Goal: Task Accomplishment & Management: Manage account settings

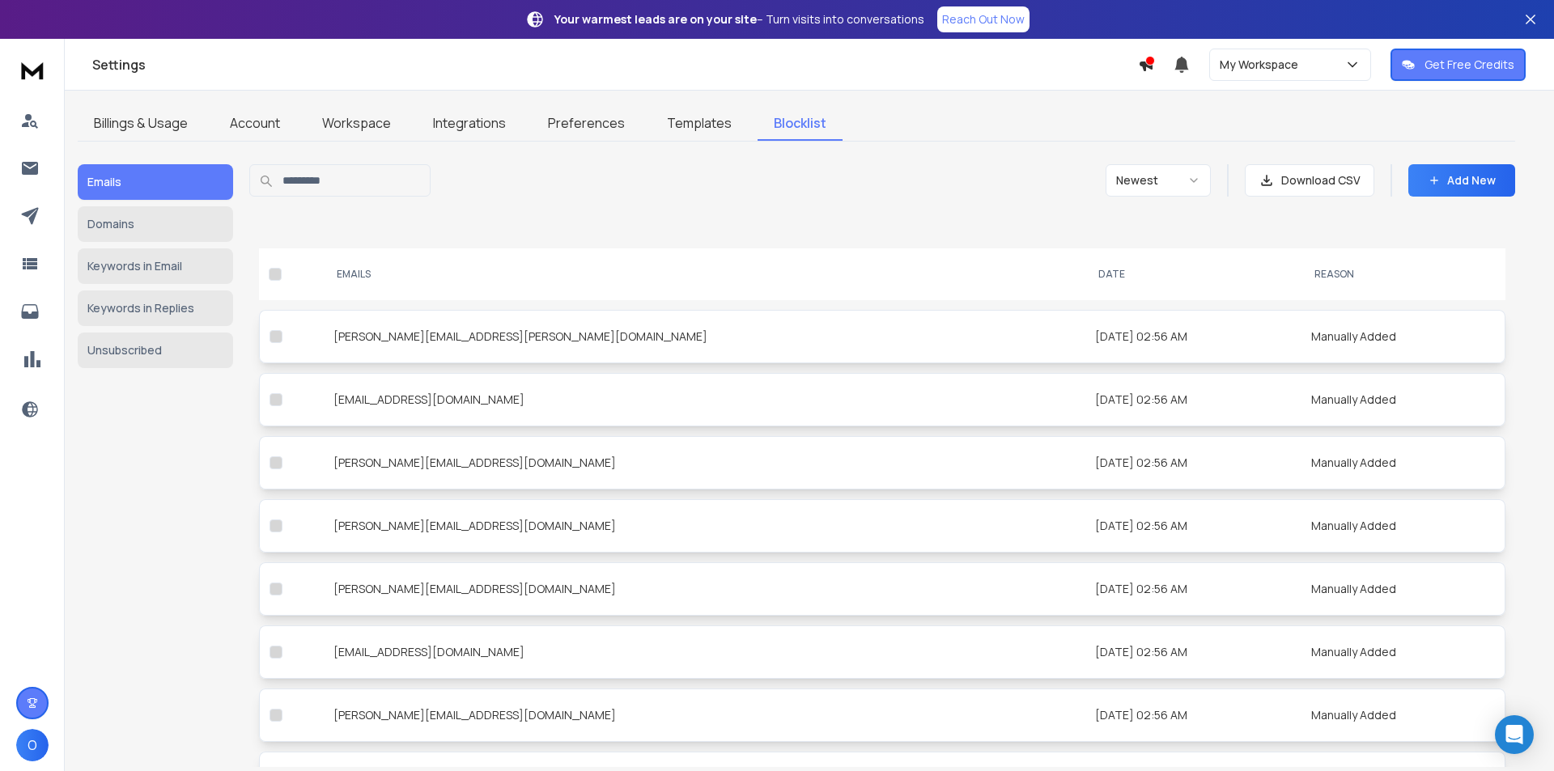
click at [1526, 17] on icon at bounding box center [1530, 19] width 15 height 15
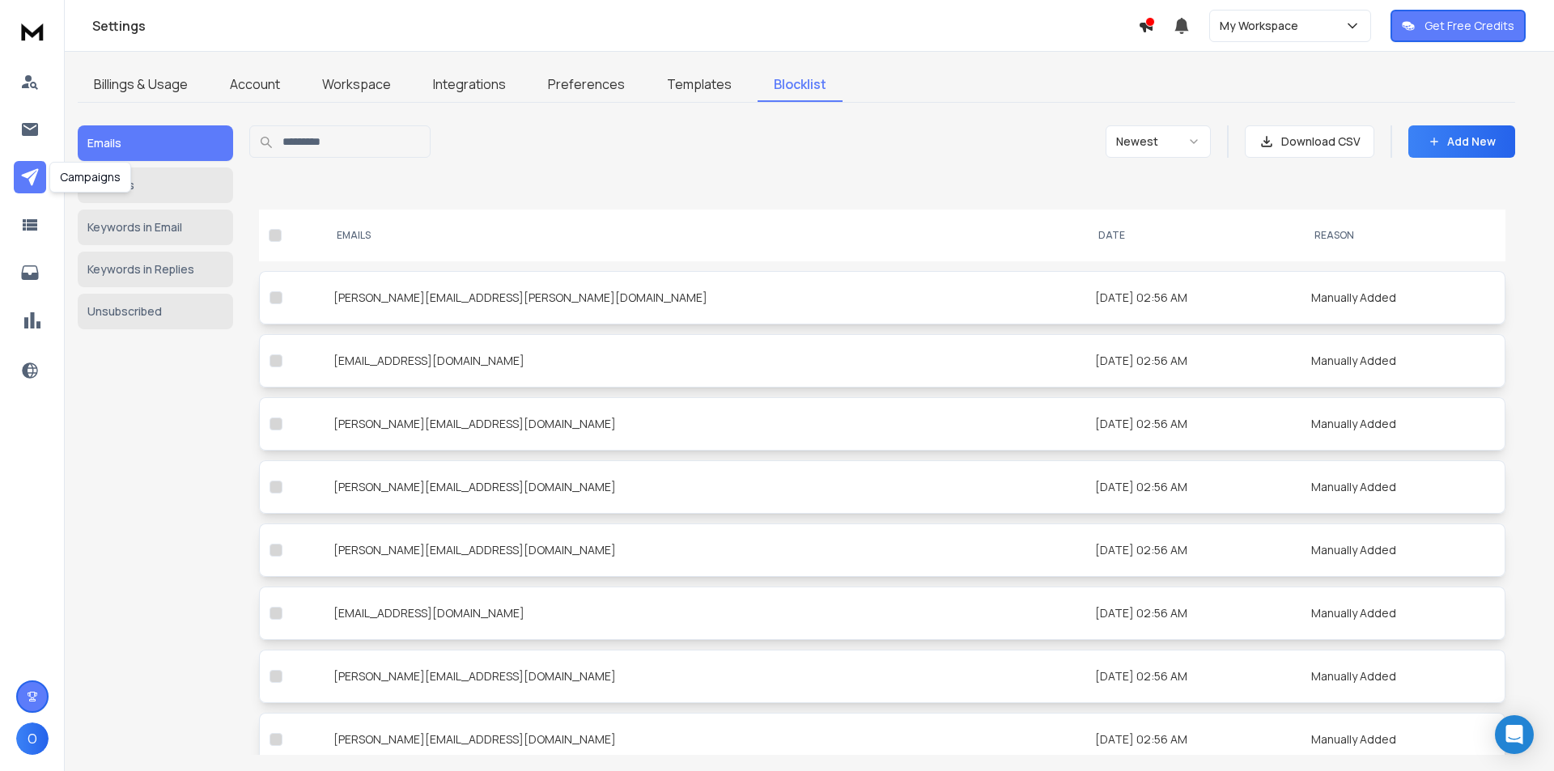
click at [34, 166] on link at bounding box center [30, 177] width 32 height 32
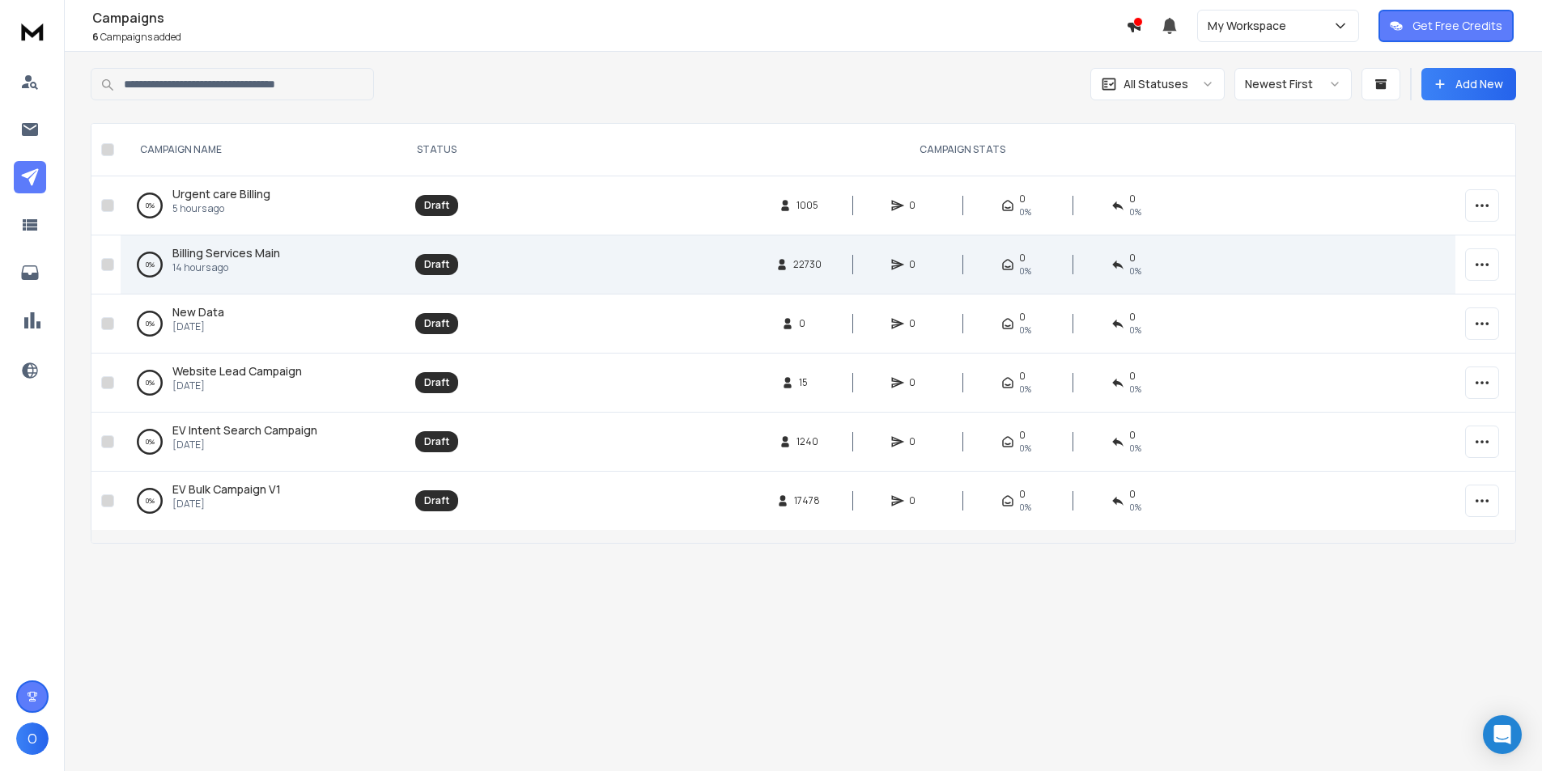
click at [282, 264] on div "0 % Billing Services Main 14 hours ago" at bounding box center [262, 264] width 251 height 39
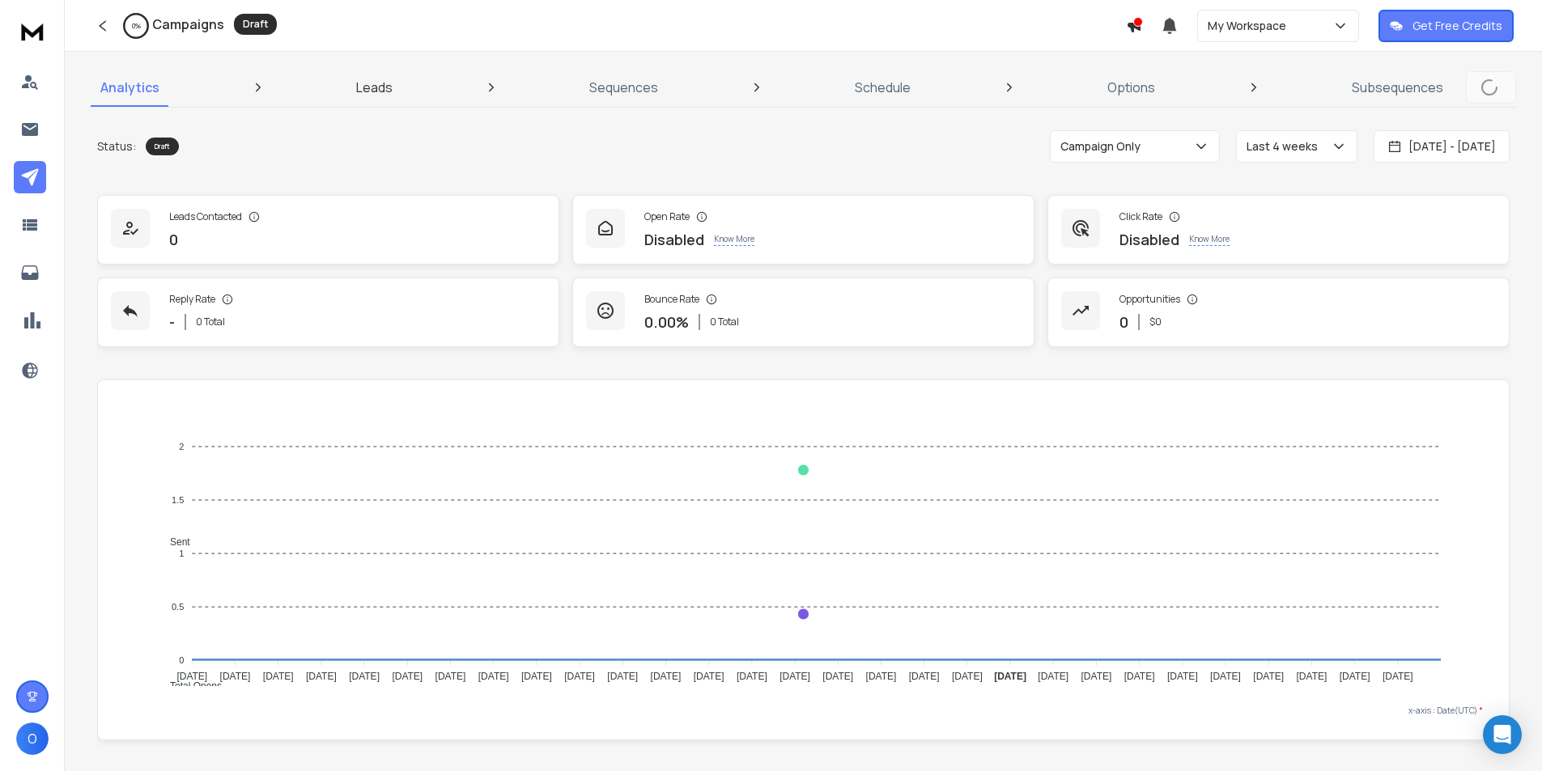
click at [362, 93] on p "Leads" at bounding box center [374, 87] width 36 height 19
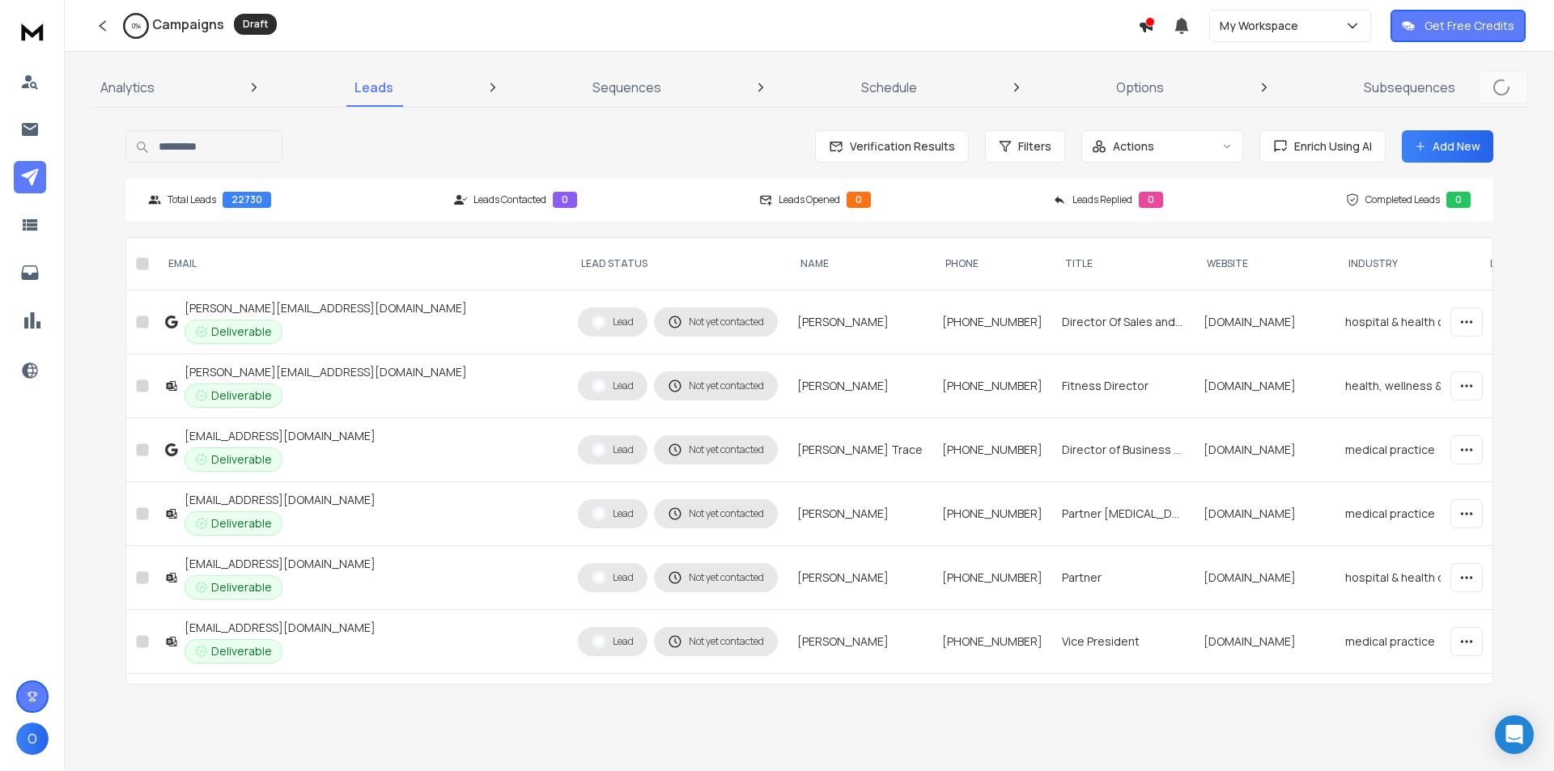
click at [1442, 144] on button "Add New" at bounding box center [1447, 146] width 91 height 32
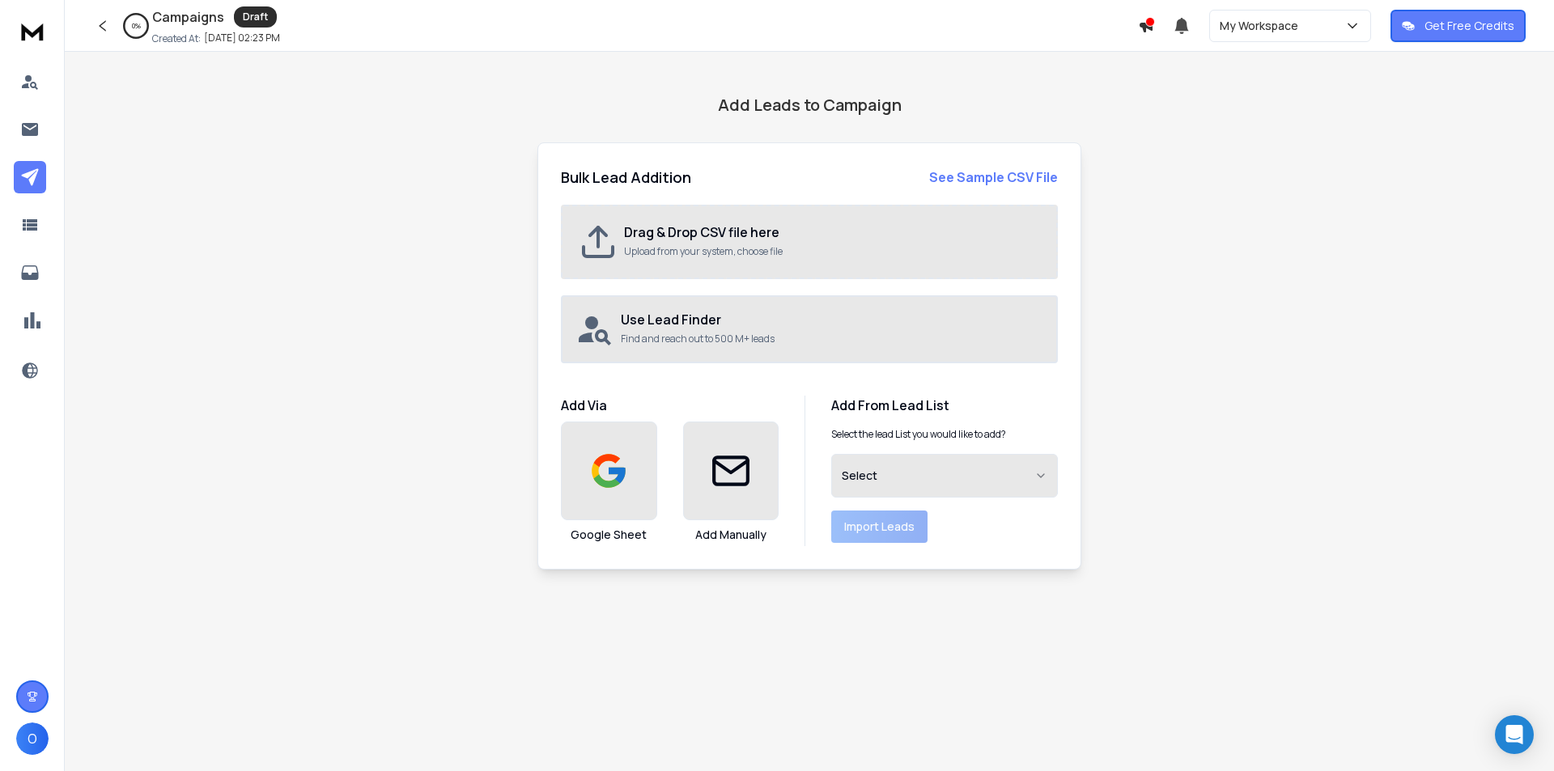
click at [1183, 81] on div "Add Leads to Campaign Bulk Lead Addition See Sample CSV File Drag & Drop CSV fi…" at bounding box center [809, 324] width 829 height 492
click at [918, 233] on h2 "Drag & Drop CSV file here" at bounding box center [832, 232] width 416 height 19
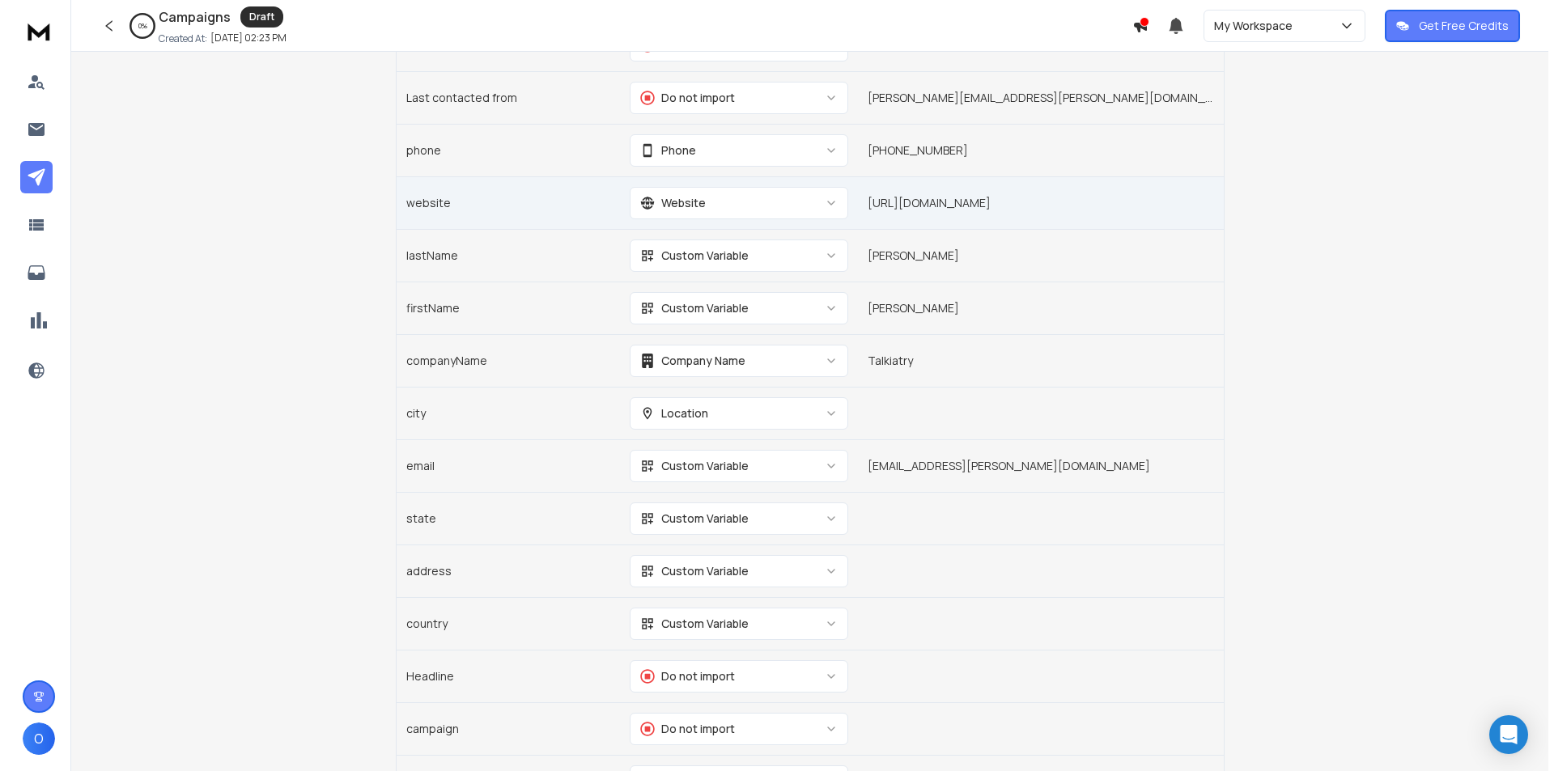
scroll to position [648, 0]
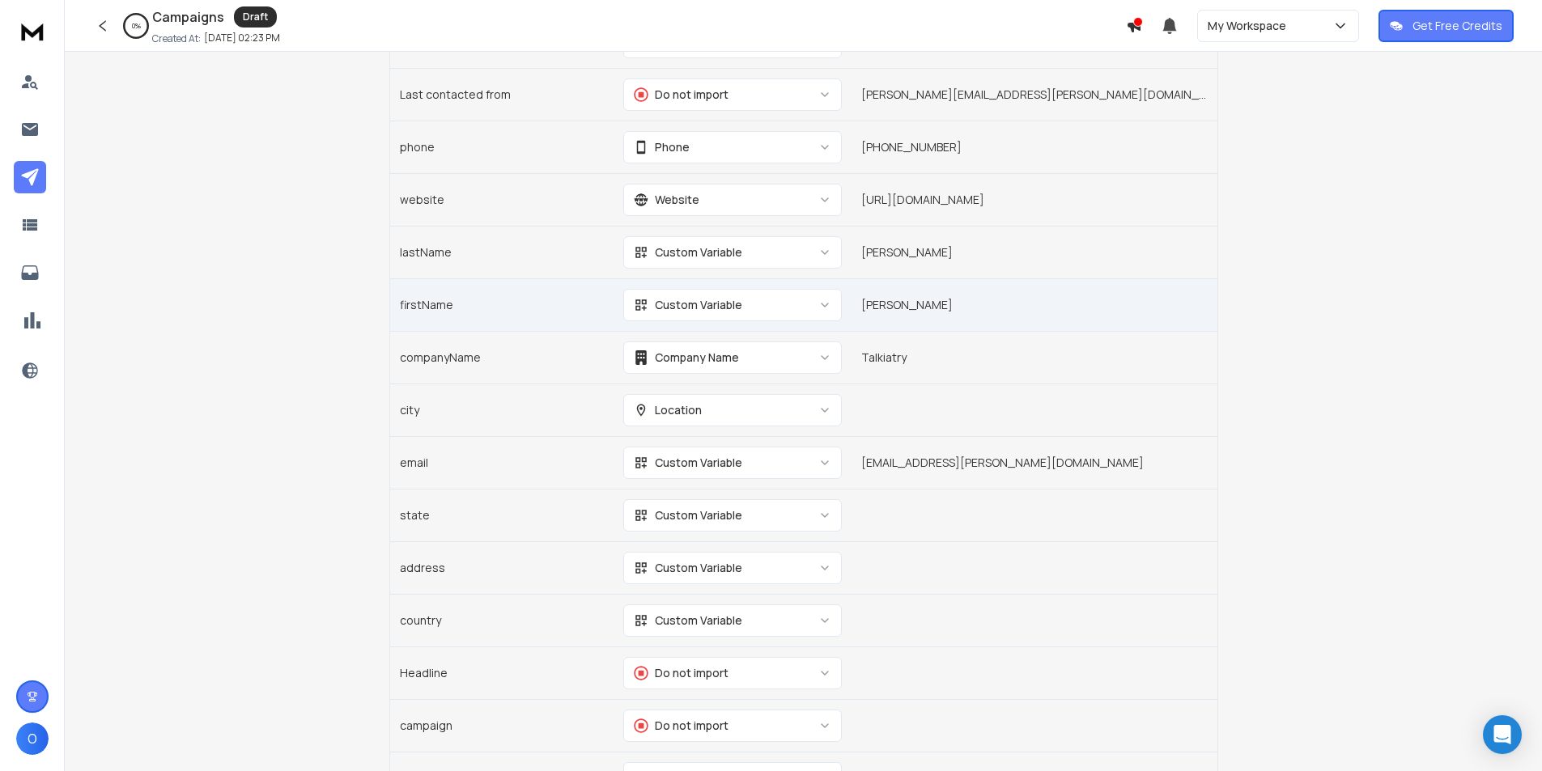
click at [714, 312] on div "Custom Variable" at bounding box center [688, 305] width 108 height 16
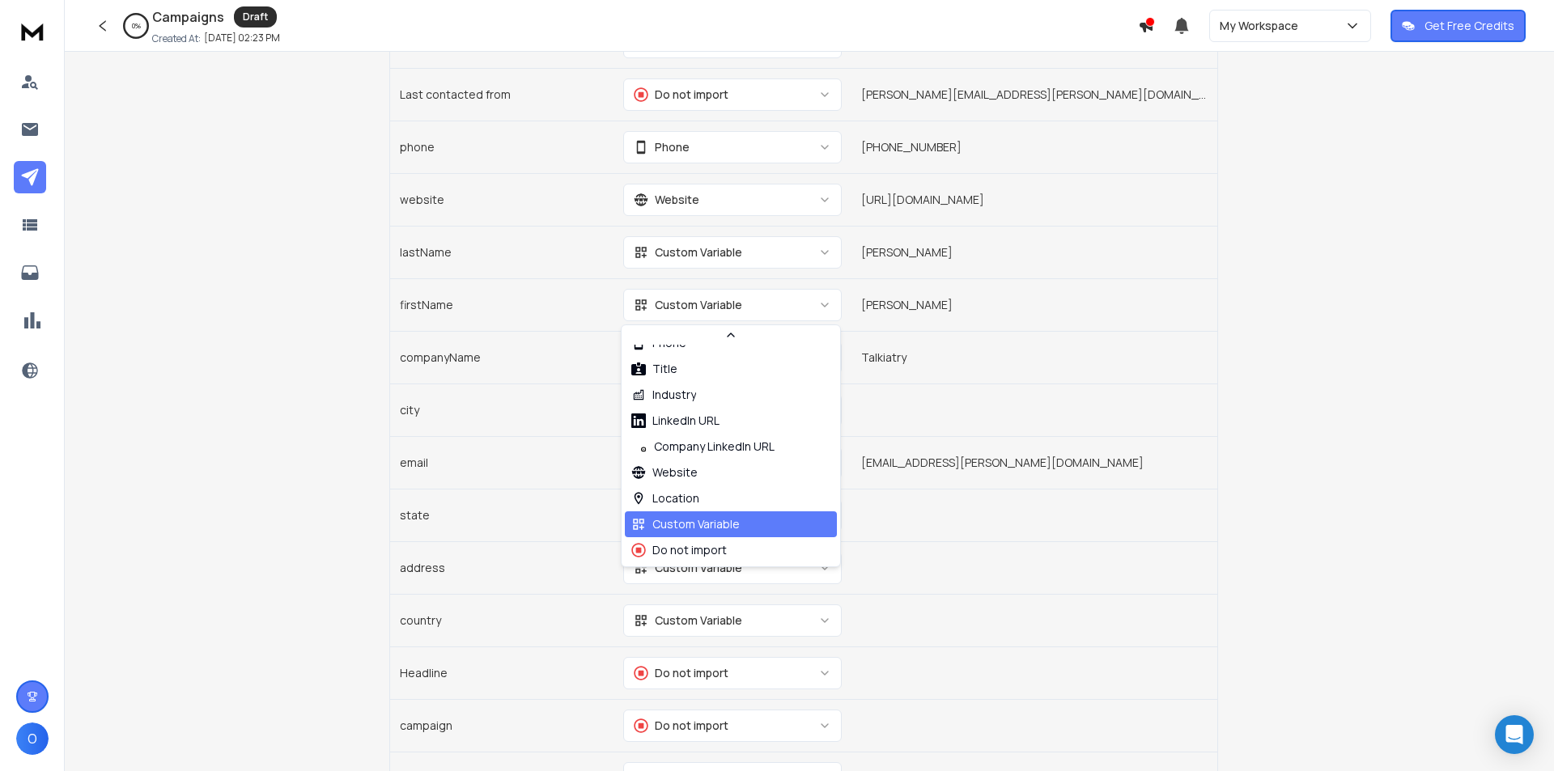
scroll to position [147, 0]
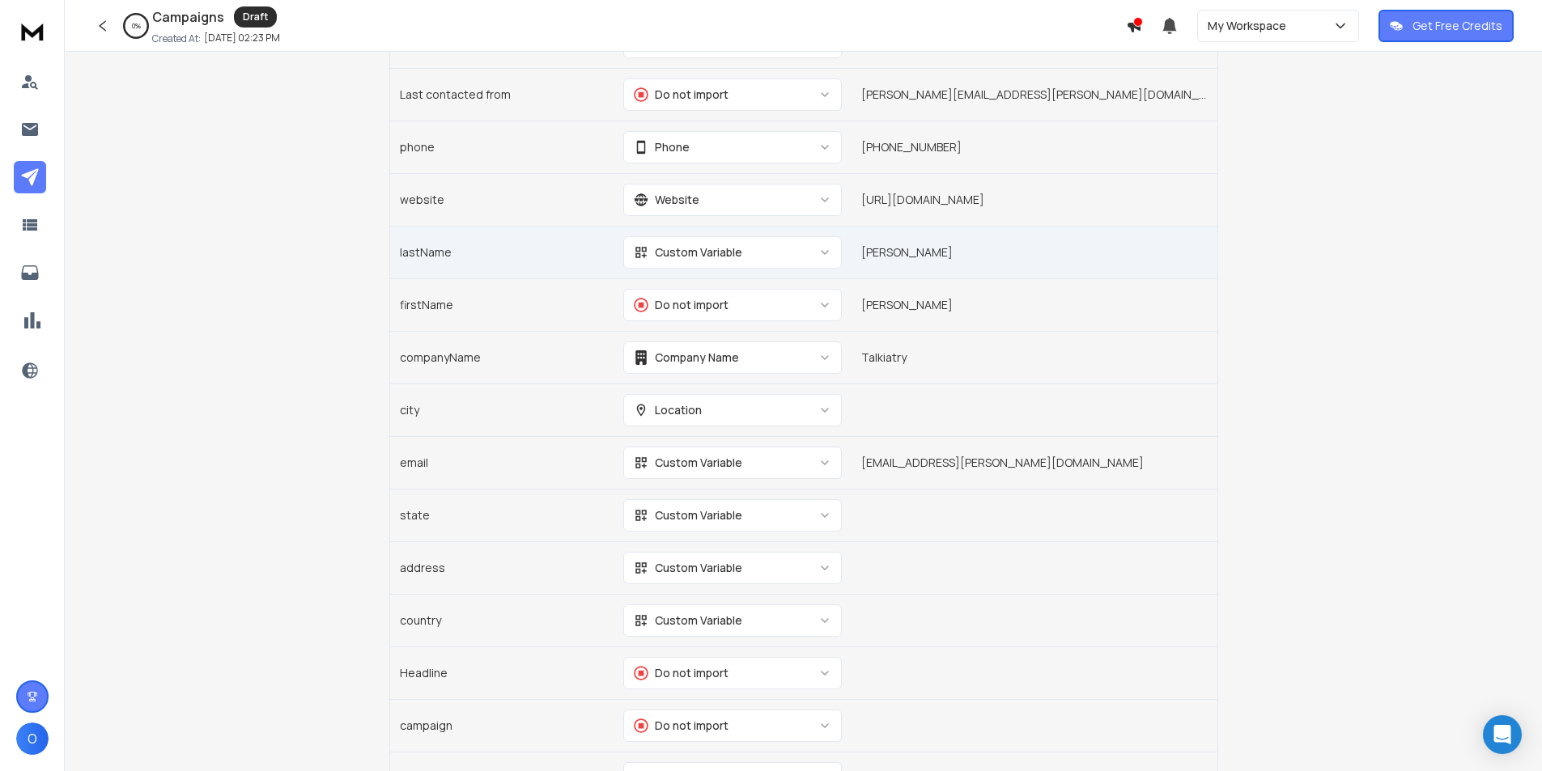
click at [692, 252] on div "Custom Variable" at bounding box center [688, 252] width 108 height 16
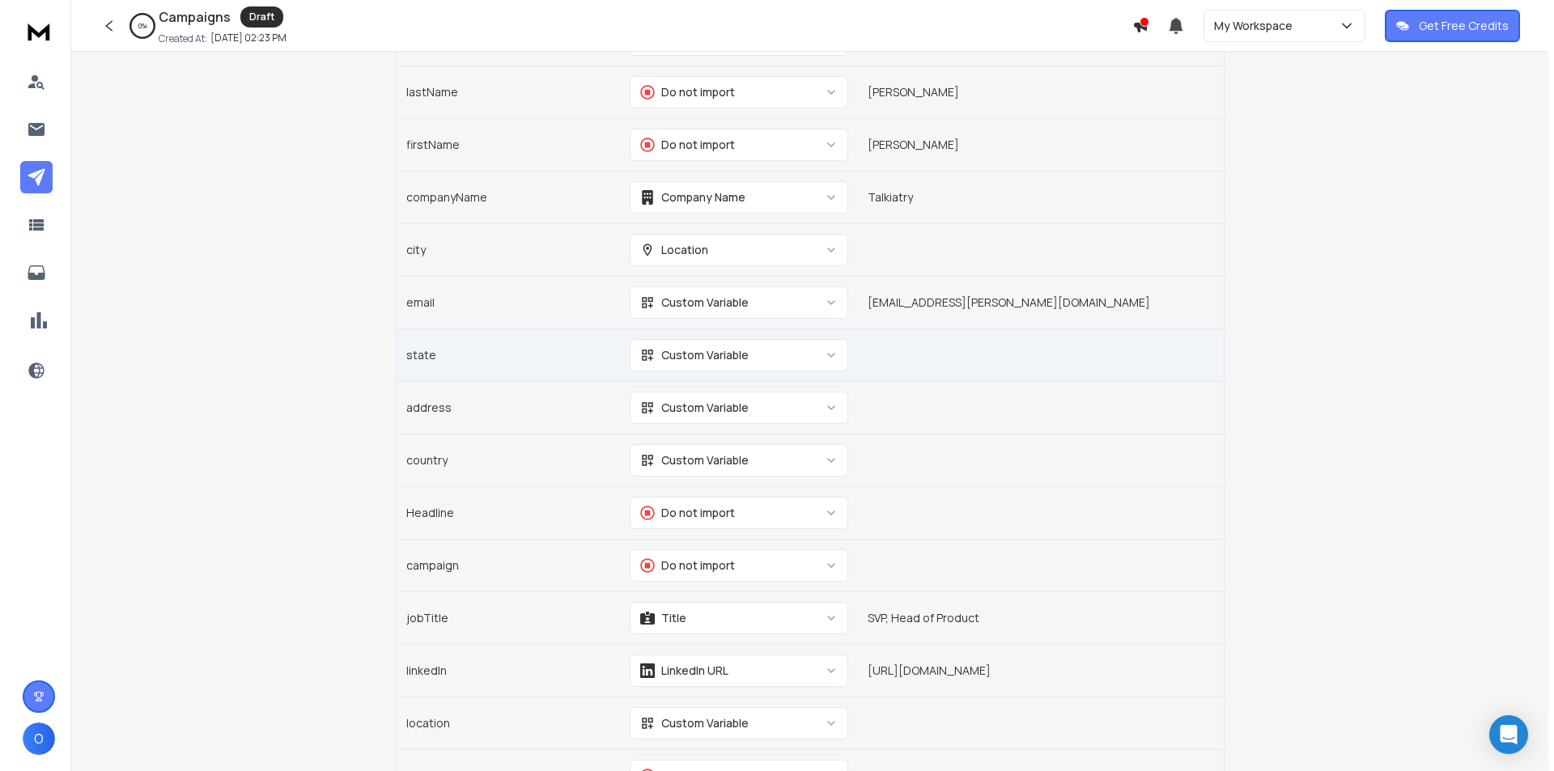
scroll to position [809, 0]
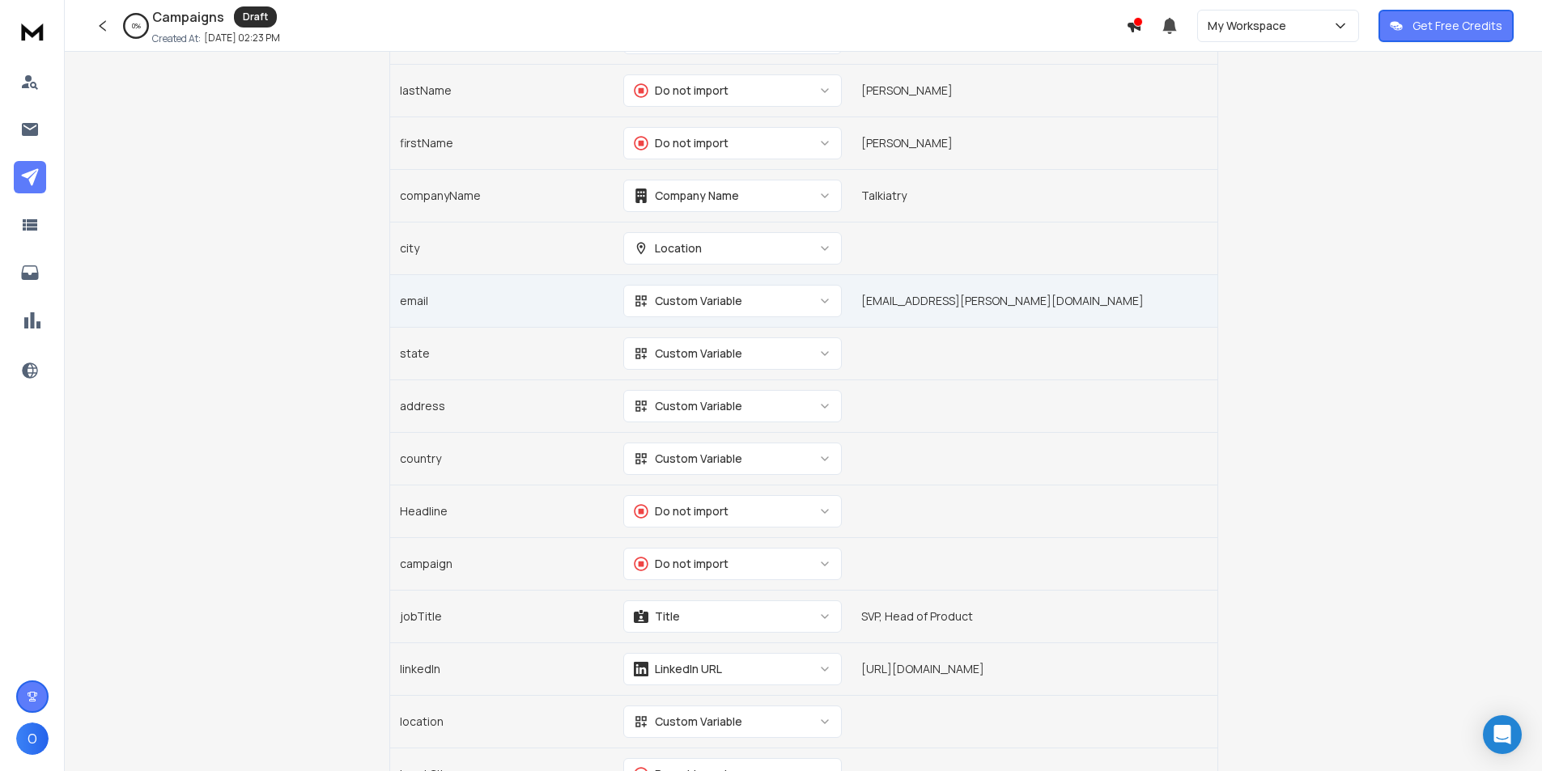
click at [700, 300] on div "Custom Variable" at bounding box center [688, 301] width 108 height 16
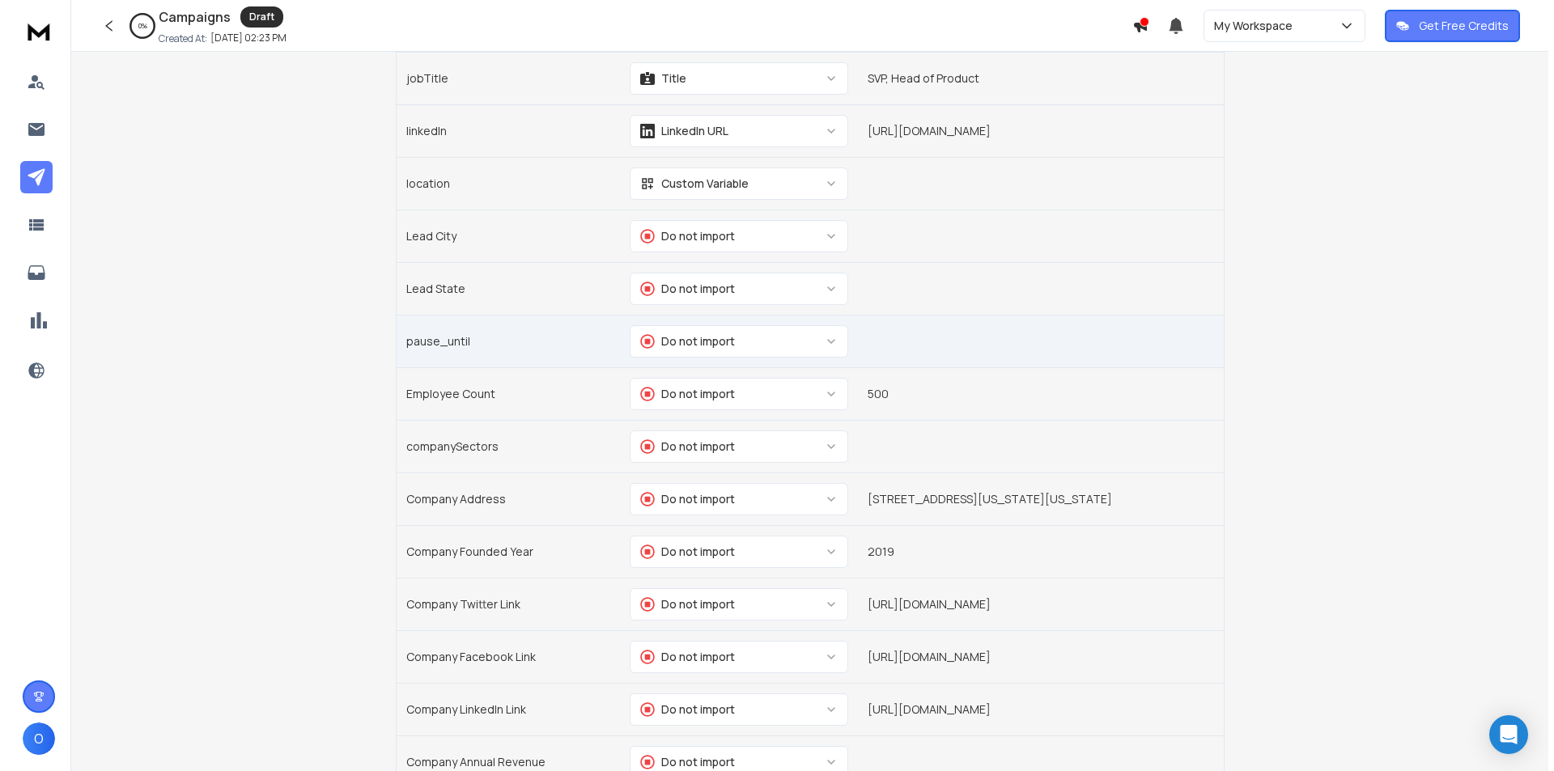
scroll to position [1376, 0]
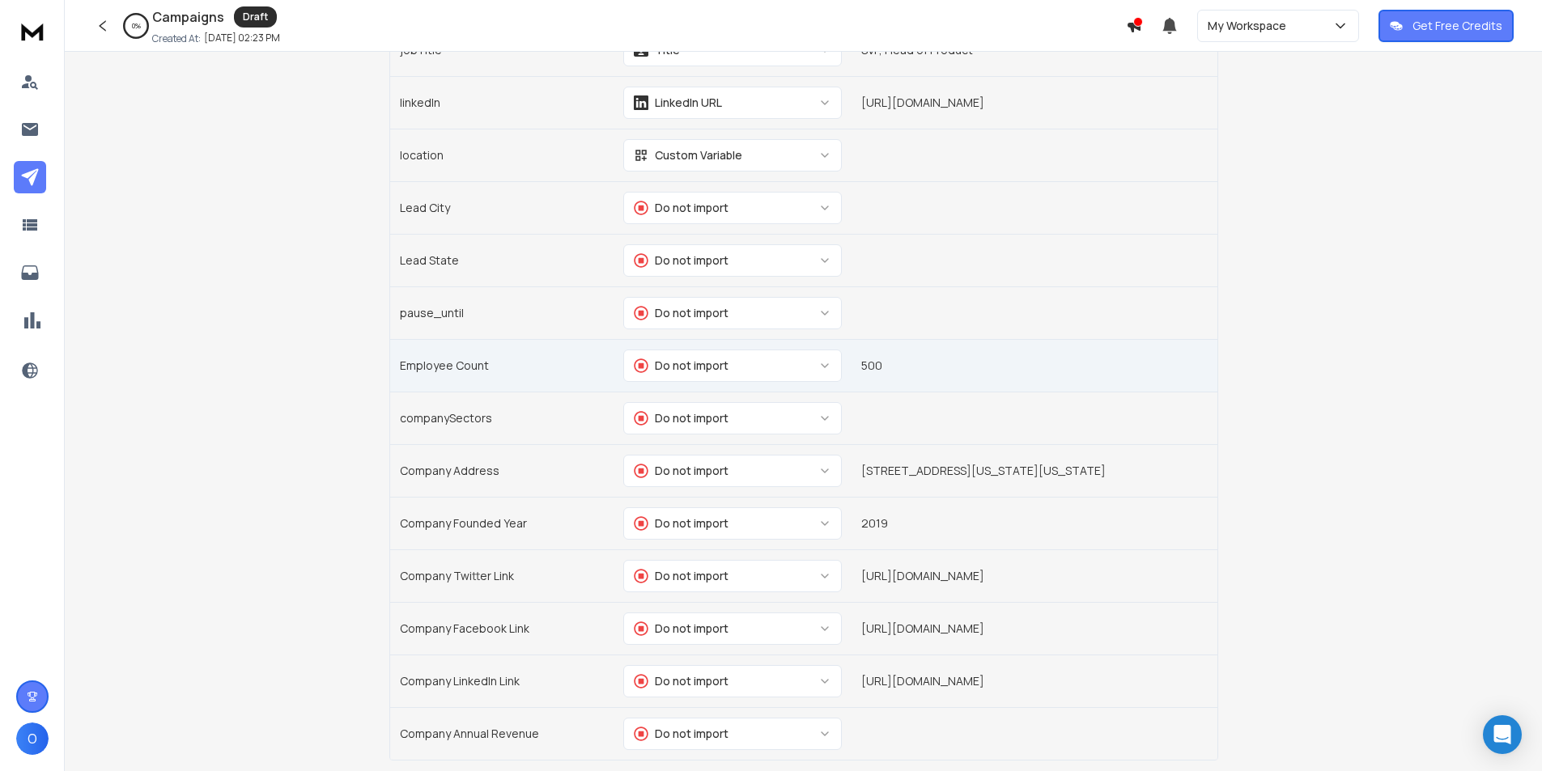
click at [729, 363] on button "Do not import" at bounding box center [732, 366] width 219 height 32
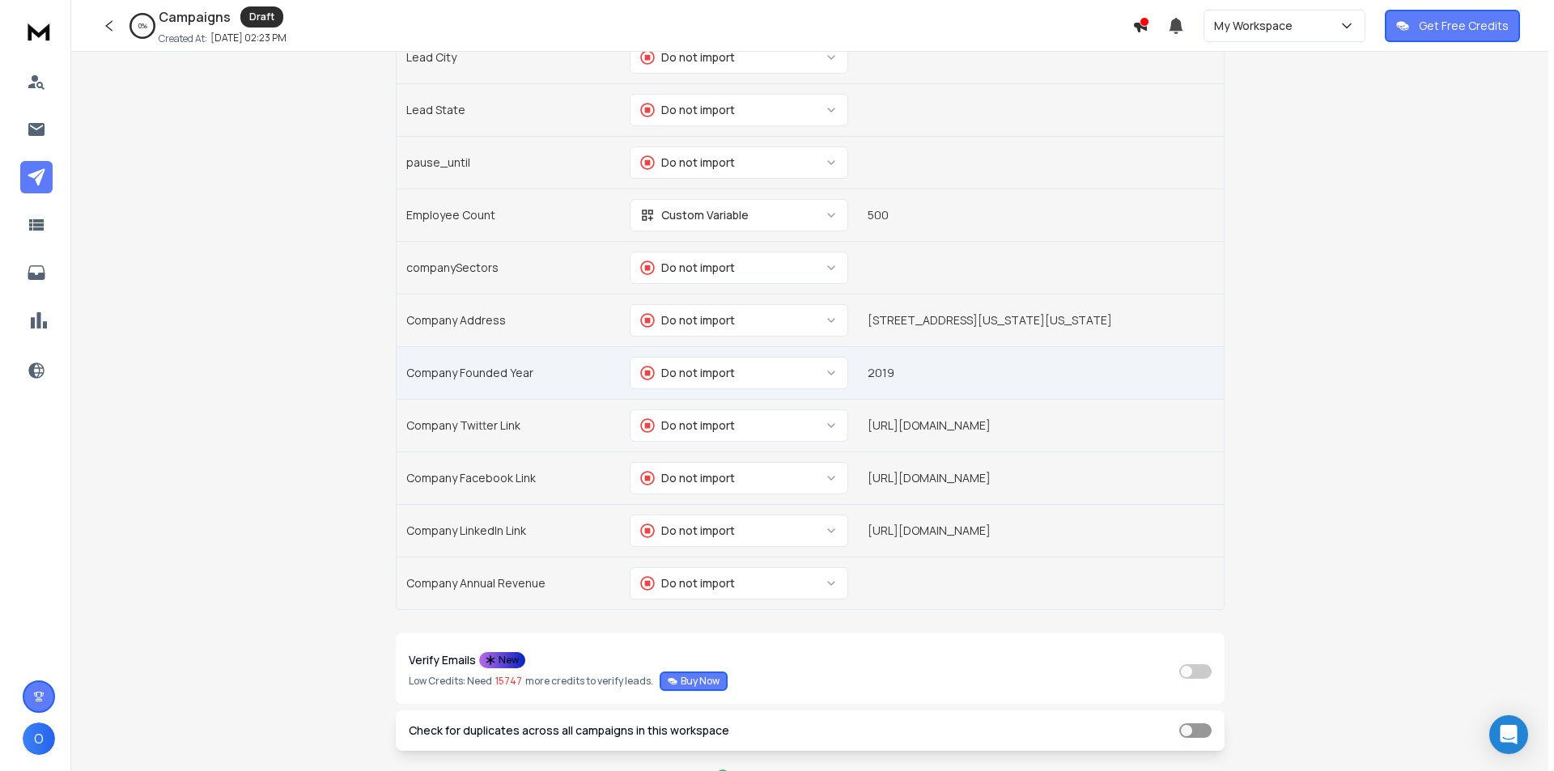
scroll to position [1538, 0]
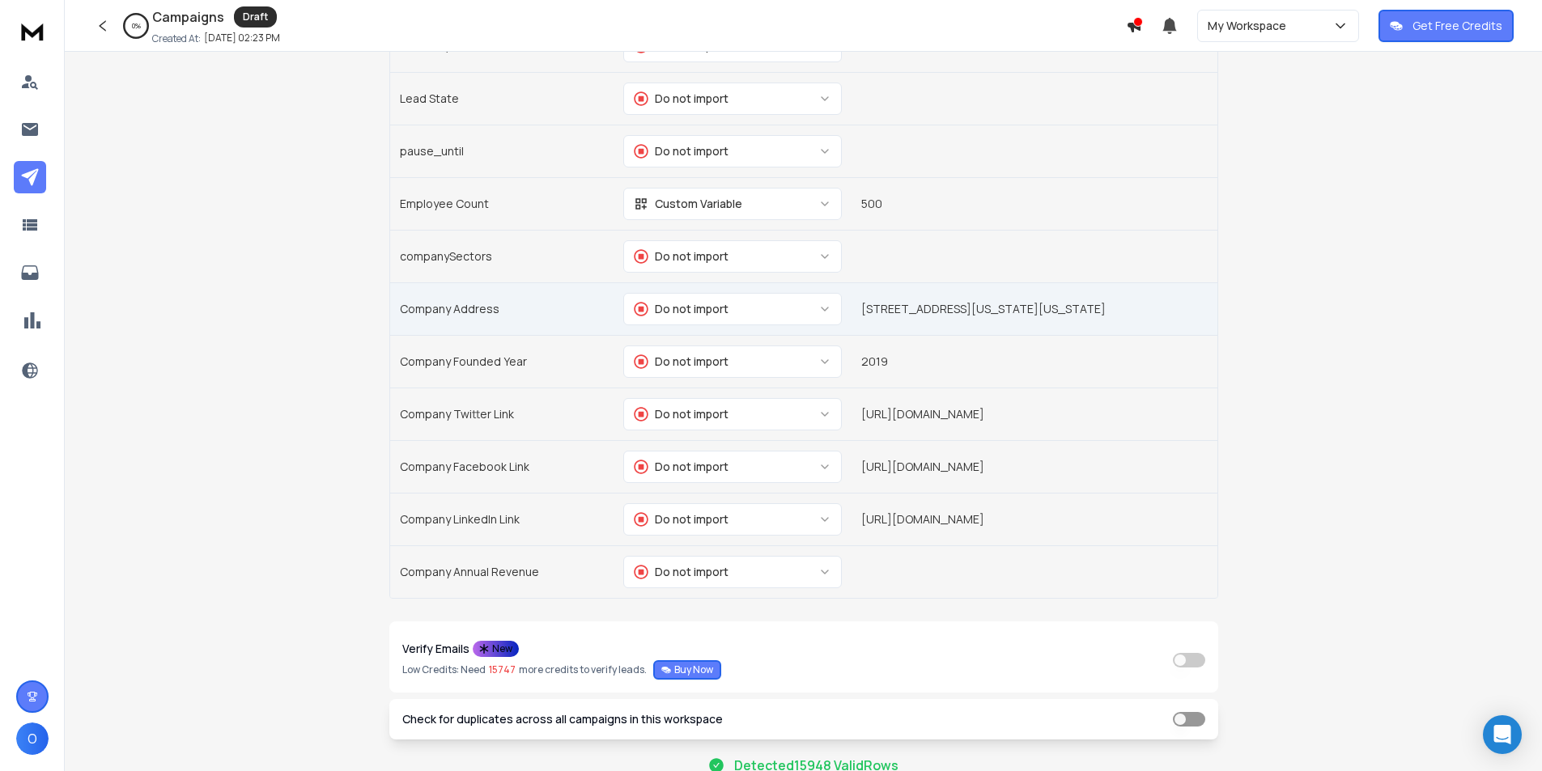
click at [698, 310] on div "Do not import" at bounding box center [681, 309] width 95 height 16
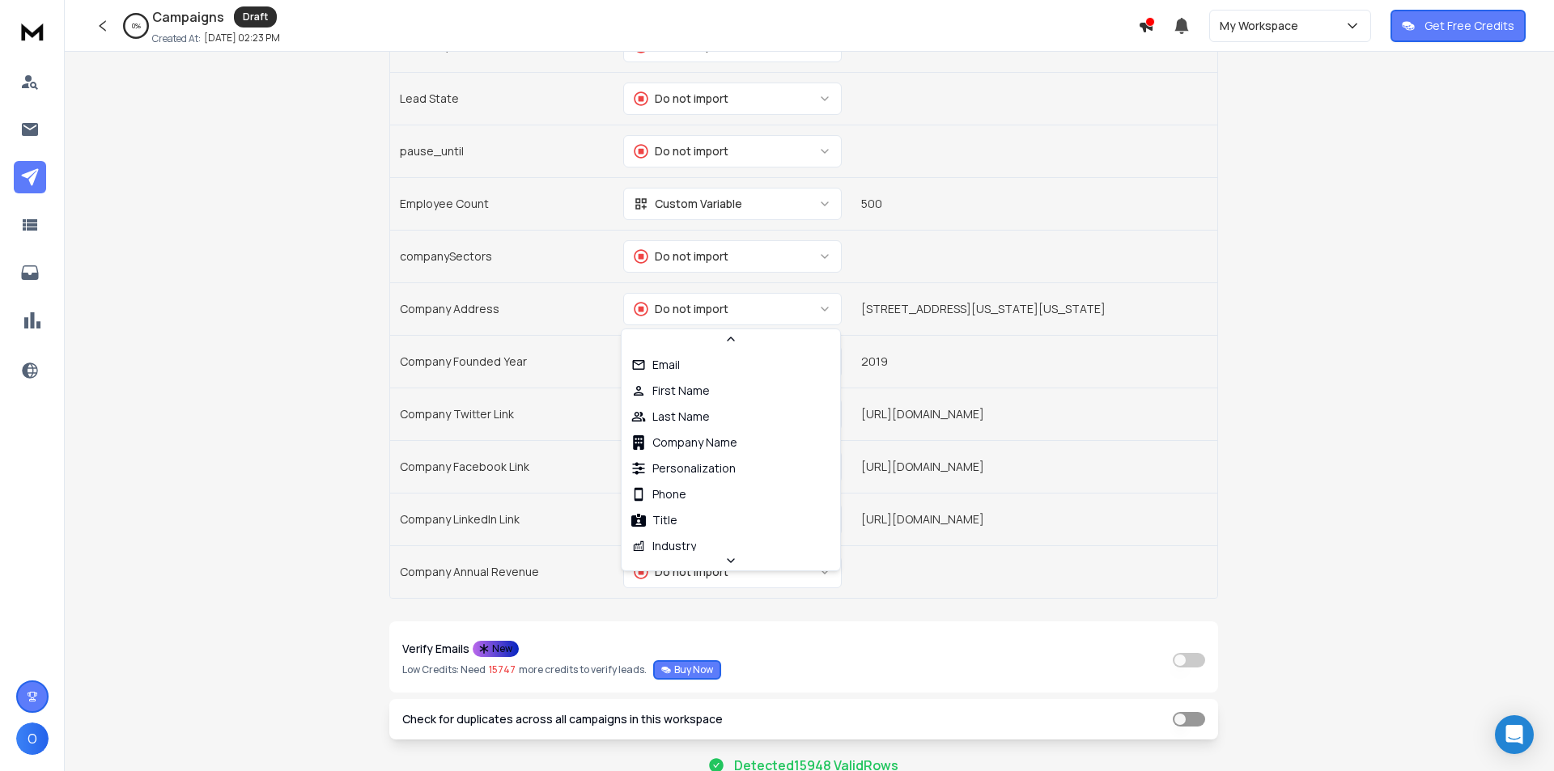
scroll to position [163, 0]
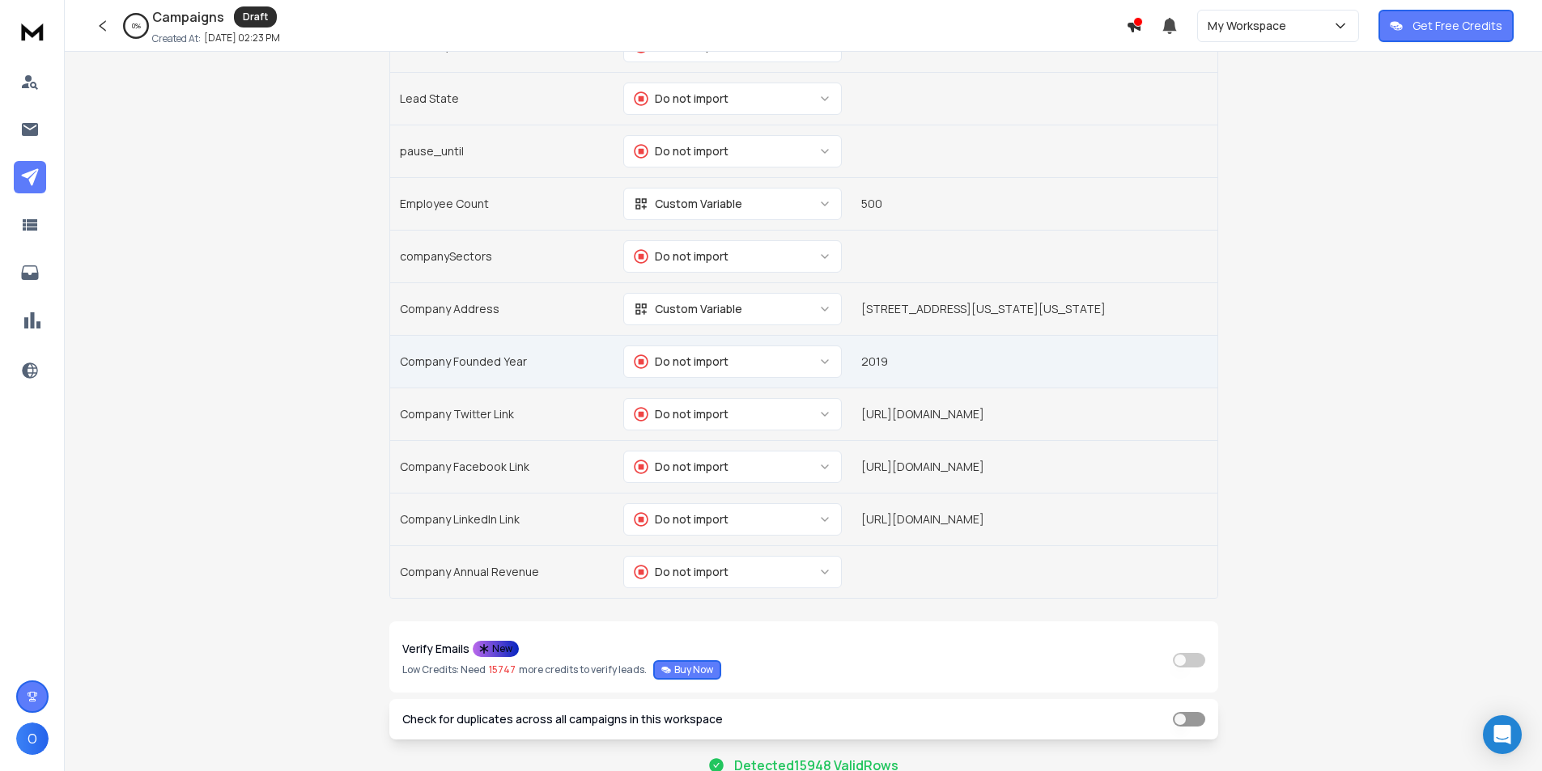
click at [731, 352] on button "Do not import" at bounding box center [732, 362] width 219 height 32
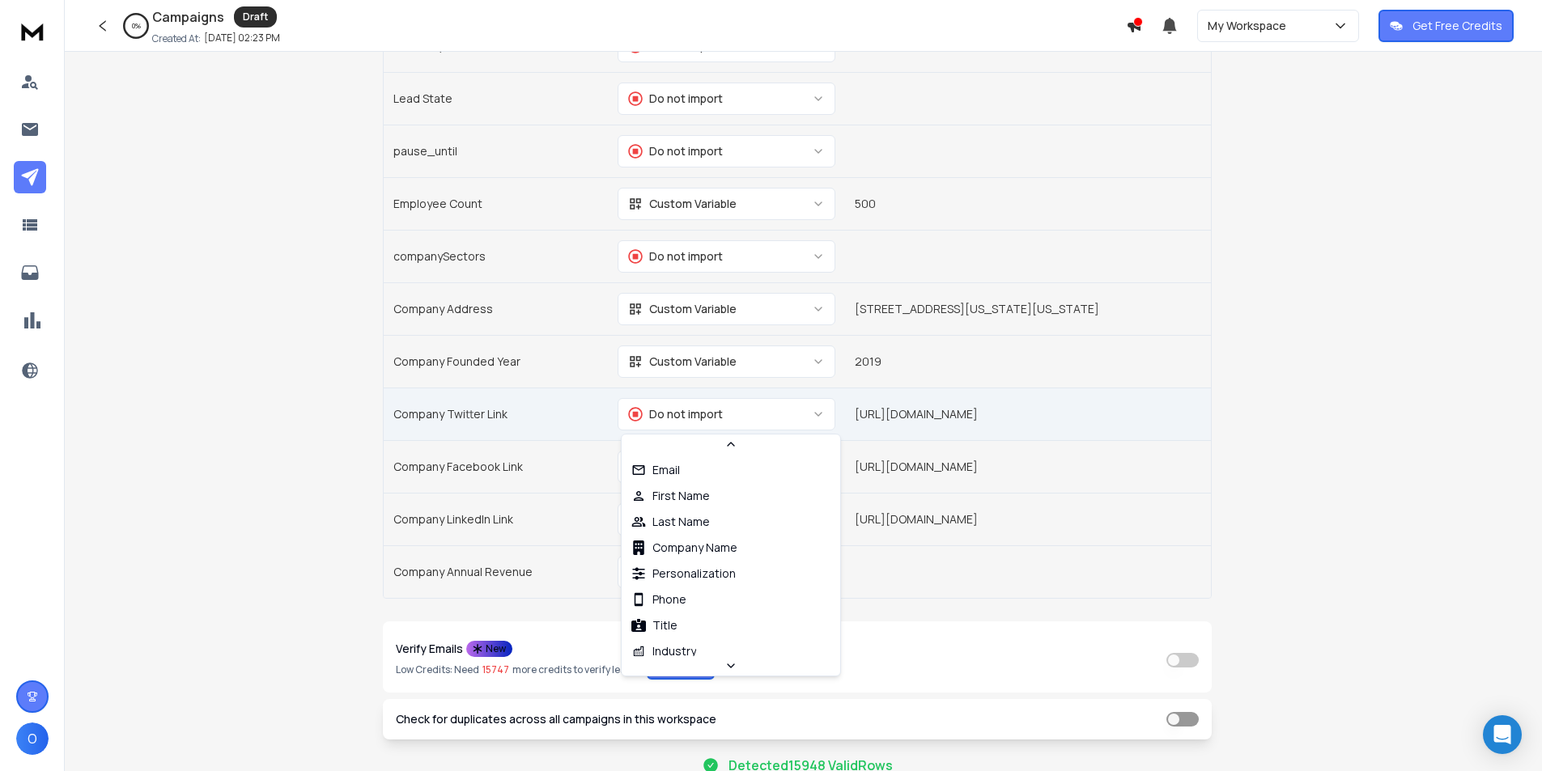
click at [741, 422] on button "Do not import" at bounding box center [727, 414] width 219 height 32
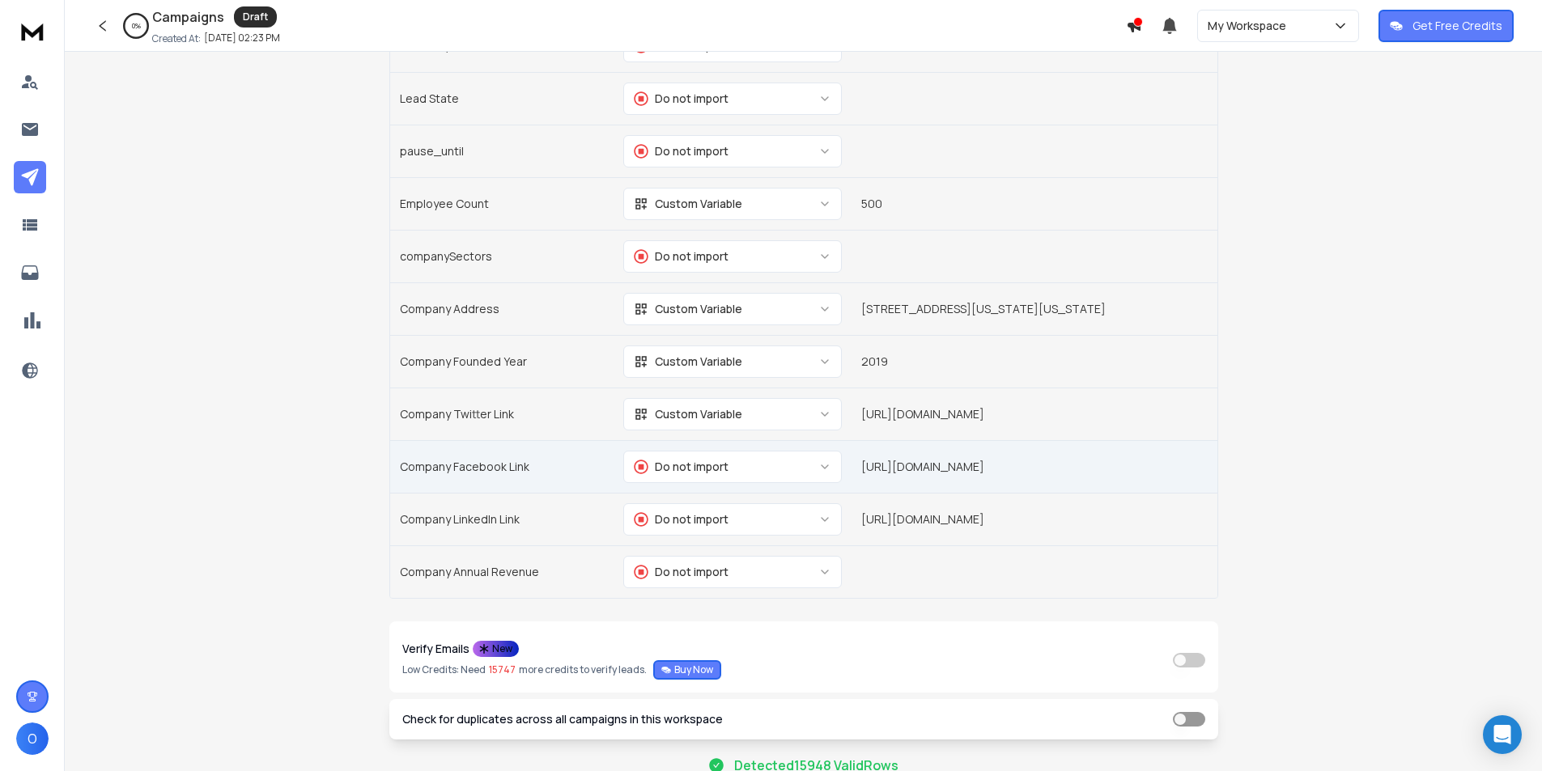
click at [741, 465] on button "Do not import" at bounding box center [732, 467] width 219 height 32
click at [748, 521] on button "Do not import" at bounding box center [732, 519] width 219 height 32
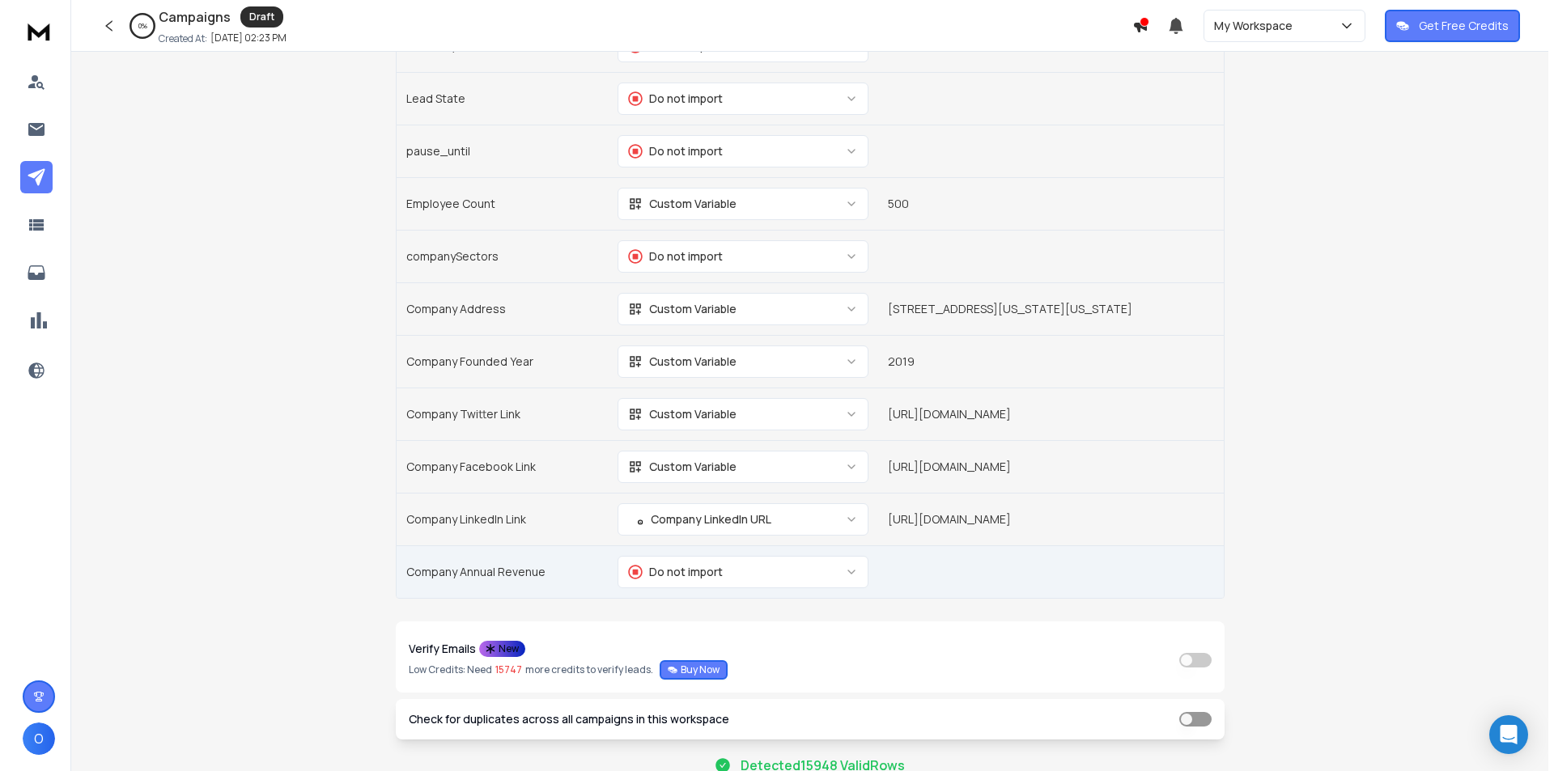
scroll to position [1616, 0]
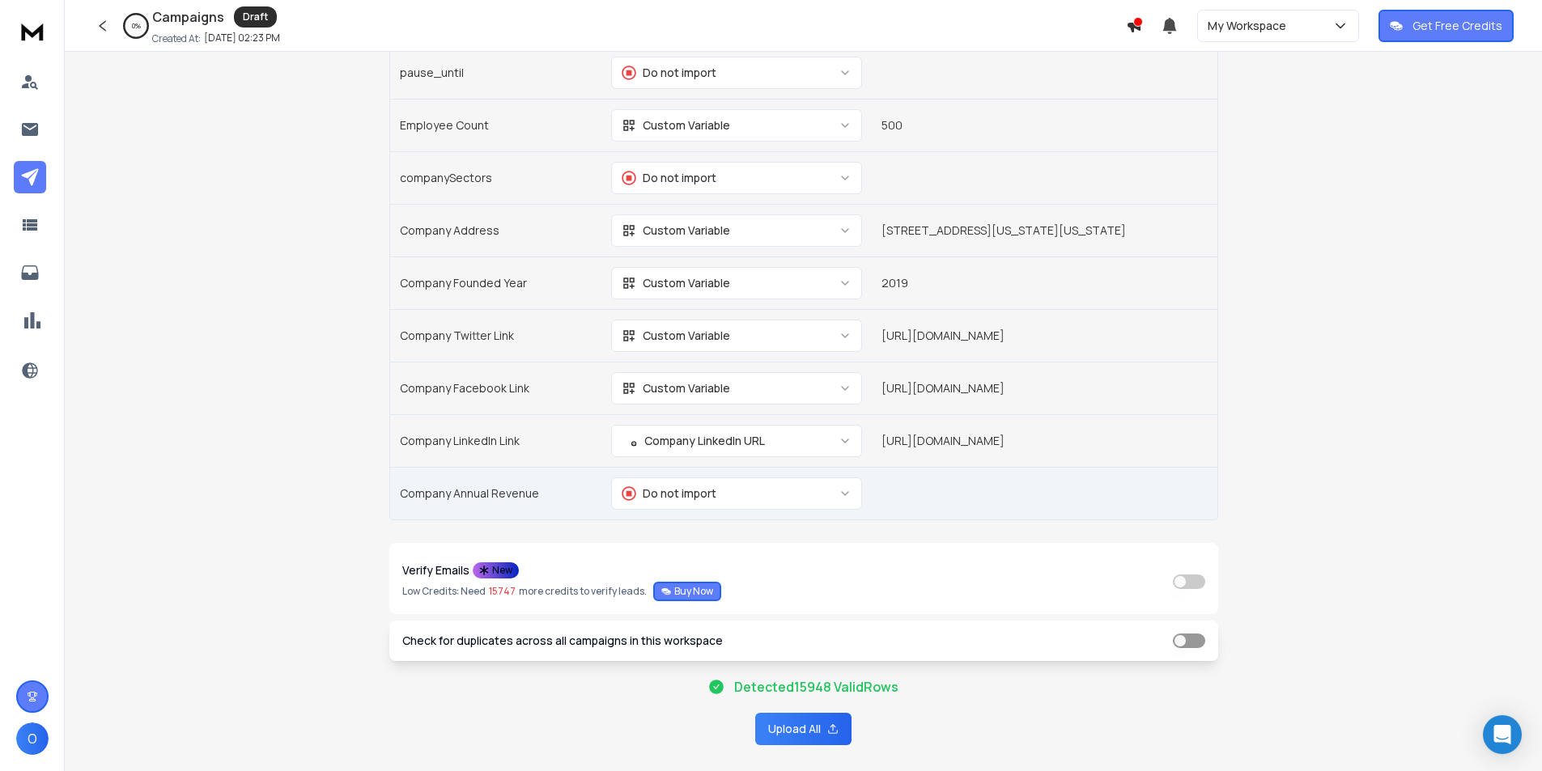
click at [719, 497] on button "Do not import" at bounding box center [736, 494] width 251 height 32
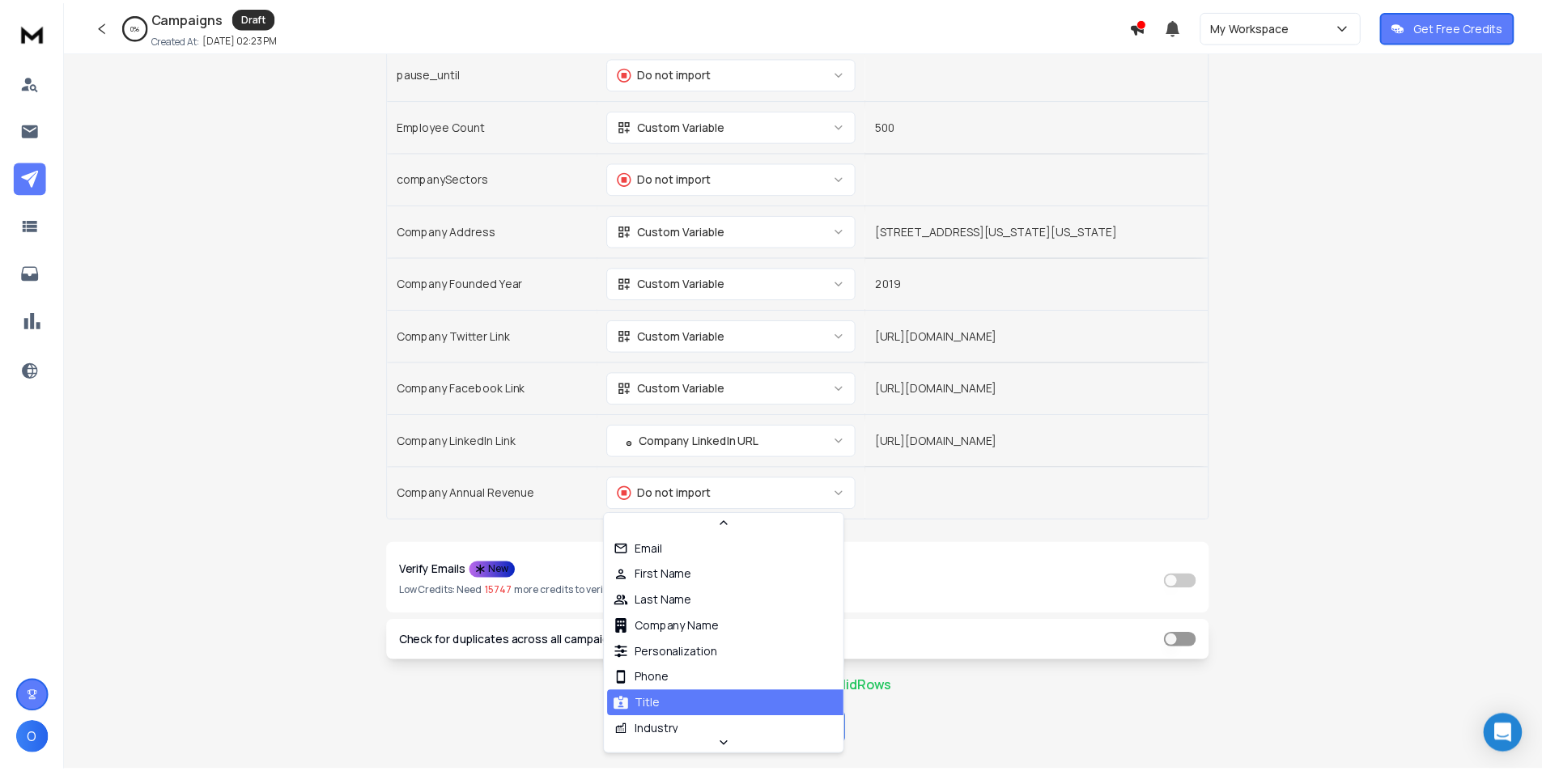
scroll to position [163, 0]
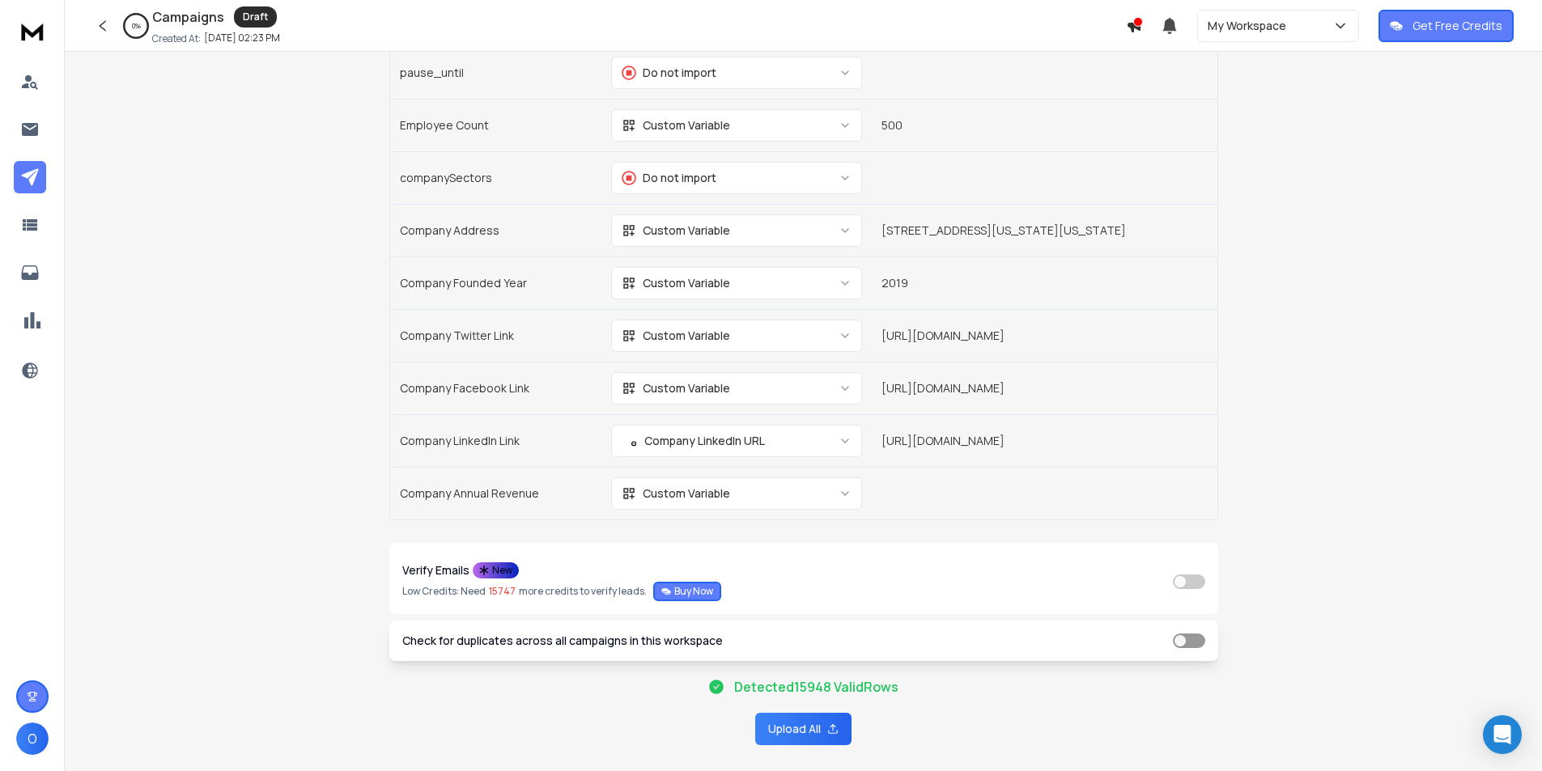
click at [799, 726] on button "Upload All" at bounding box center [803, 729] width 96 height 32
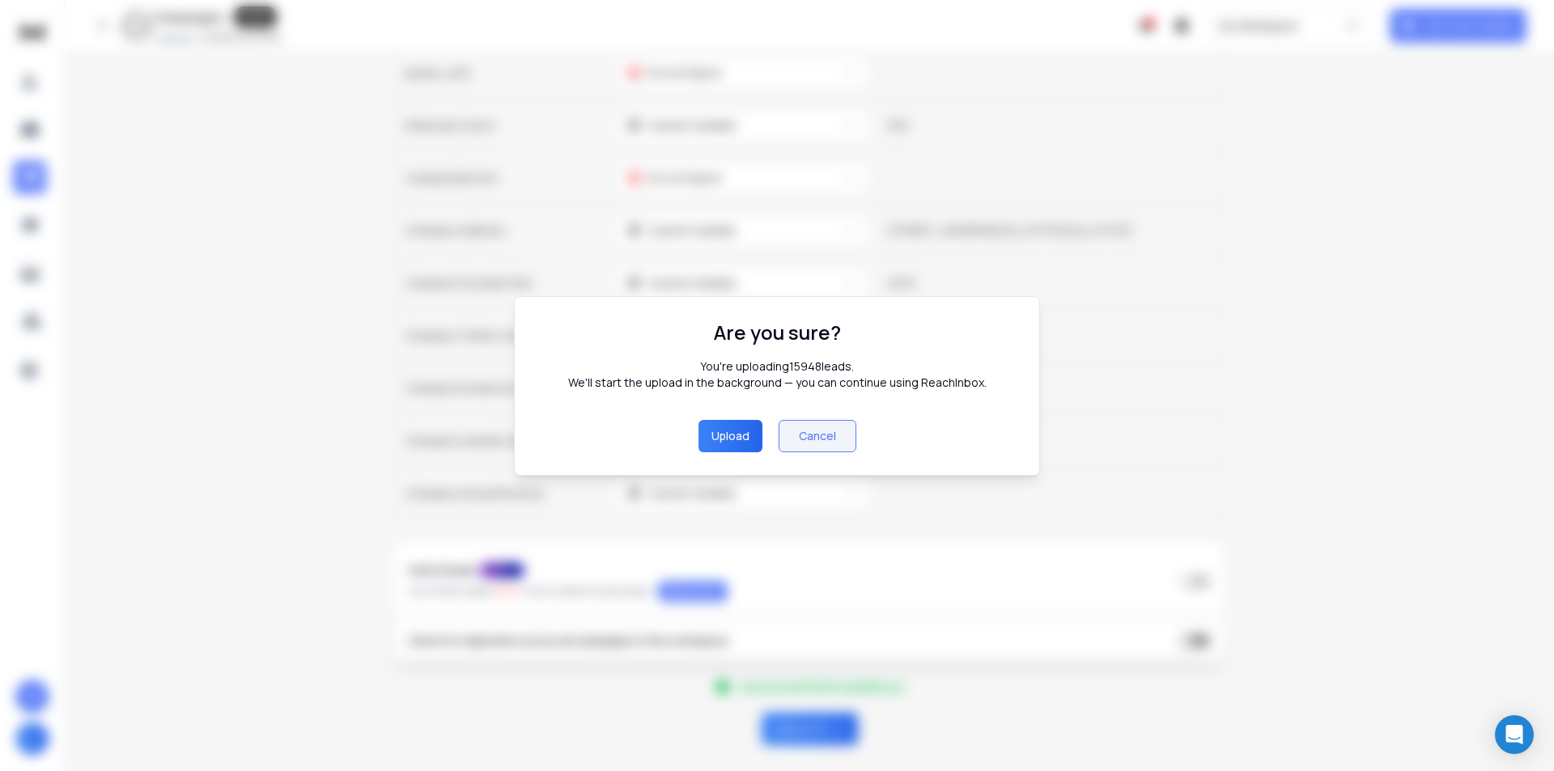
click at [737, 427] on button "Upload" at bounding box center [730, 436] width 64 height 32
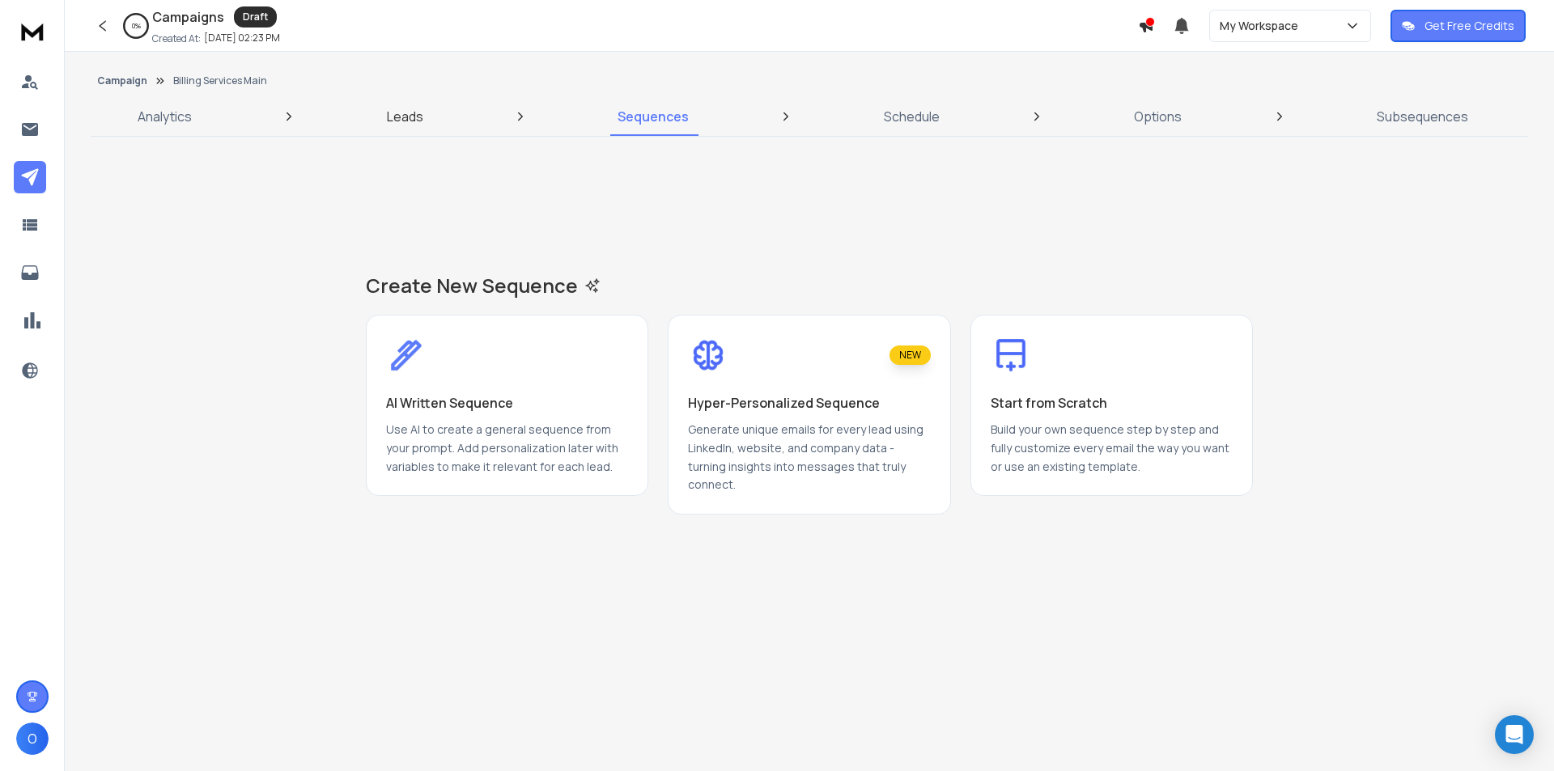
click at [411, 120] on p "Leads" at bounding box center [405, 116] width 36 height 19
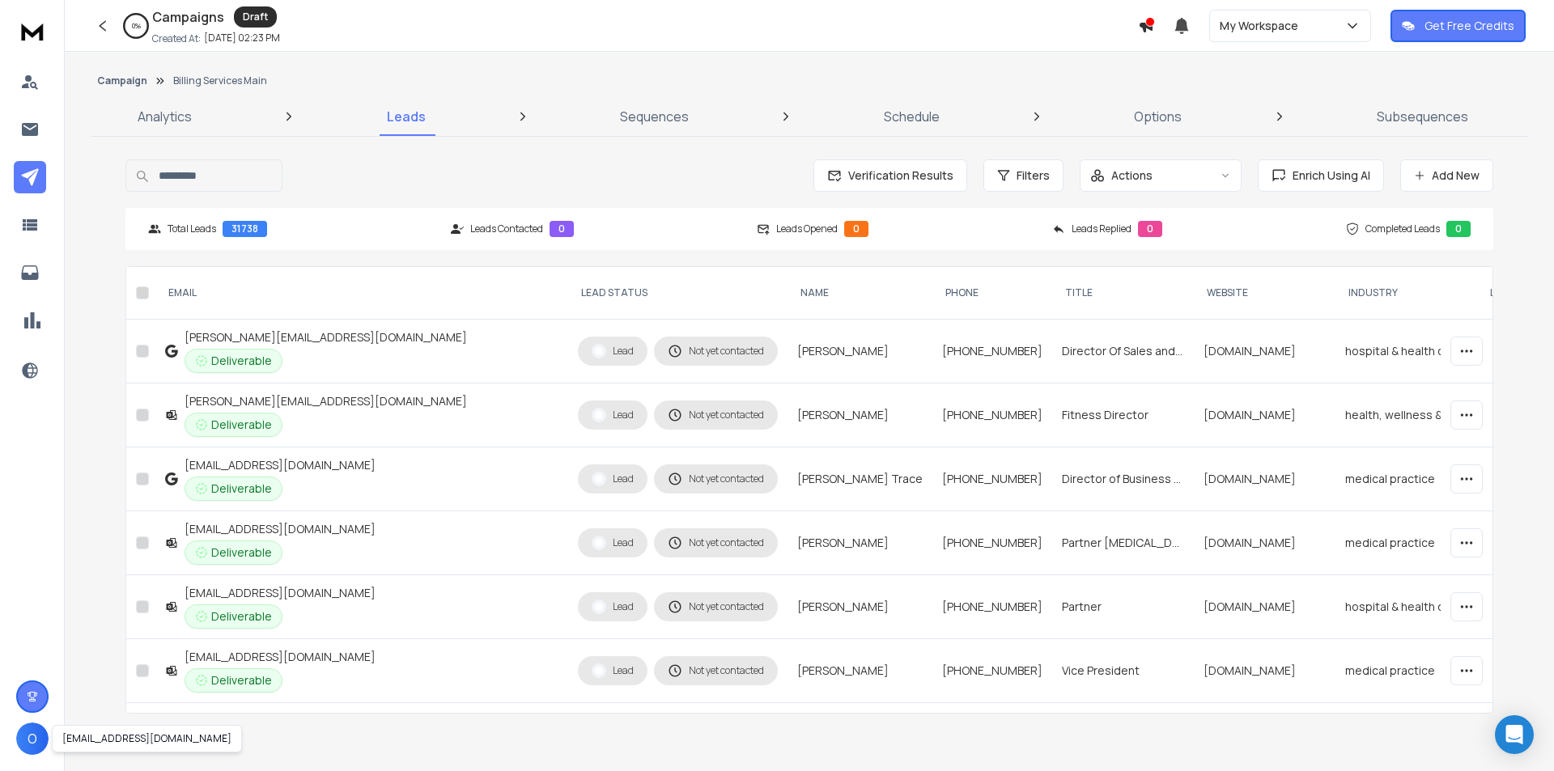
click at [36, 736] on span "O" at bounding box center [32, 739] width 32 height 32
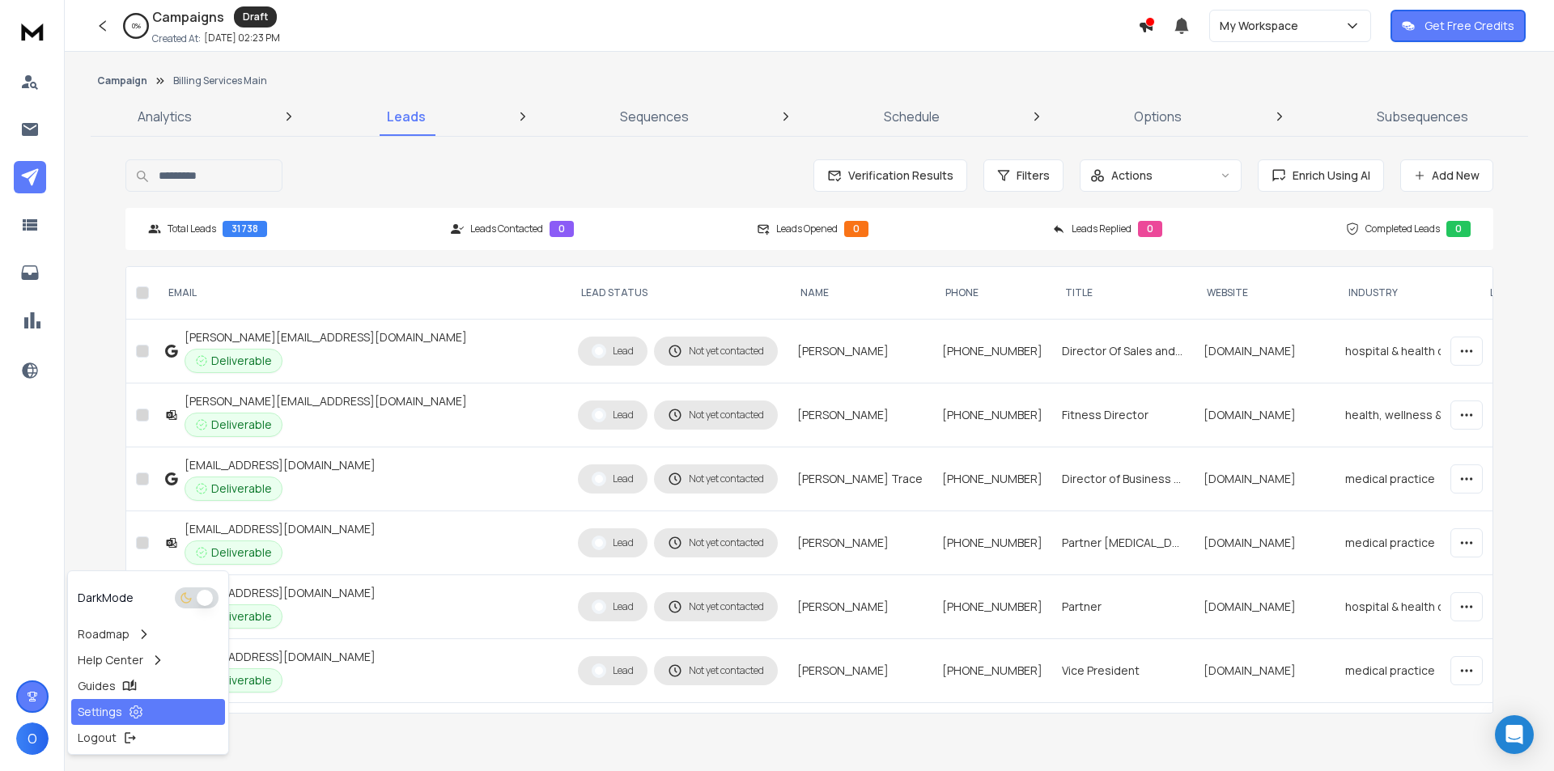
click at [119, 719] on p "Settings" at bounding box center [100, 712] width 45 height 16
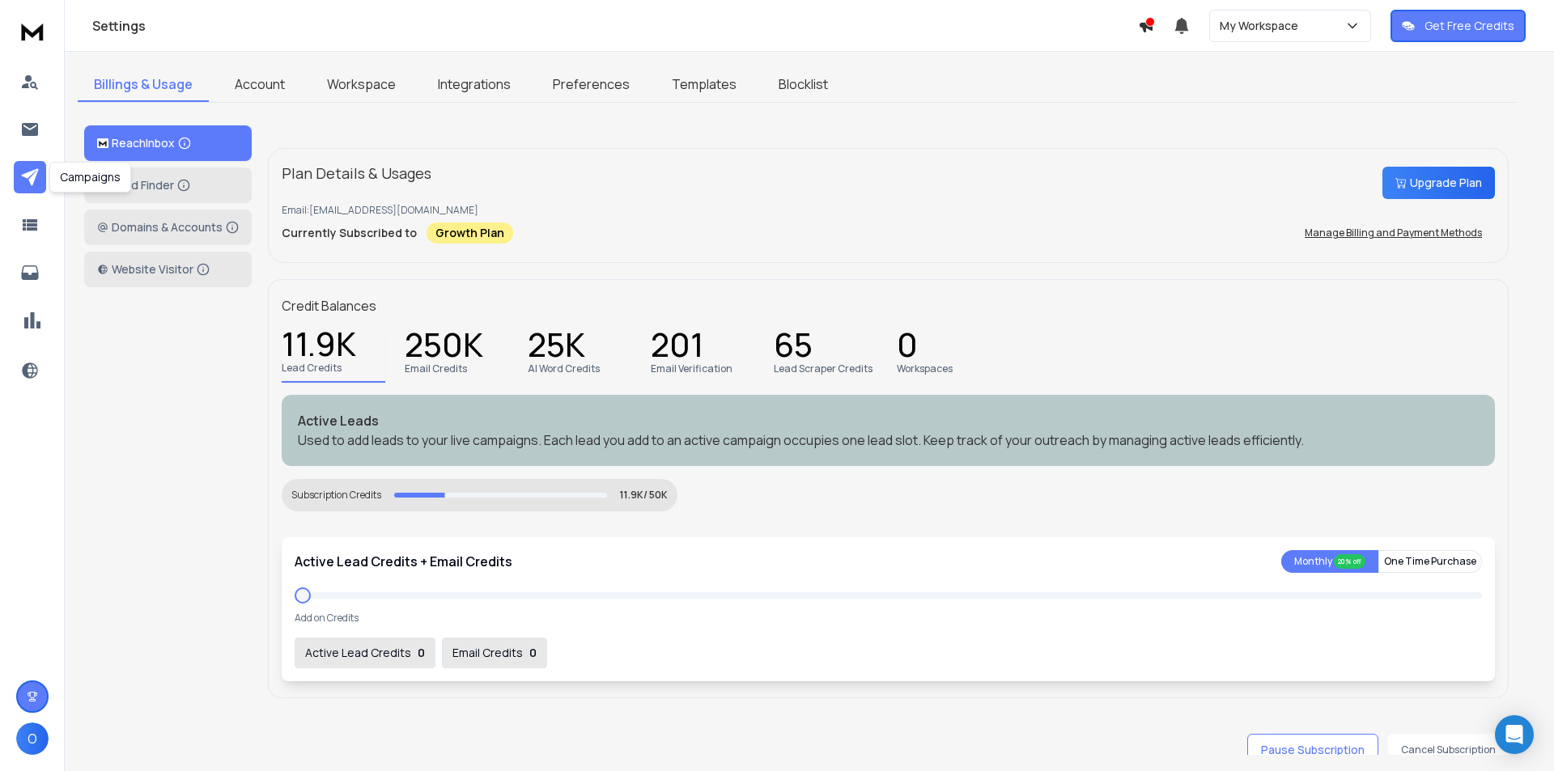
click at [29, 172] on icon at bounding box center [29, 177] width 19 height 19
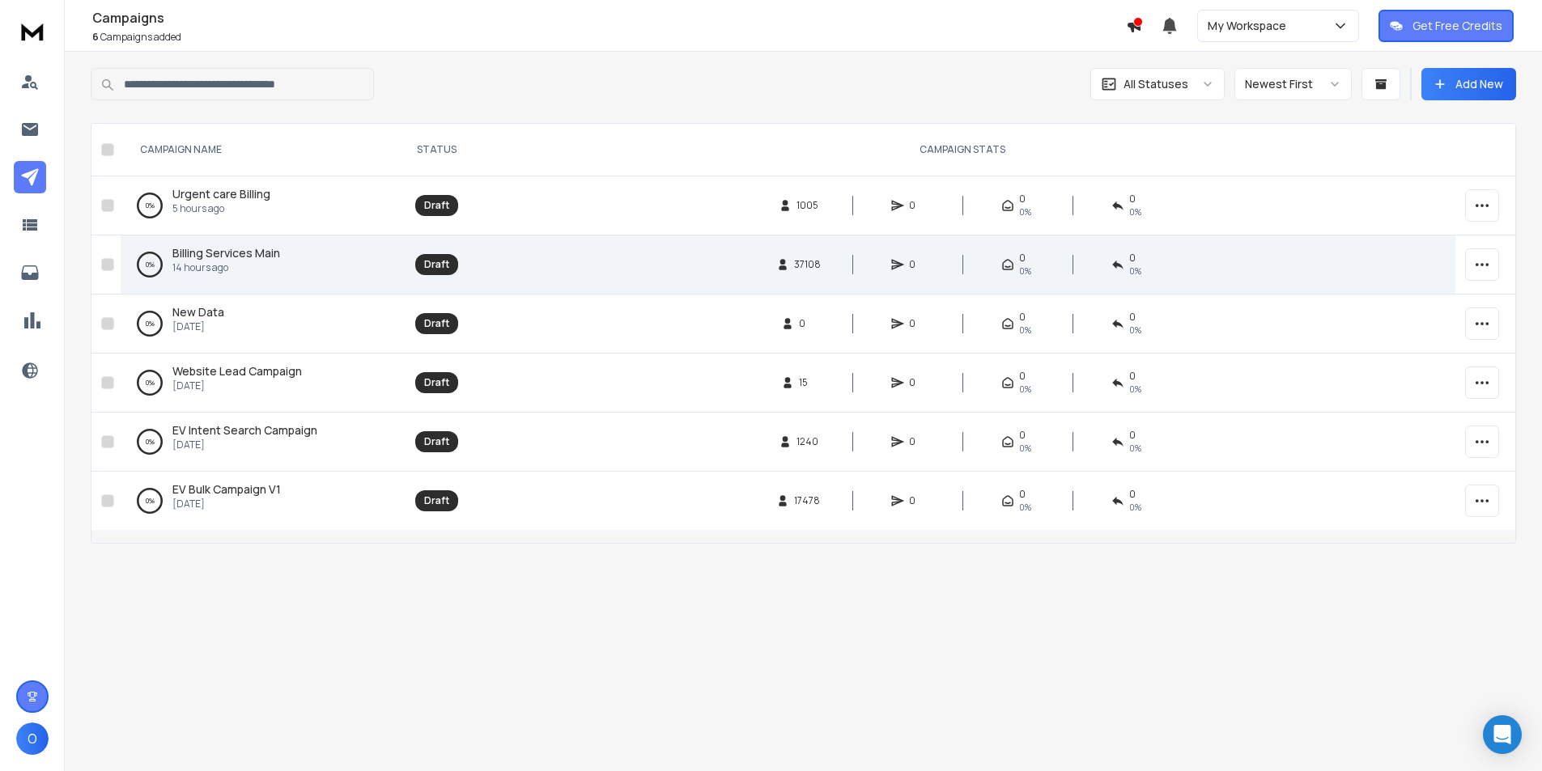
click at [323, 257] on div "0 % Billing Services Main 14 hours ago" at bounding box center [262, 264] width 251 height 39
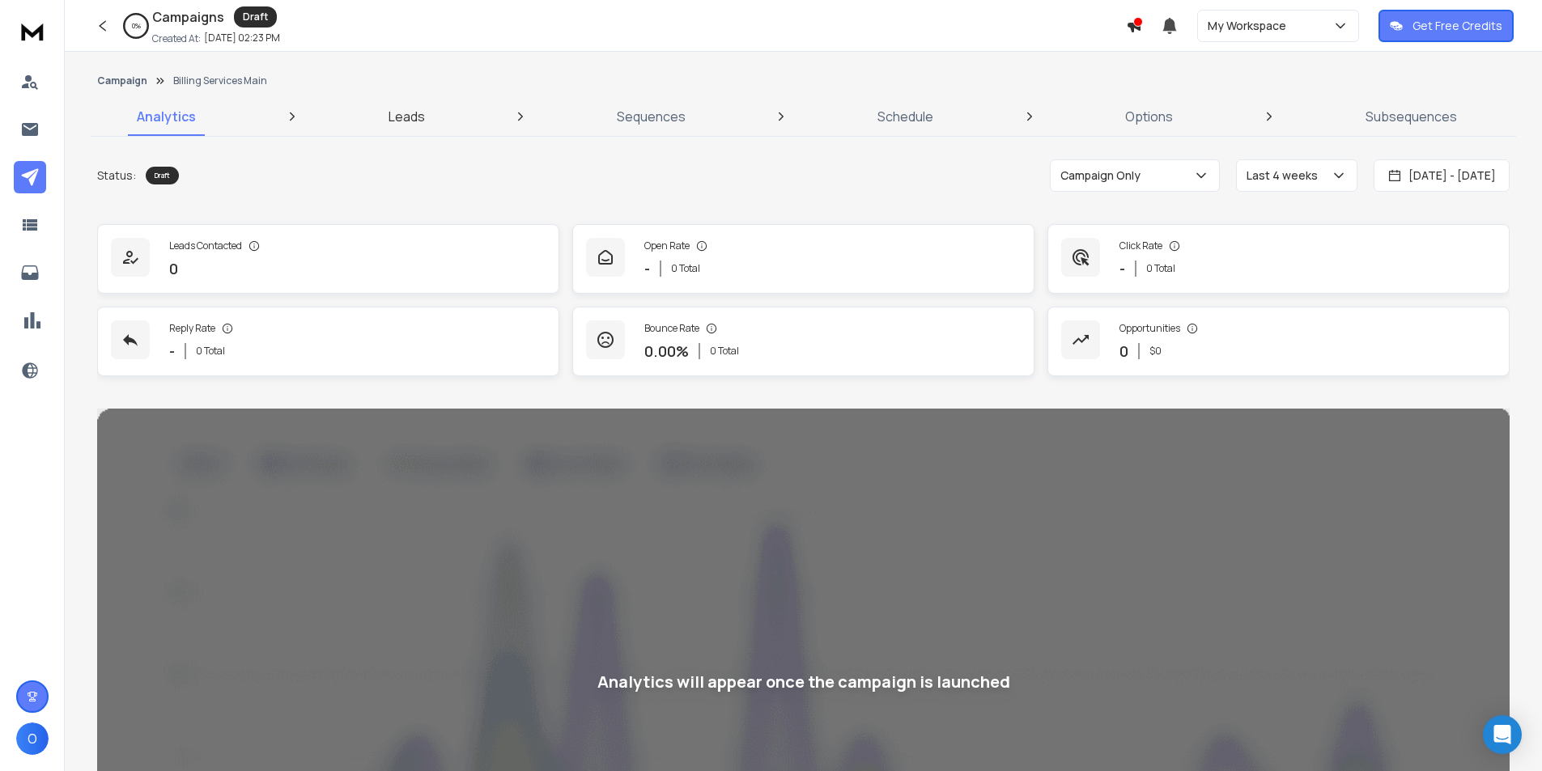
click at [404, 124] on p "Leads" at bounding box center [407, 116] width 36 height 19
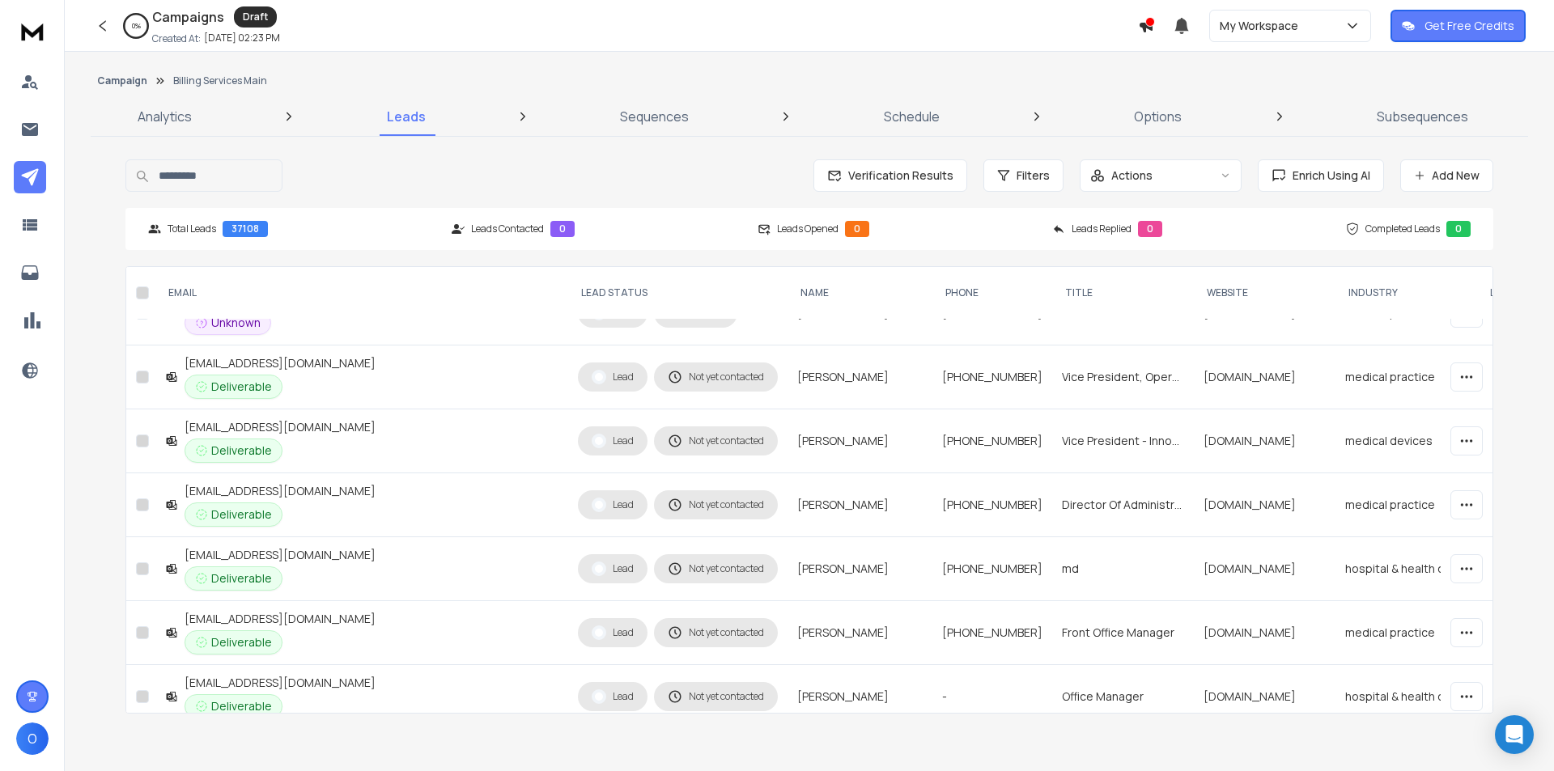
scroll to position [405, 0]
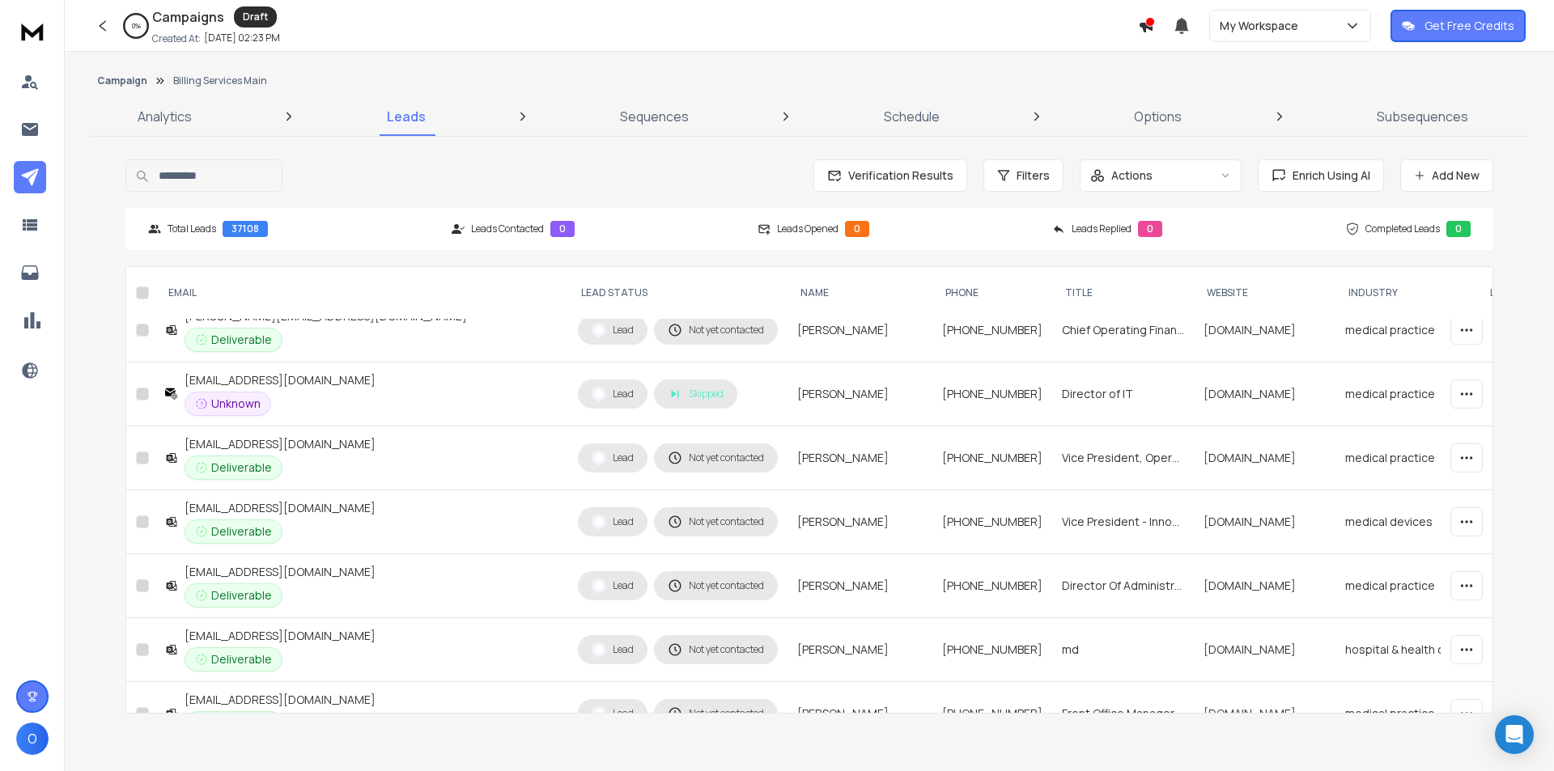
click at [140, 394] on button "button" at bounding box center [142, 394] width 13 height 13
click at [1365, 179] on icon "button" at bounding box center [1367, 175] width 11 height 13
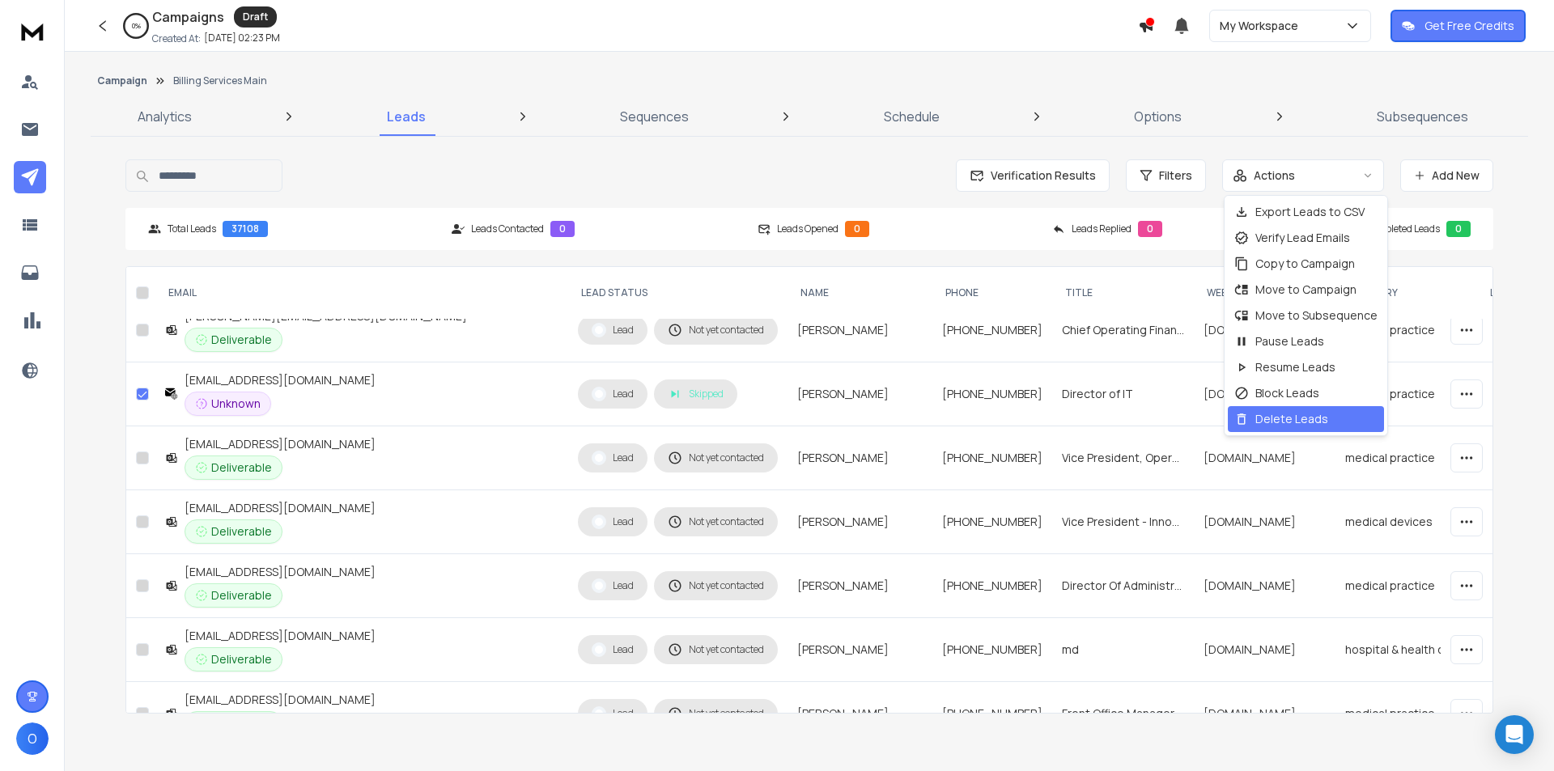
click at [1289, 414] on p "Delete Leads" at bounding box center [1291, 419] width 73 height 16
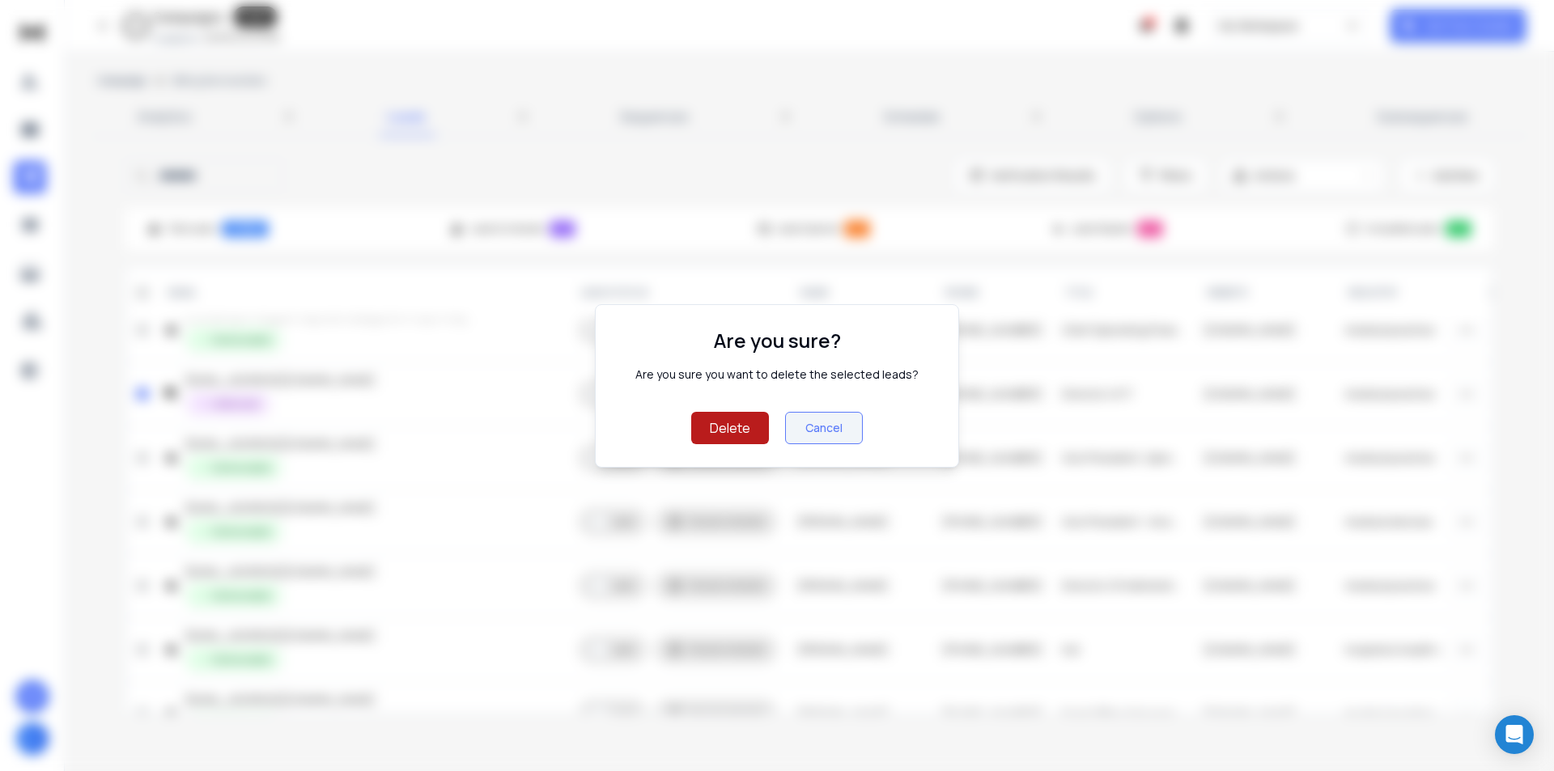
click at [732, 423] on button "Delete" at bounding box center [730, 428] width 78 height 32
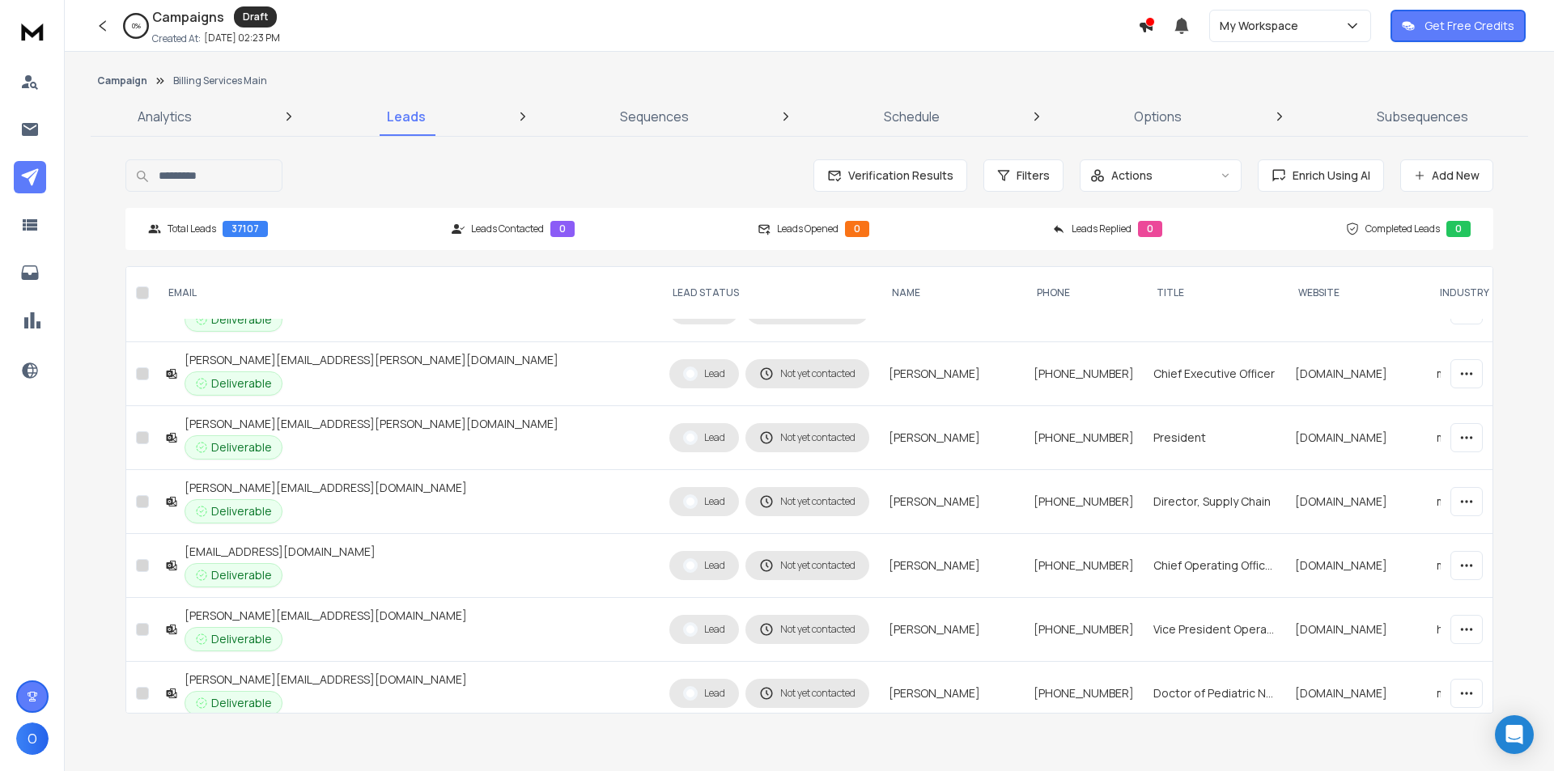
scroll to position [0, 0]
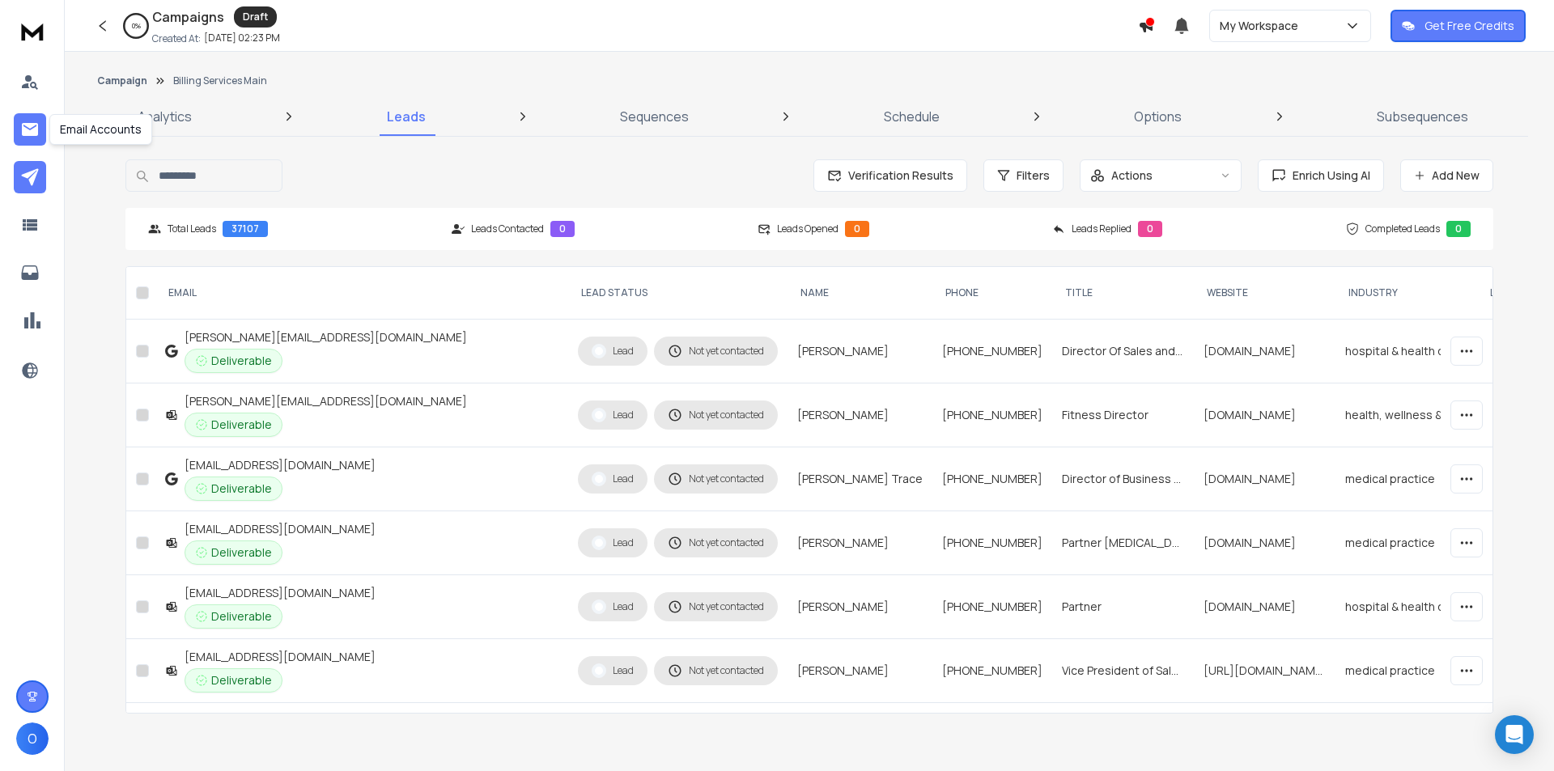
click at [26, 135] on icon at bounding box center [30, 129] width 16 height 13
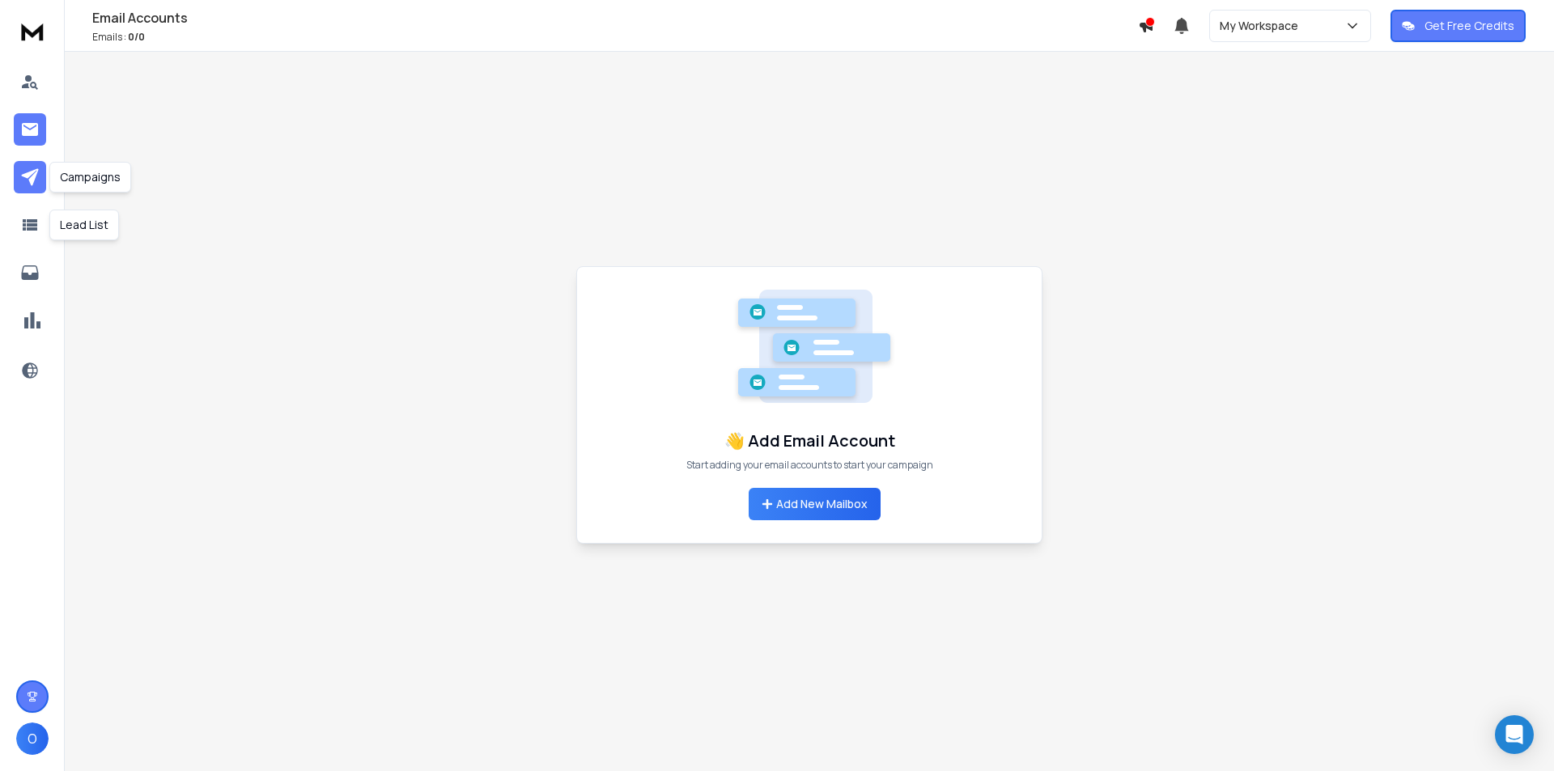
click at [23, 187] on link at bounding box center [30, 177] width 32 height 32
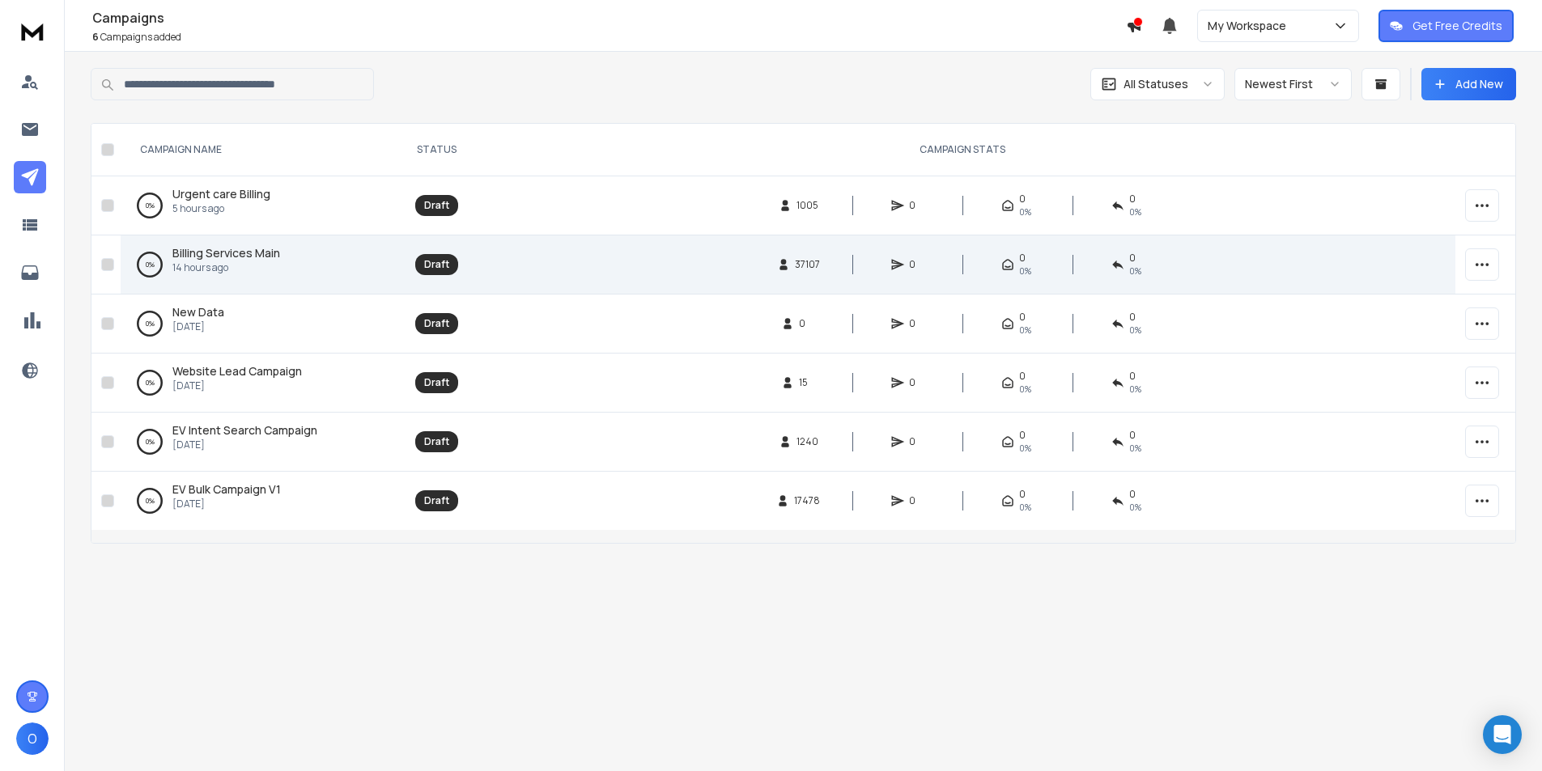
click at [289, 253] on div "0 % Billing Services Main 14 hours ago" at bounding box center [262, 264] width 251 height 39
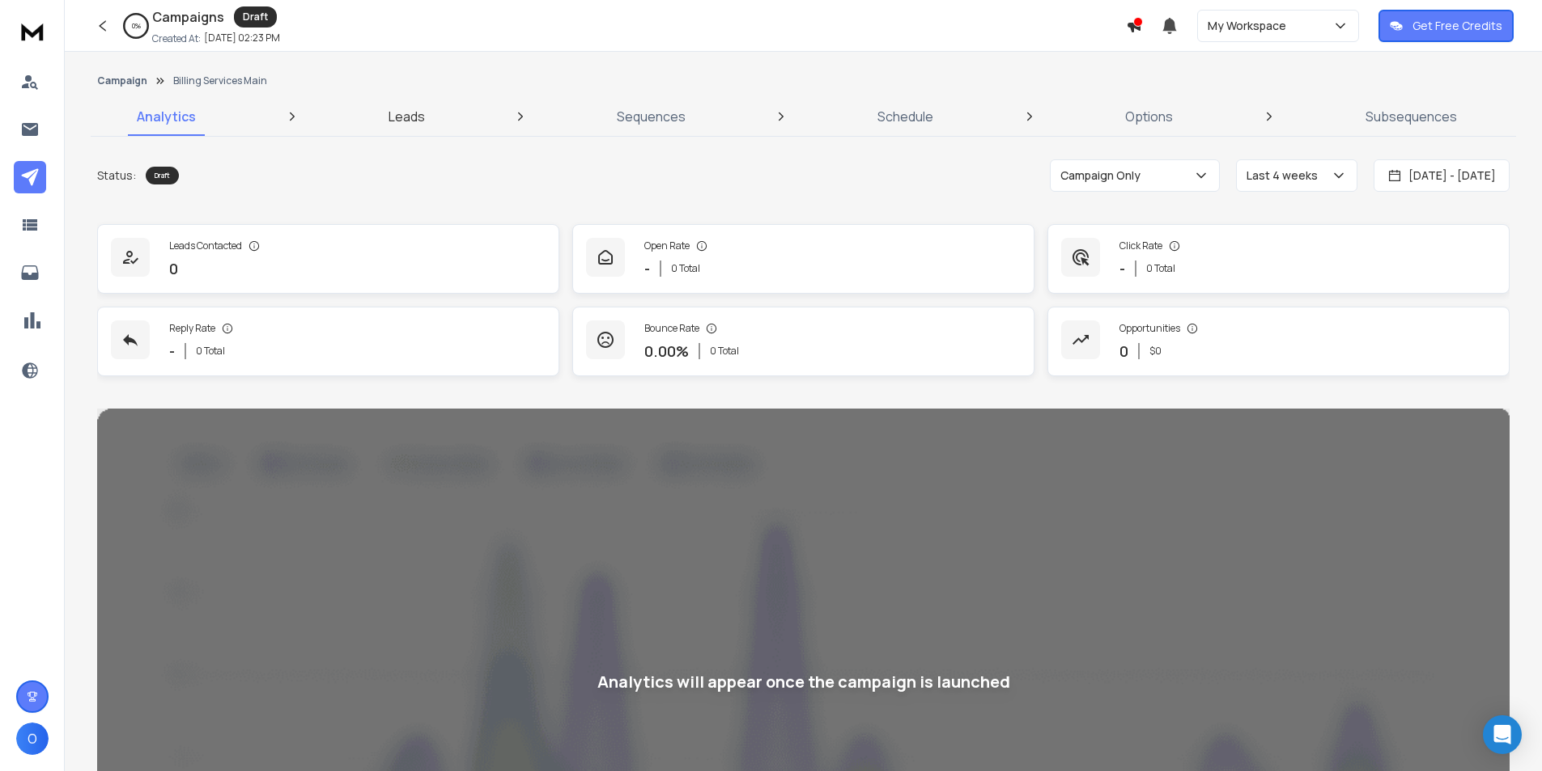
click at [419, 121] on p "Leads" at bounding box center [407, 116] width 36 height 19
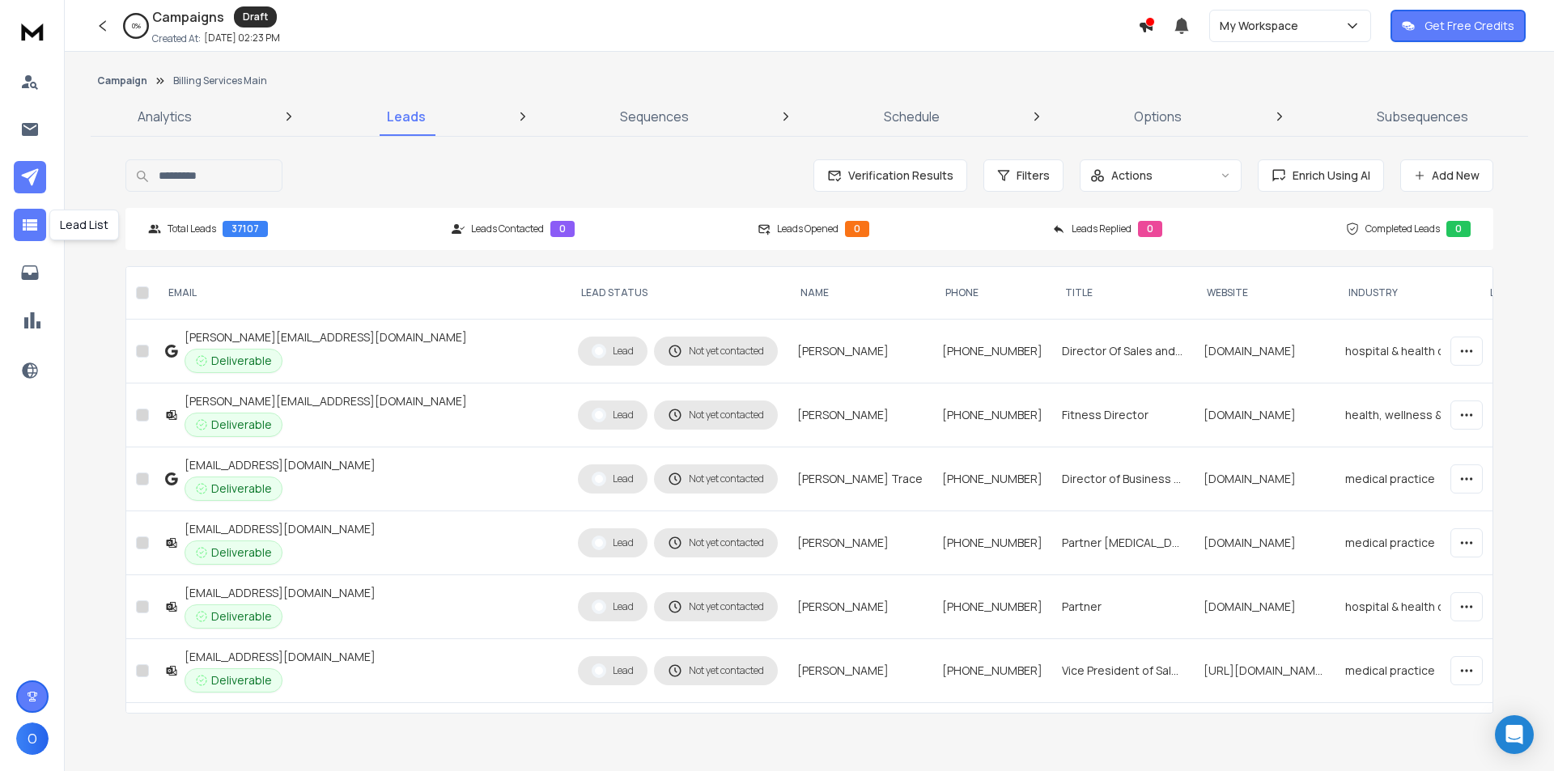
click at [37, 235] on link at bounding box center [30, 225] width 32 height 32
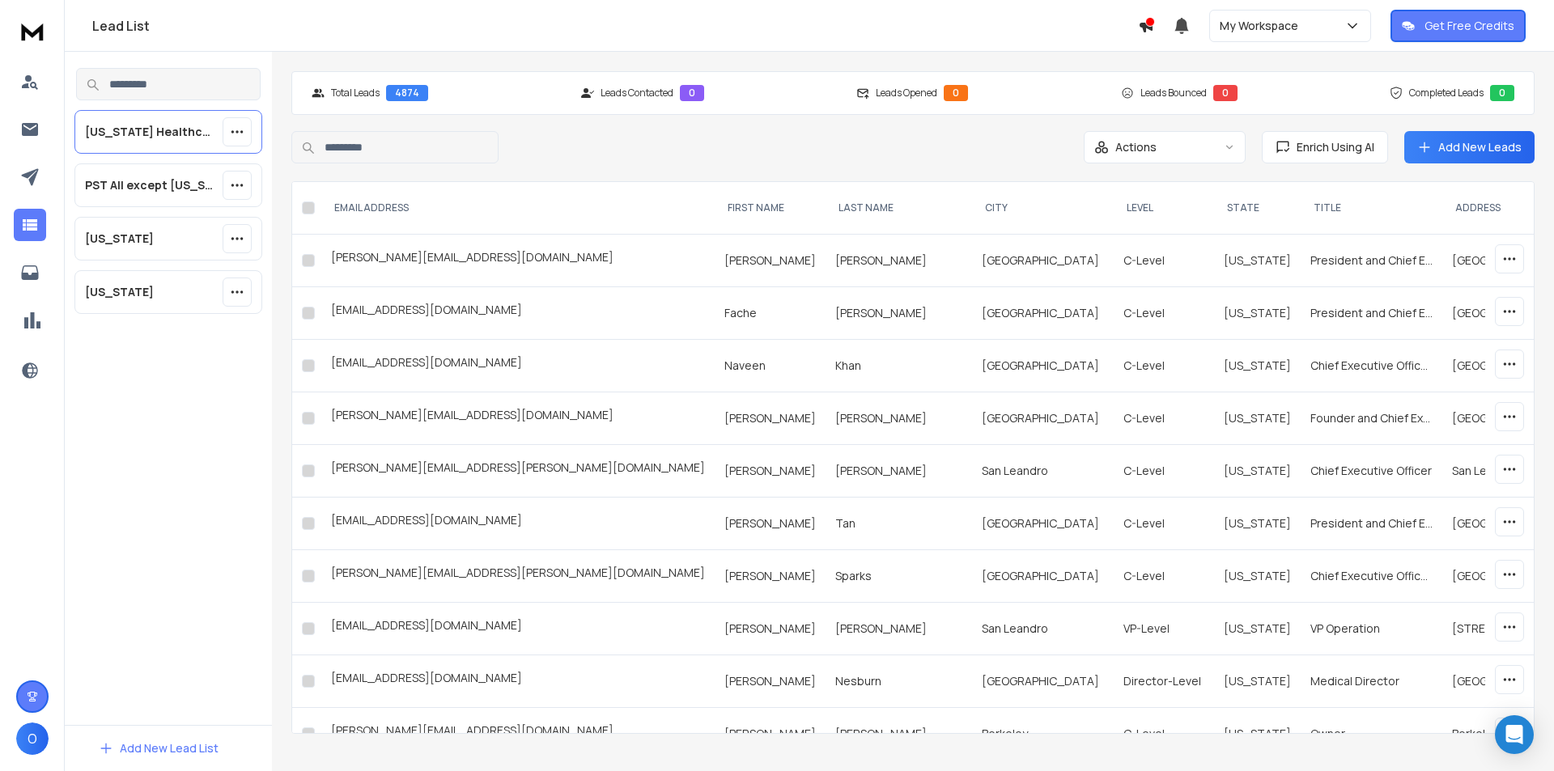
click at [150, 291] on div "[US_STATE]" at bounding box center [168, 292] width 188 height 44
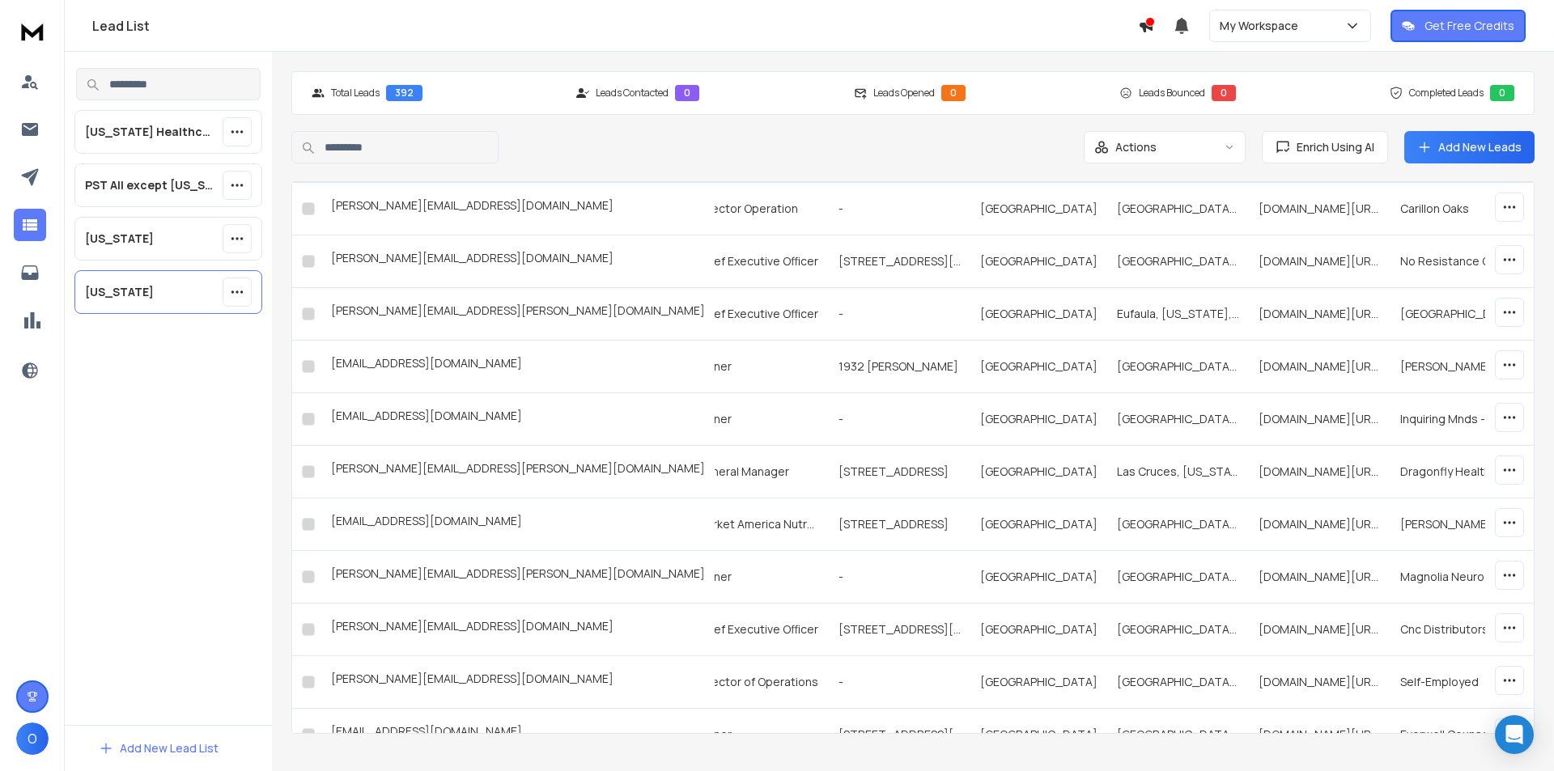
scroll to position [4787, 0]
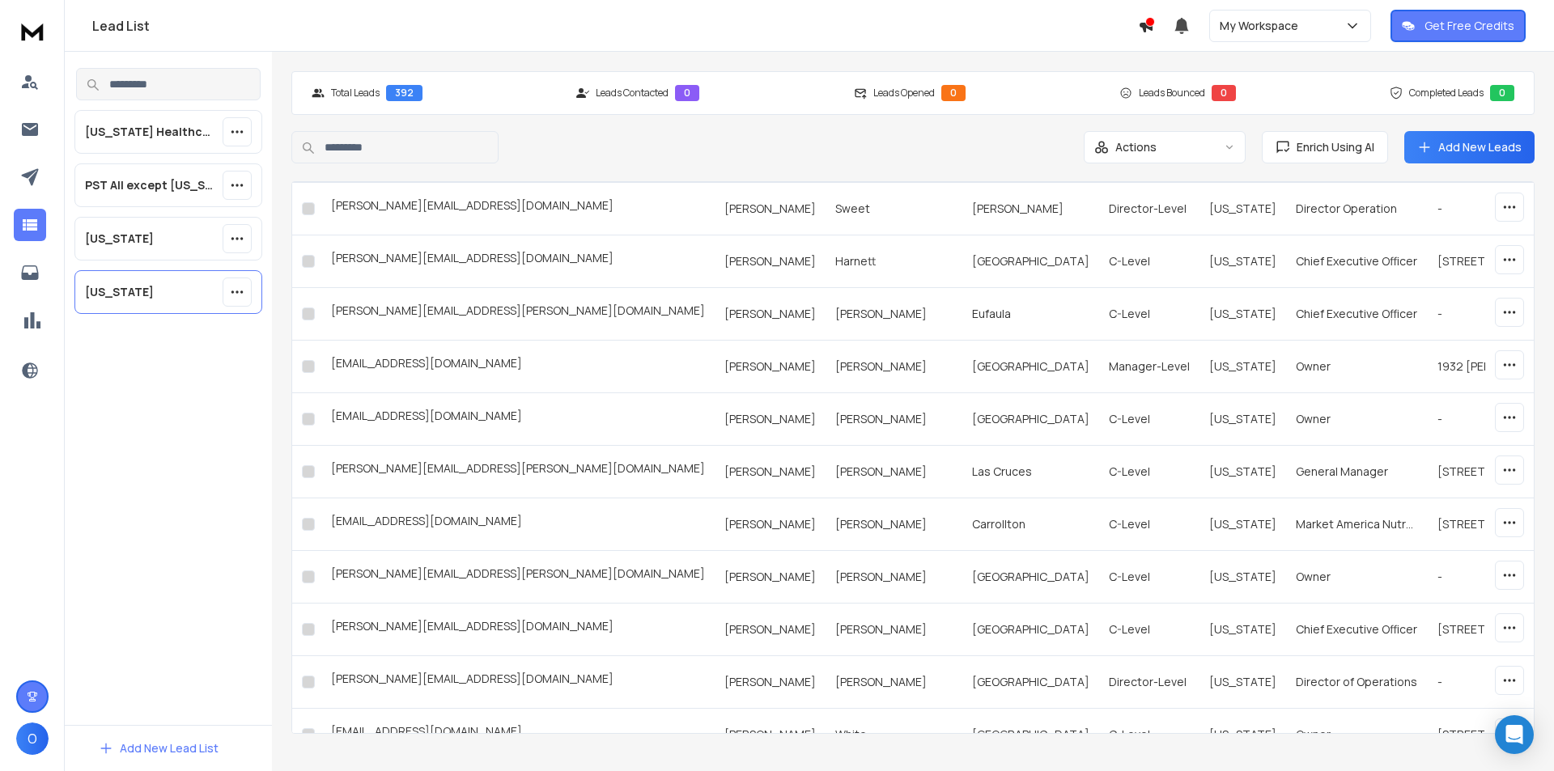
click at [135, 239] on p "[US_STATE]" at bounding box center [119, 239] width 69 height 16
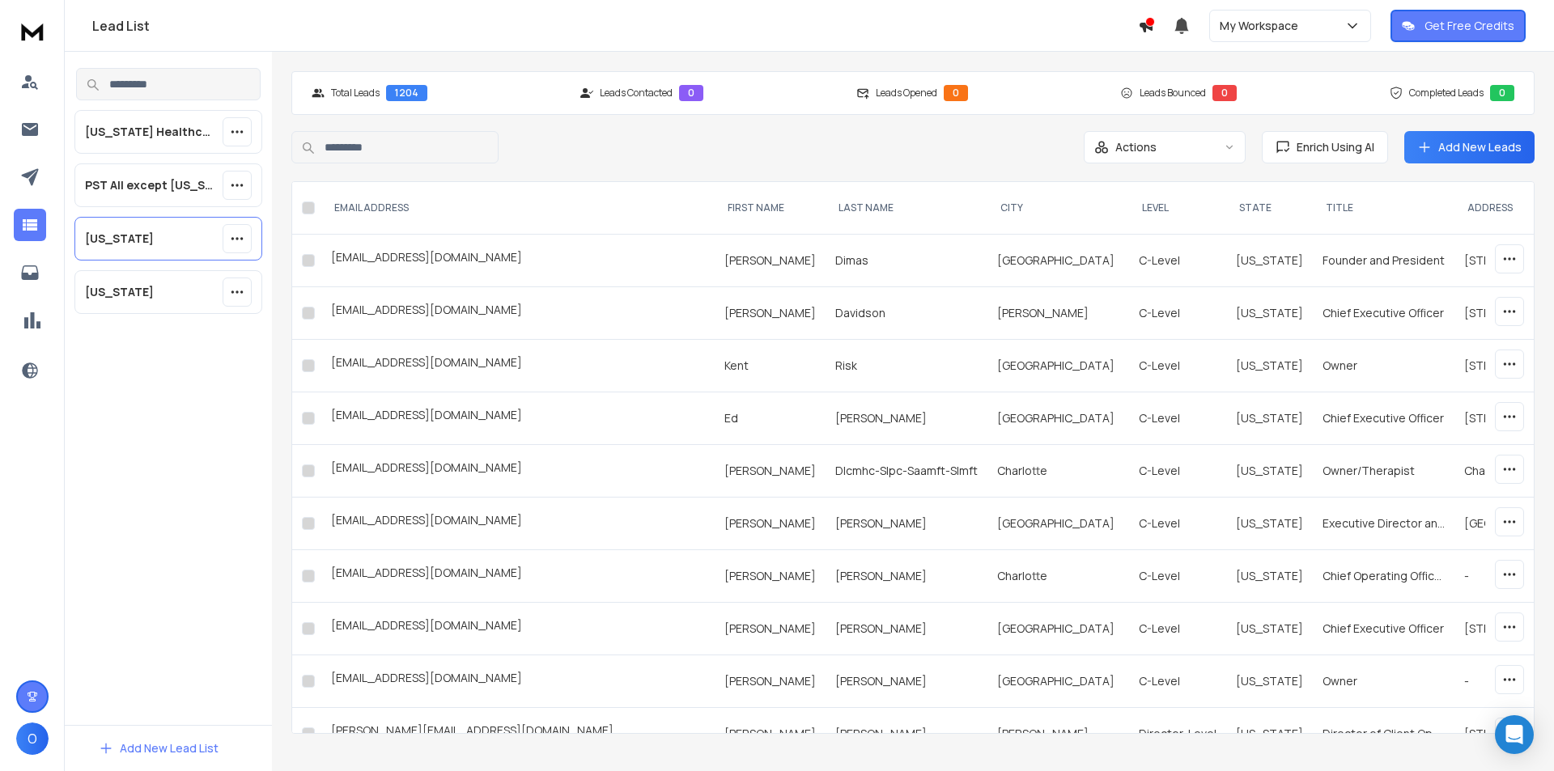
click at [128, 181] on p "PST All except [US_STATE]" at bounding box center [150, 185] width 131 height 16
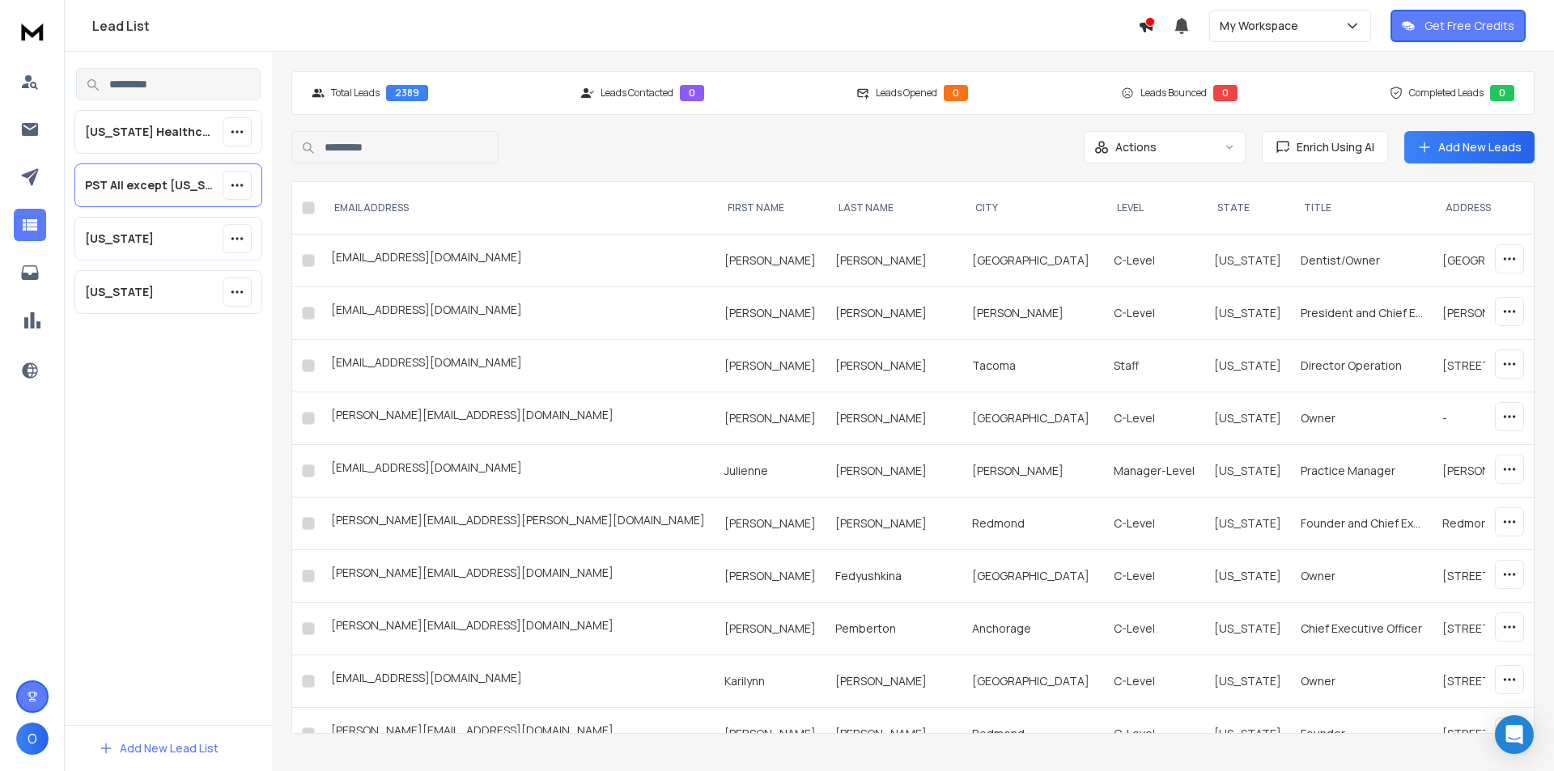
click at [133, 136] on p "[US_STATE] Healthcare All upto 250 ( No Device )" at bounding box center [150, 132] width 131 height 16
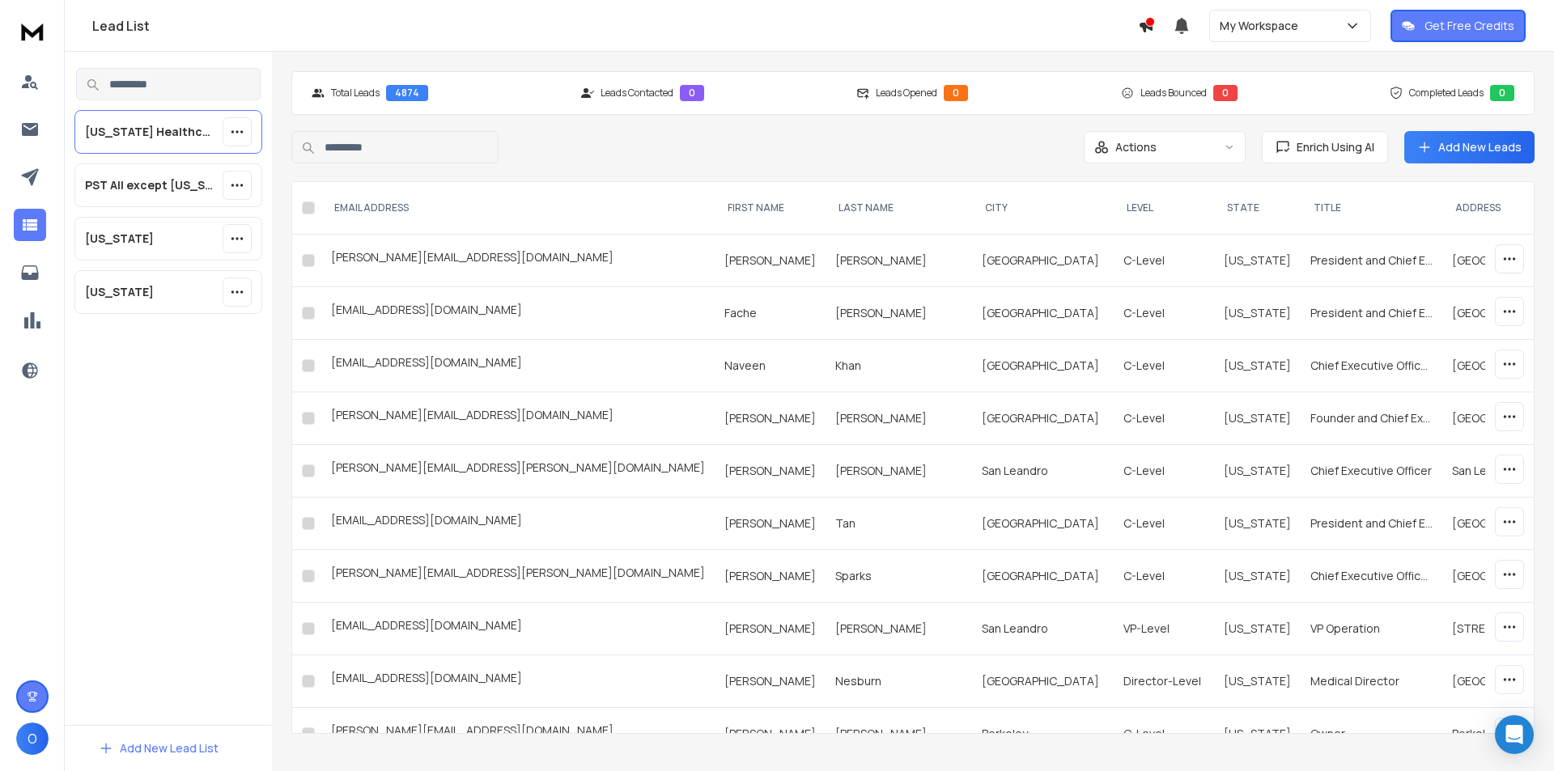
click at [119, 292] on p "[US_STATE]" at bounding box center [119, 292] width 69 height 16
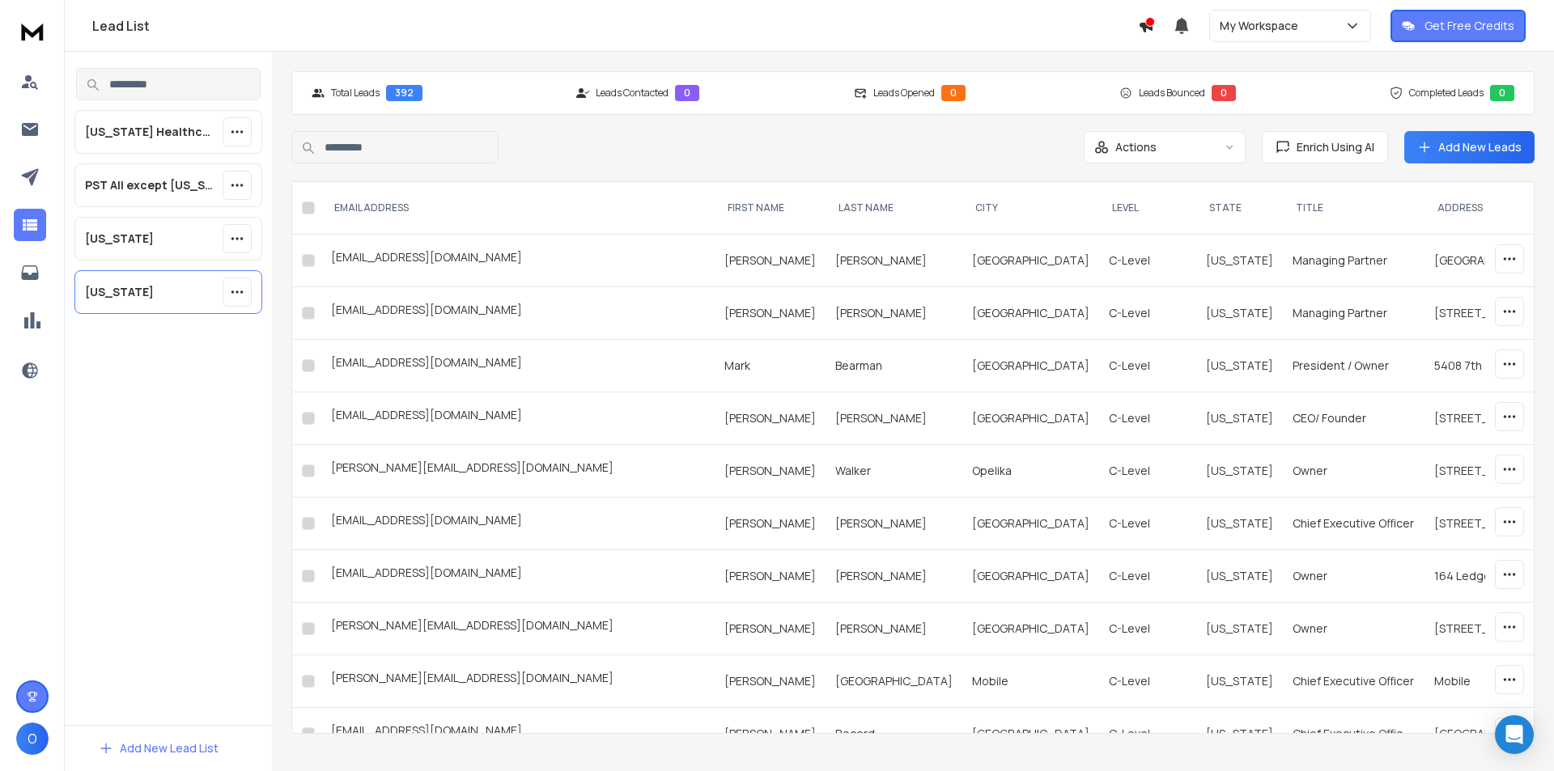
click at [232, 406] on div "California Healthcare All upto 250 ( No Device ) PST All except California Nort…" at bounding box center [168, 408] width 207 height 597
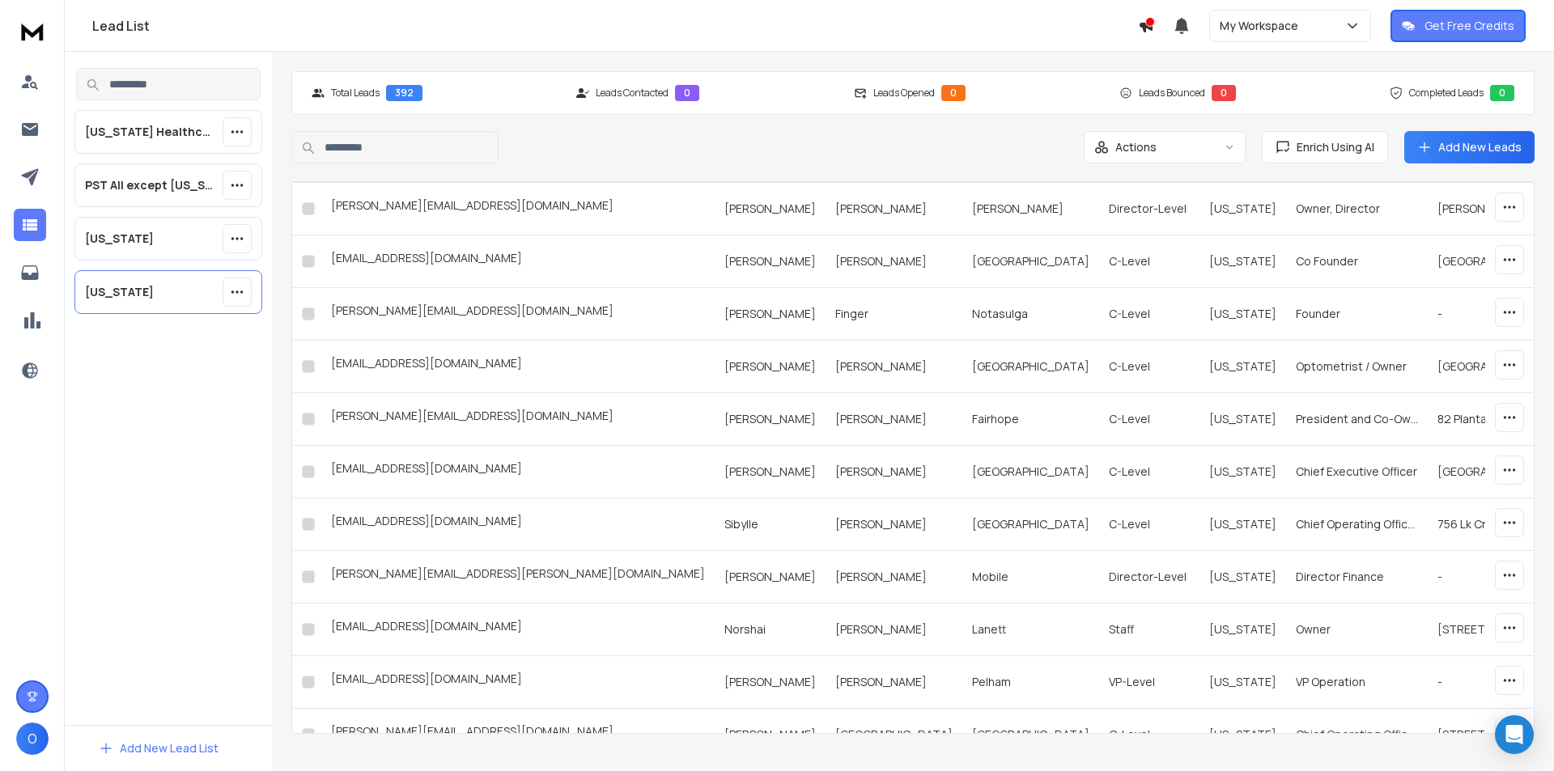
scroll to position [0, 0]
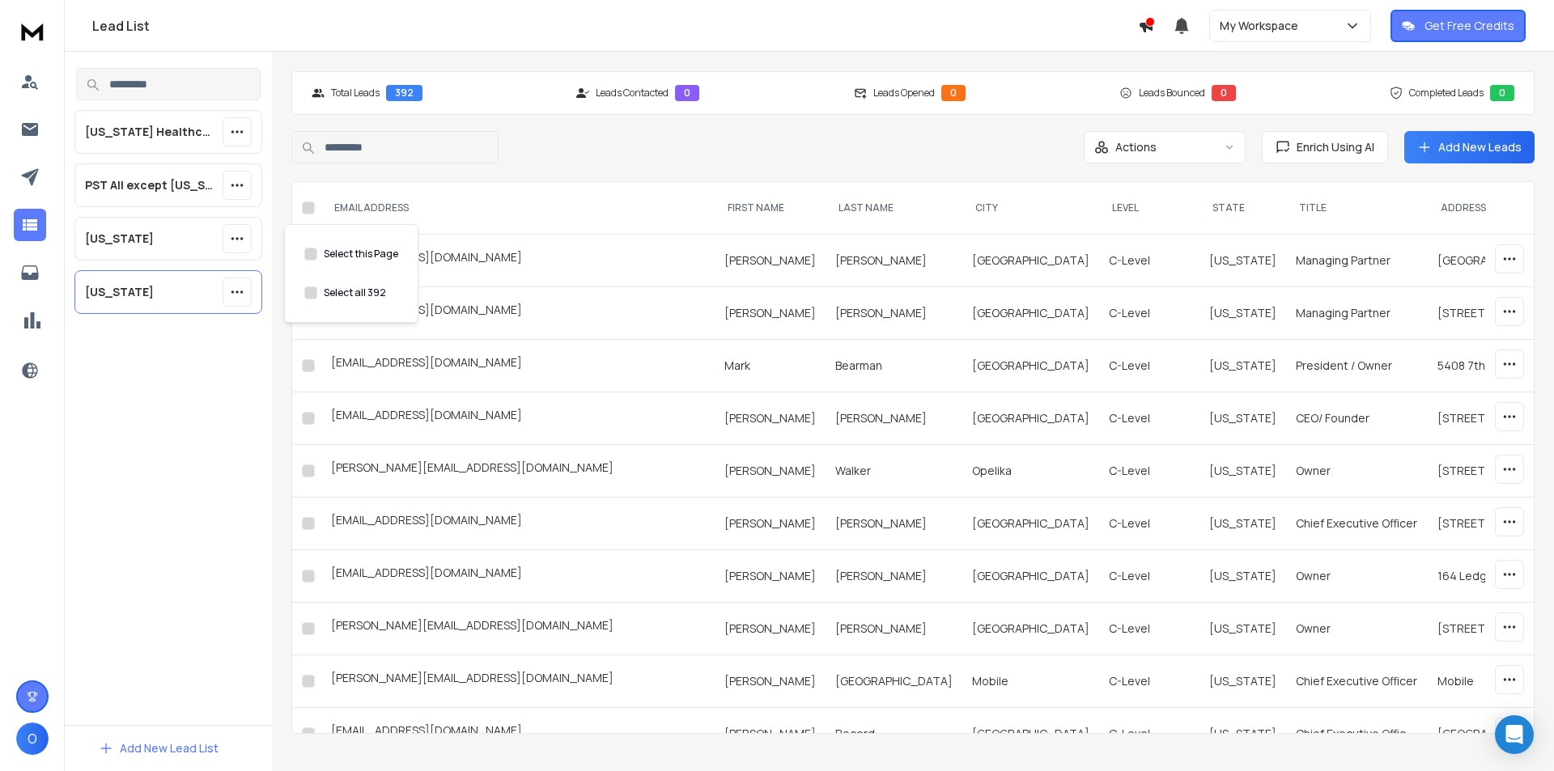
click at [312, 292] on button "Select this Page" at bounding box center [310, 293] width 13 height 13
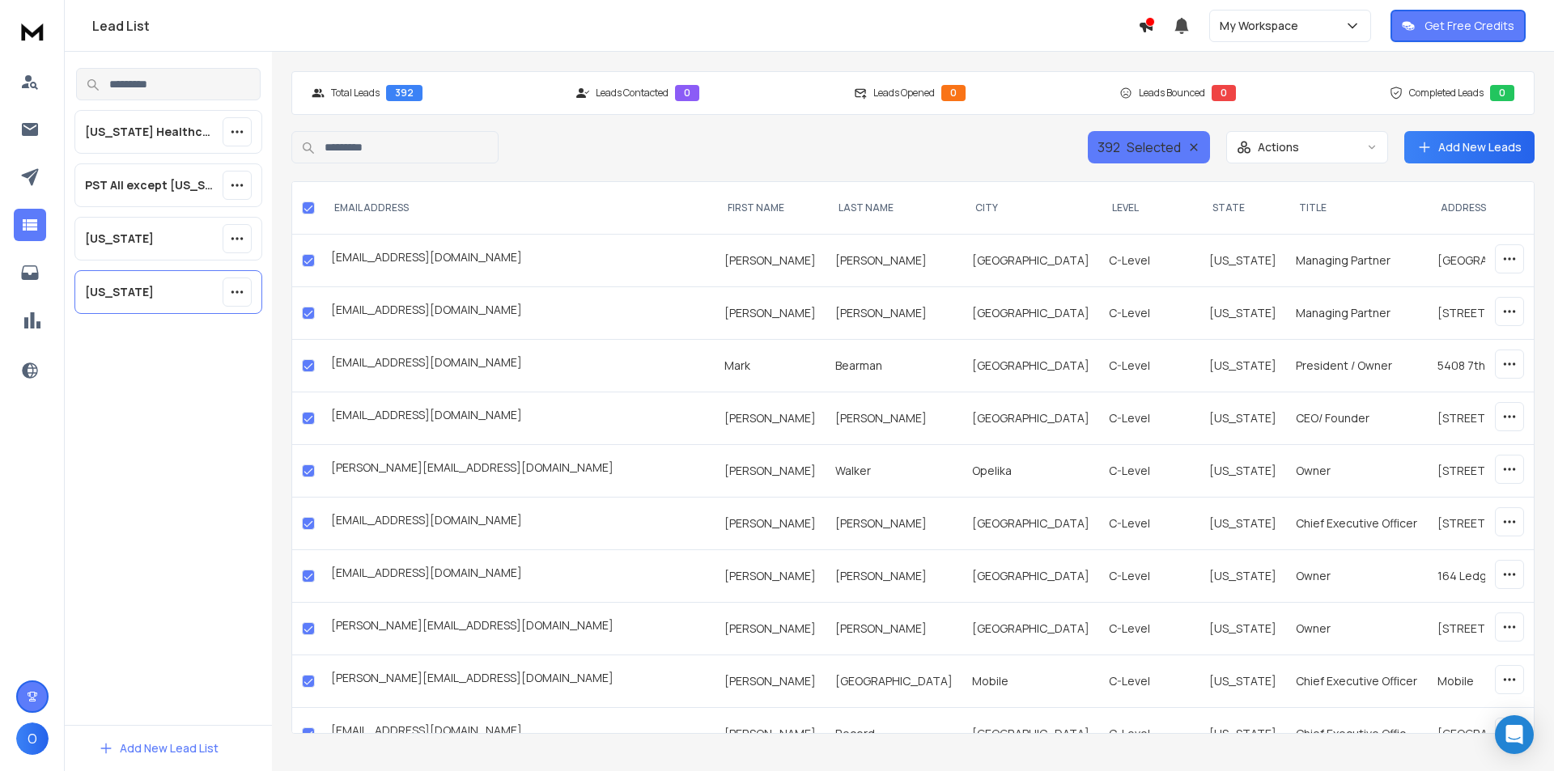
click at [860, 147] on div "392 Selected Actions Add New Leads" at bounding box center [912, 147] width 1243 height 32
click at [1325, 150] on div "Actions" at bounding box center [1298, 147] width 123 height 16
click at [1321, 185] on p "Export Leads to CSV" at bounding box center [1315, 184] width 109 height 16
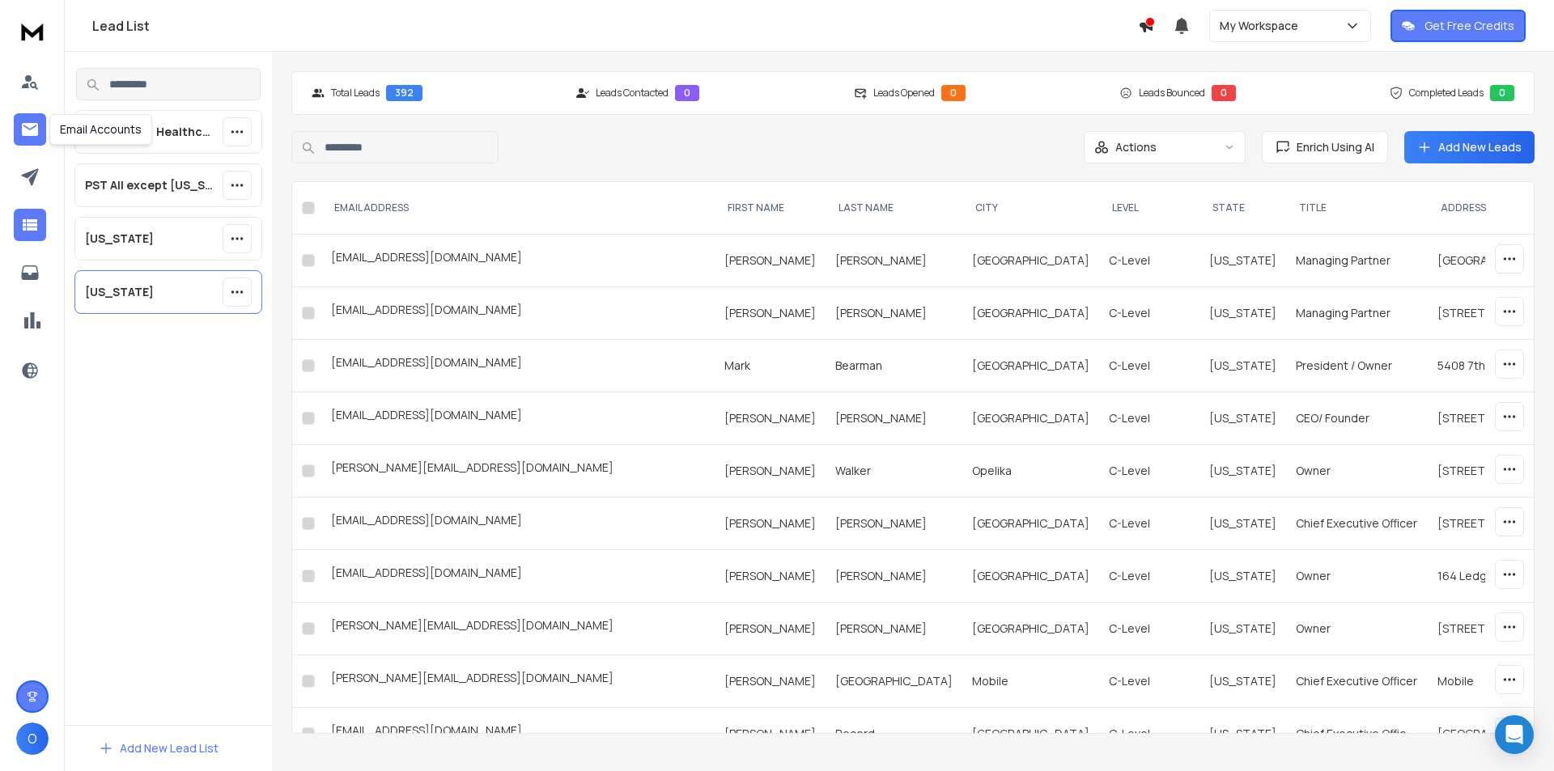
click at [28, 132] on icon at bounding box center [30, 129] width 16 height 13
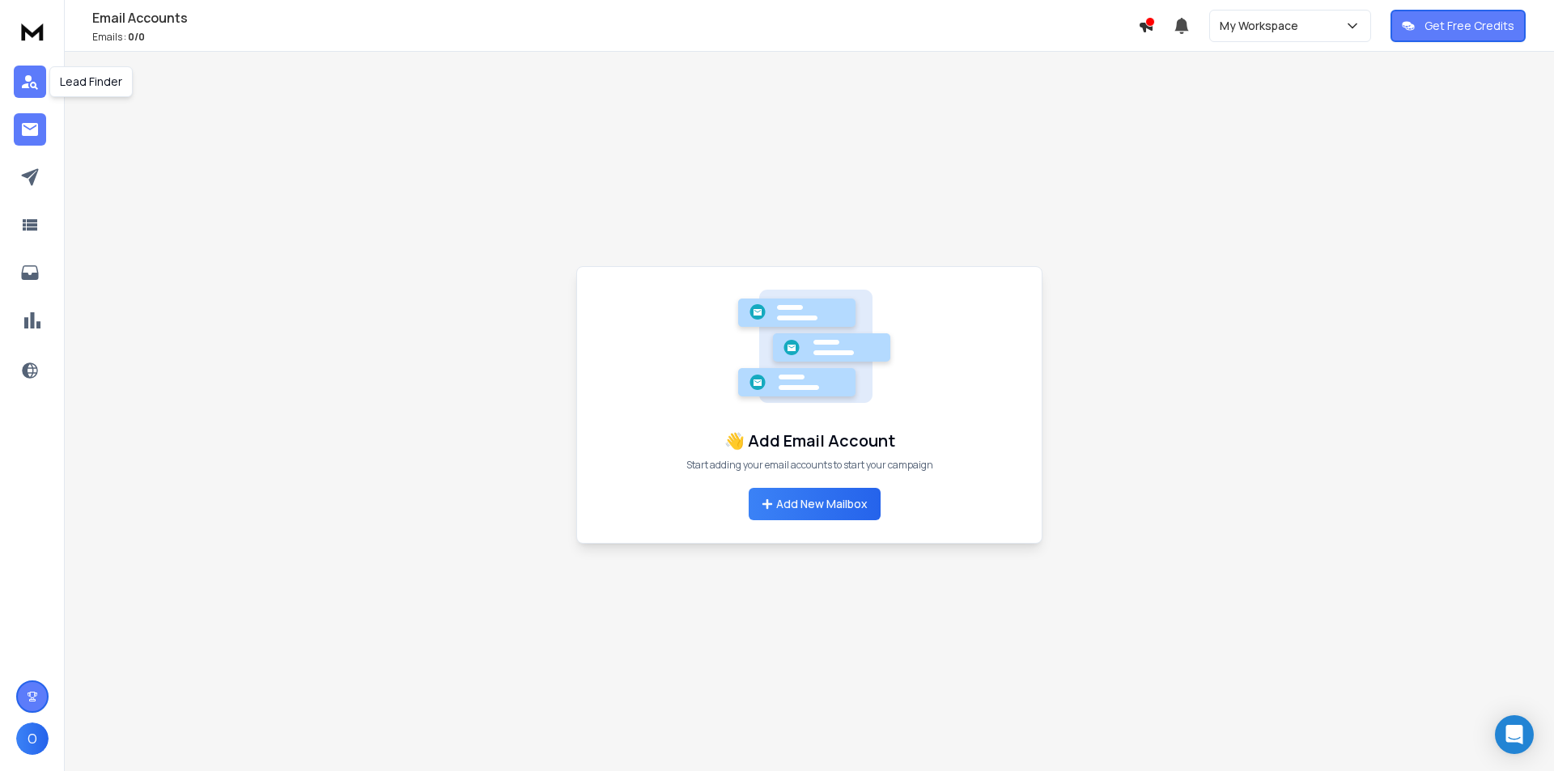
click at [24, 76] on icon at bounding box center [29, 81] width 19 height 19
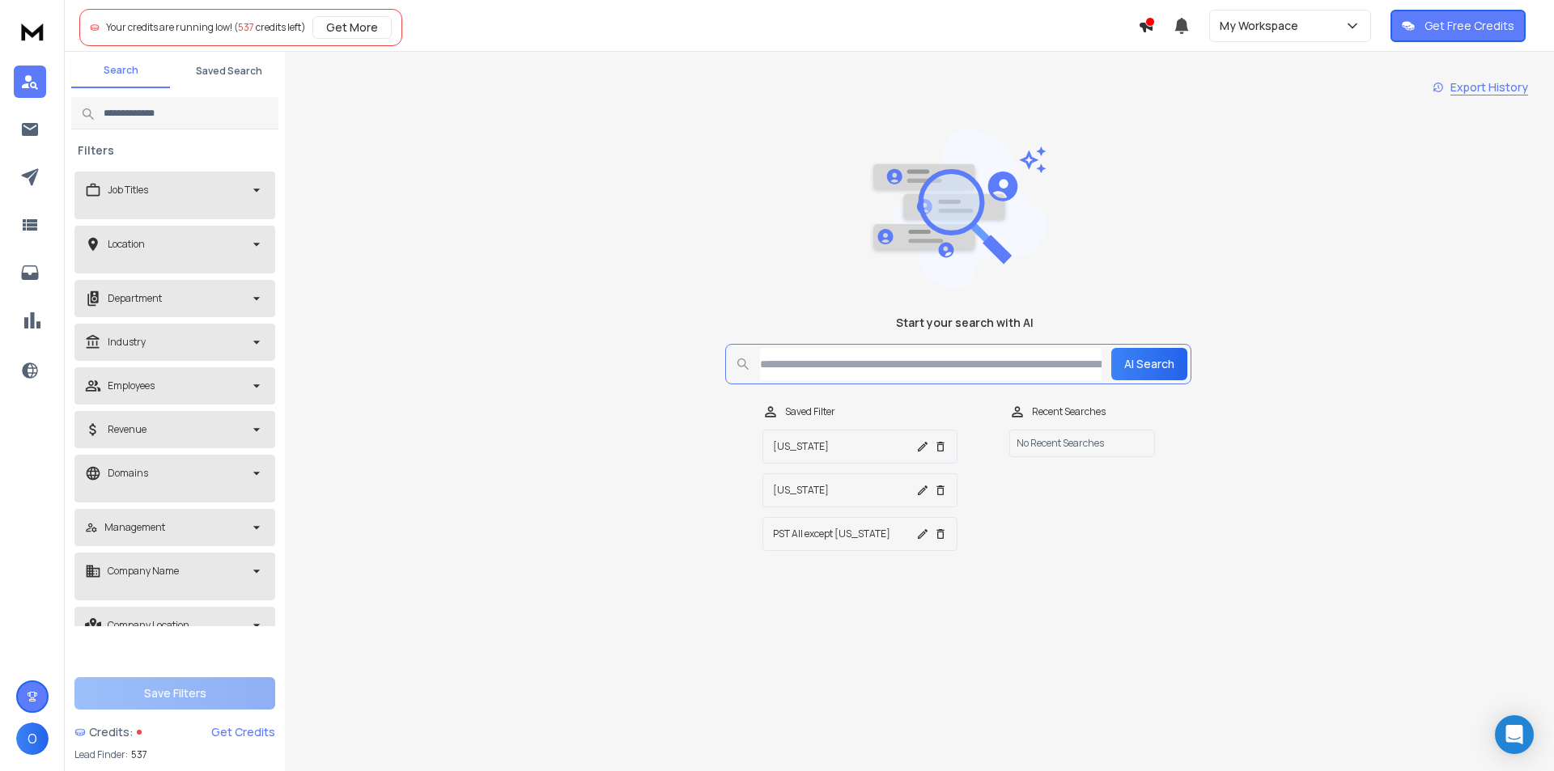
click at [1499, 90] on link "Export History" at bounding box center [1480, 87] width 121 height 32
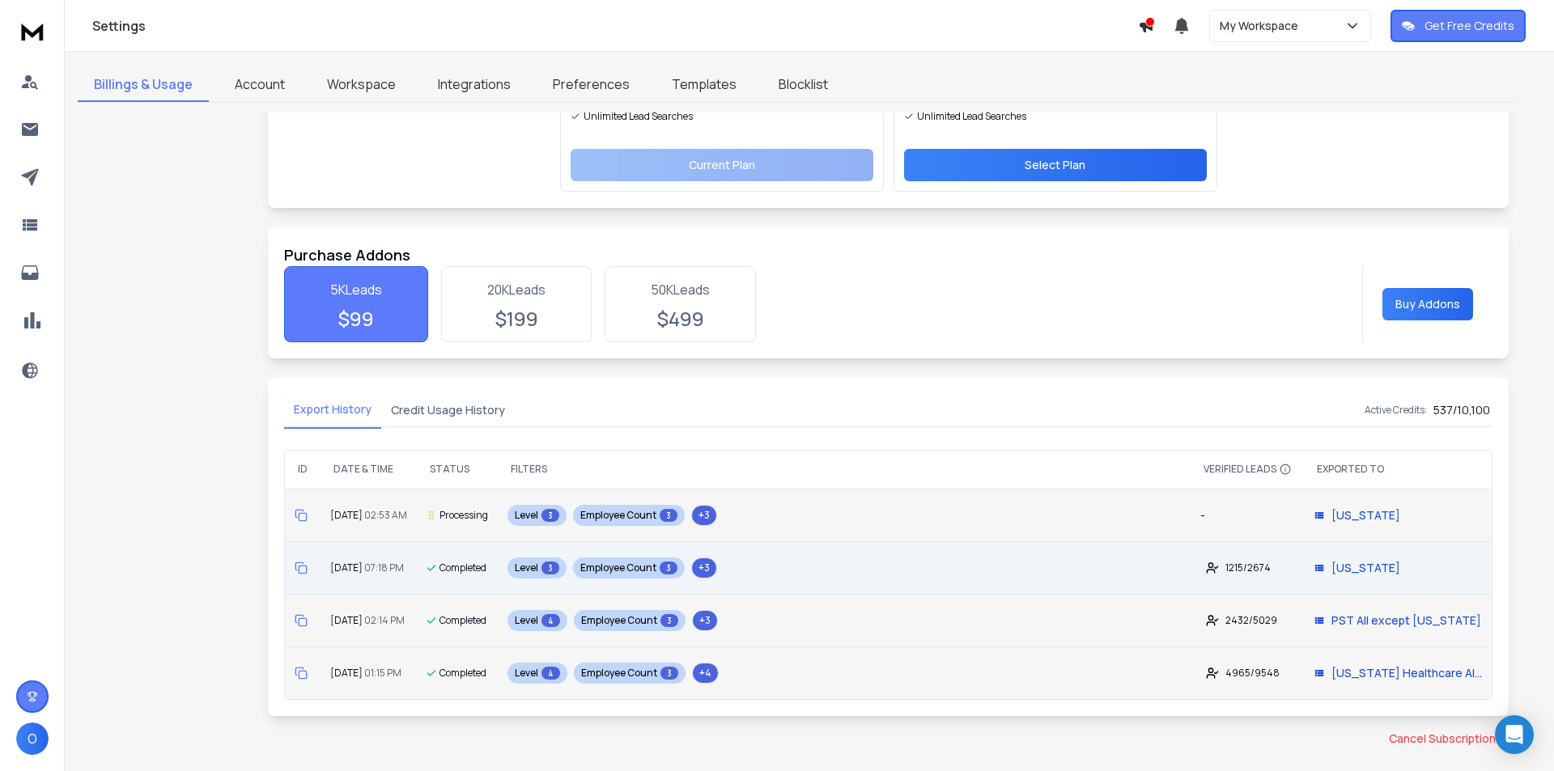
scroll to position [488, 0]
click at [1355, 513] on p "[US_STATE]" at bounding box center [1365, 515] width 69 height 16
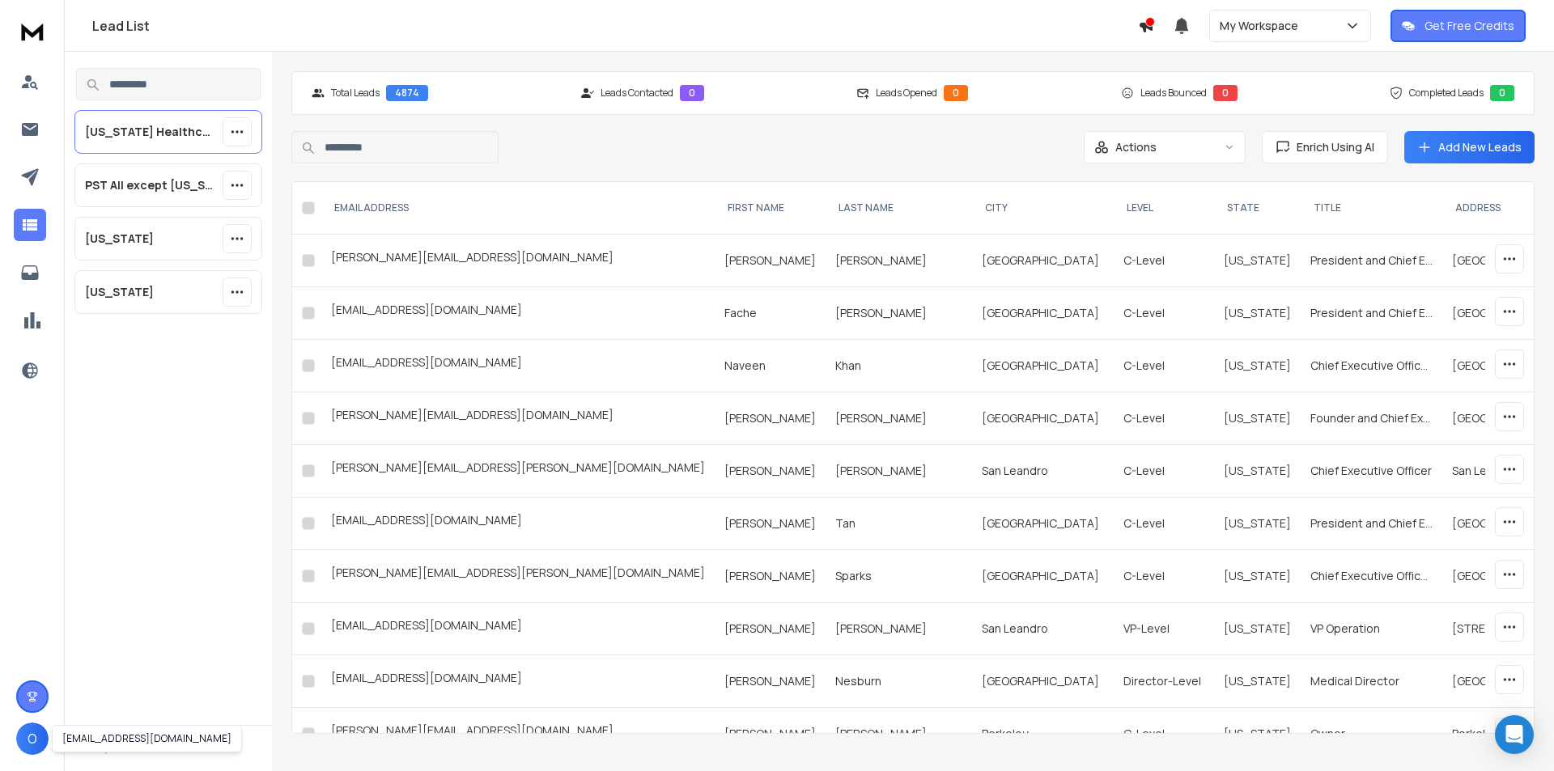
click at [40, 740] on span "O" at bounding box center [32, 739] width 32 height 32
click at [79, 714] on p "Settings" at bounding box center [100, 712] width 45 height 16
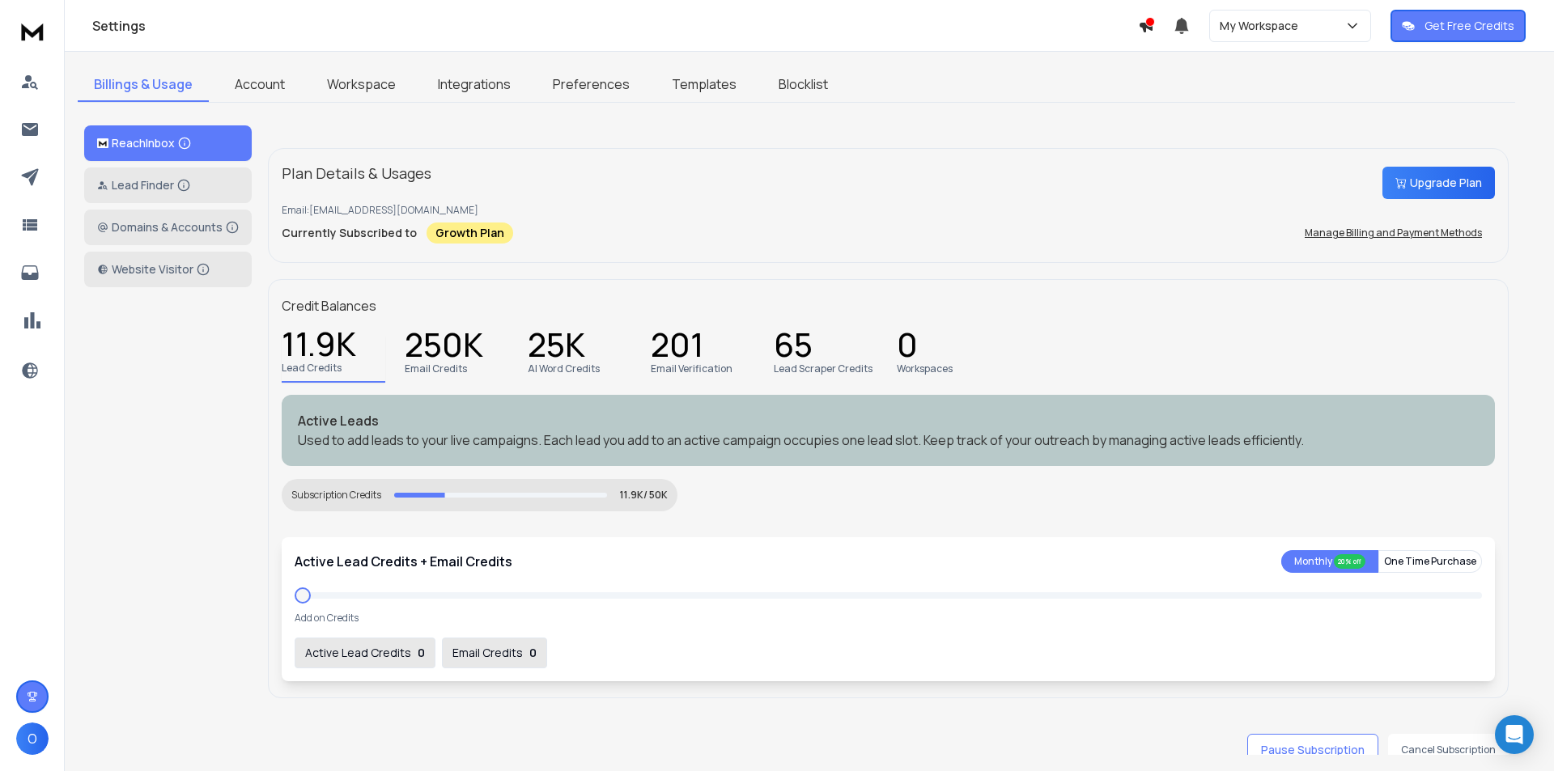
click at [1341, 234] on p "Manage Billing and Payment Methods" at bounding box center [1393, 233] width 177 height 13
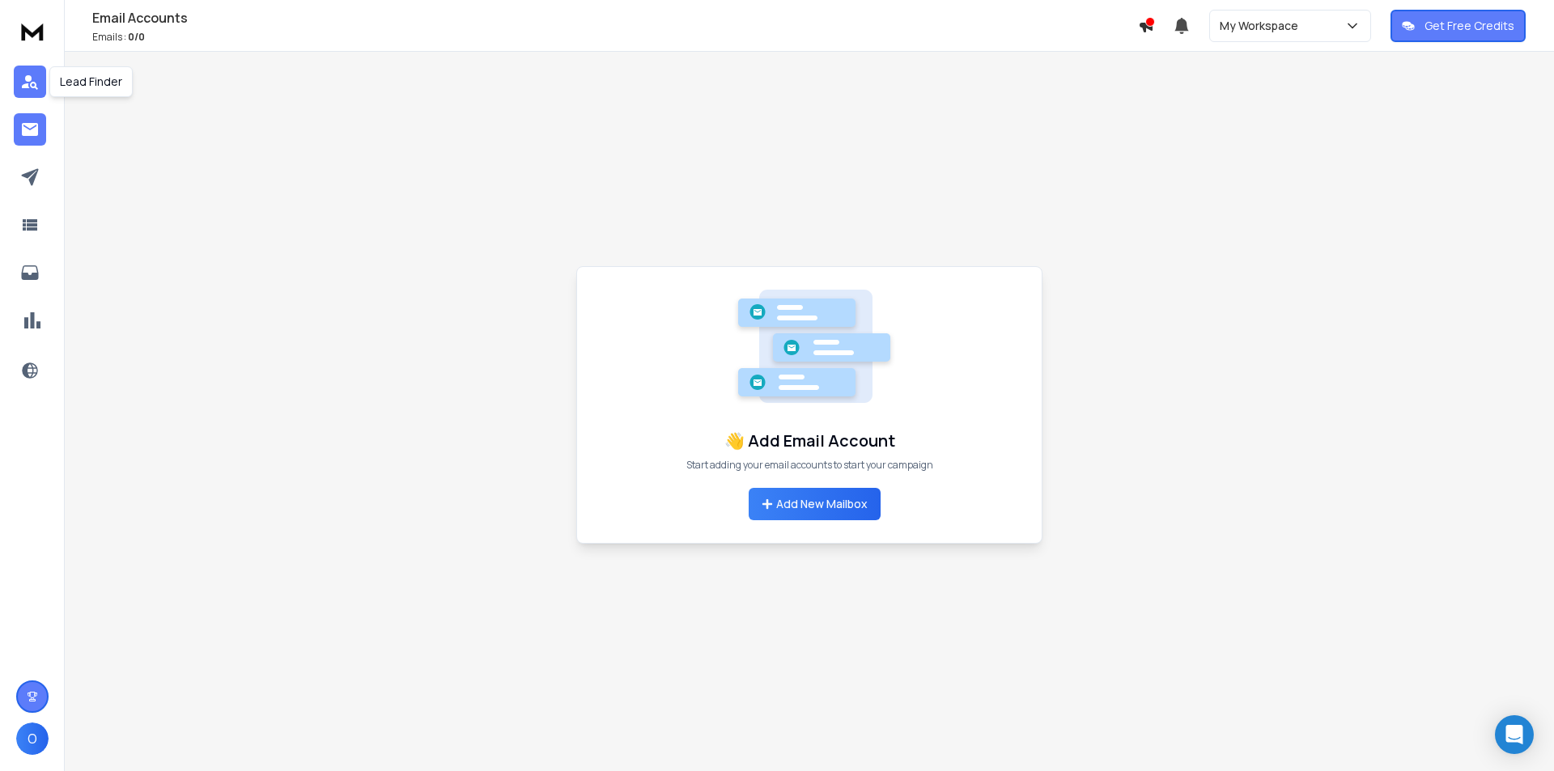
click at [36, 80] on icon at bounding box center [29, 81] width 19 height 19
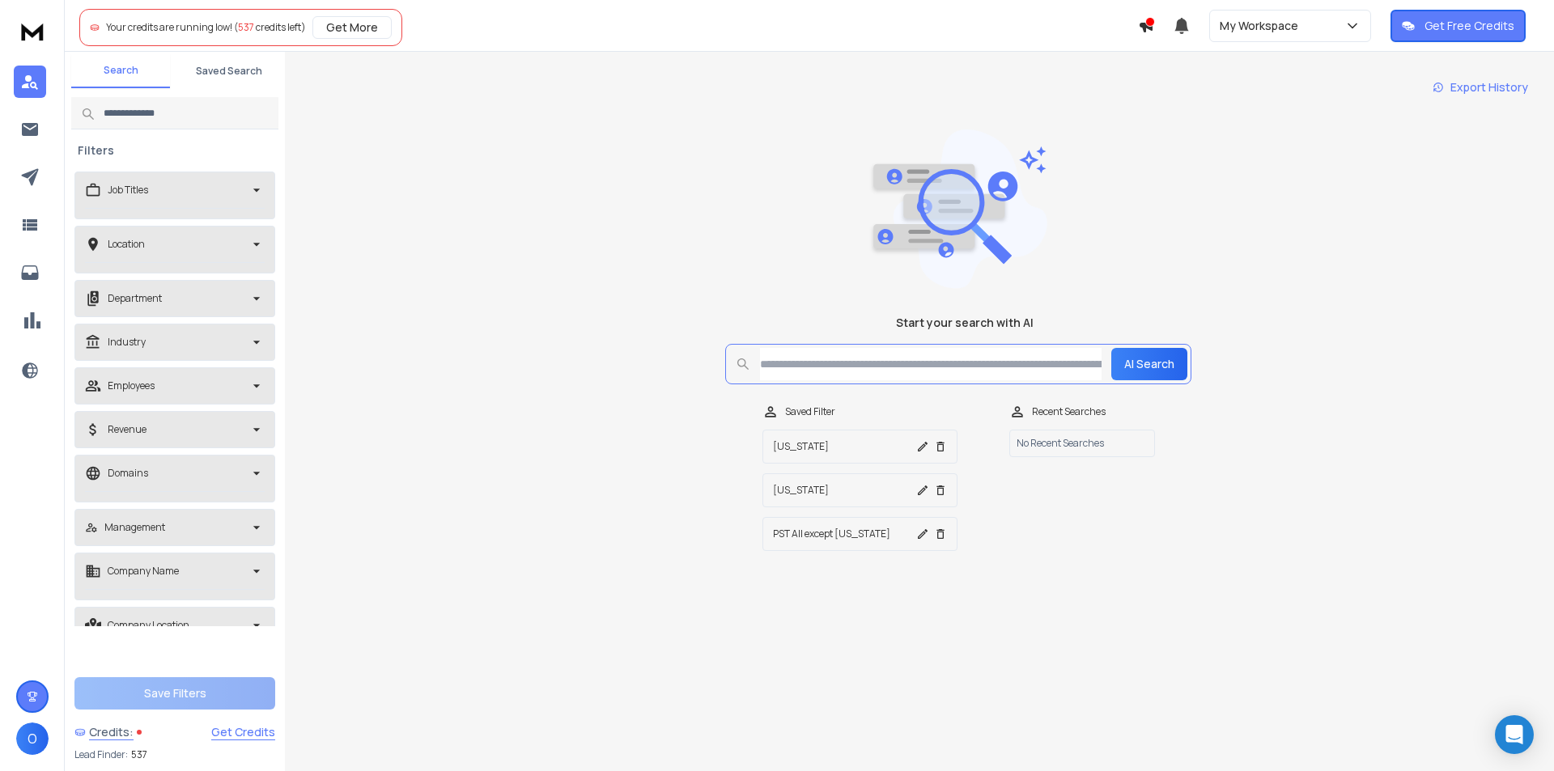
click at [223, 728] on div "Get Credits" at bounding box center [243, 732] width 64 height 16
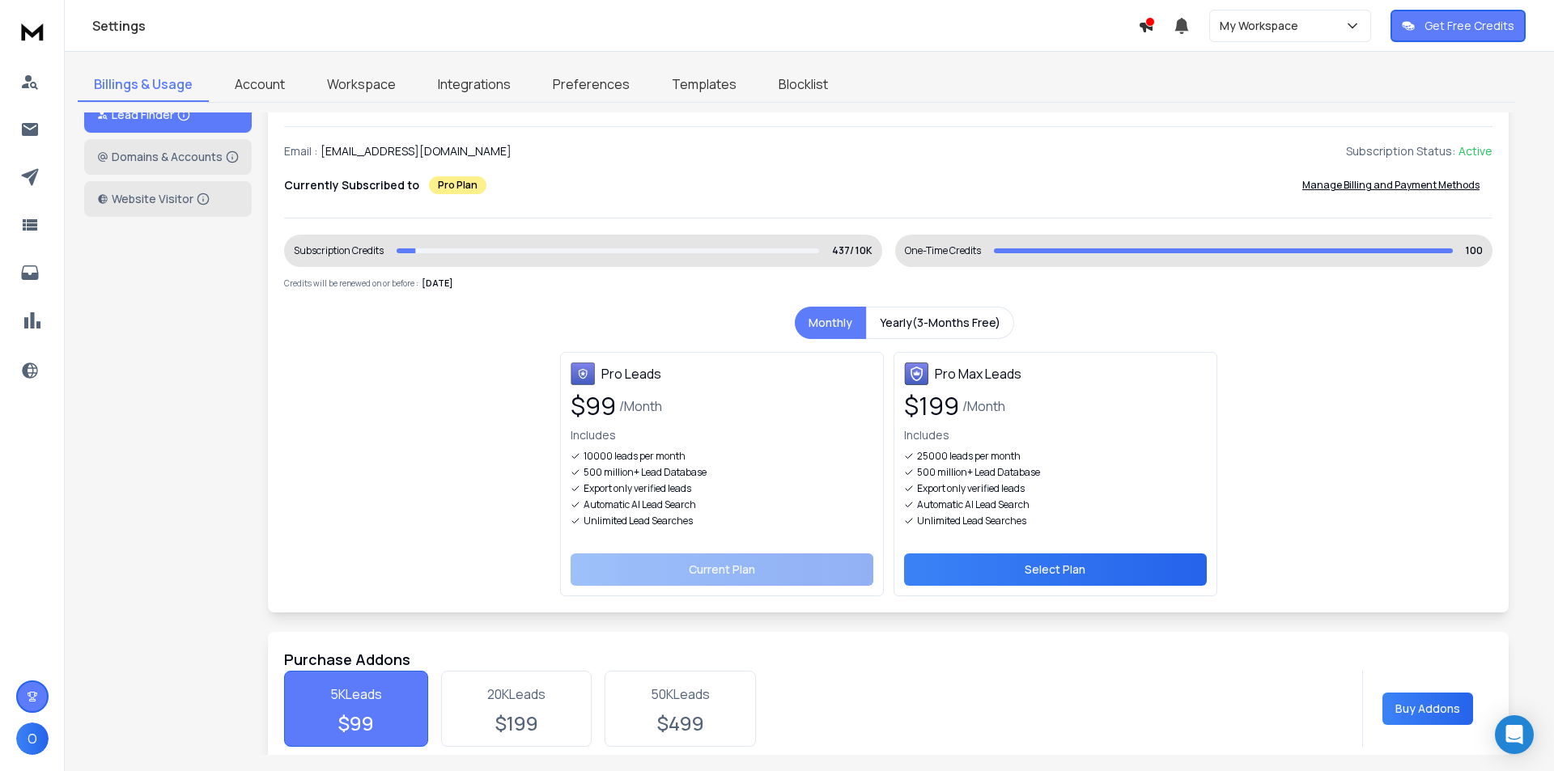
scroll to position [162, 0]
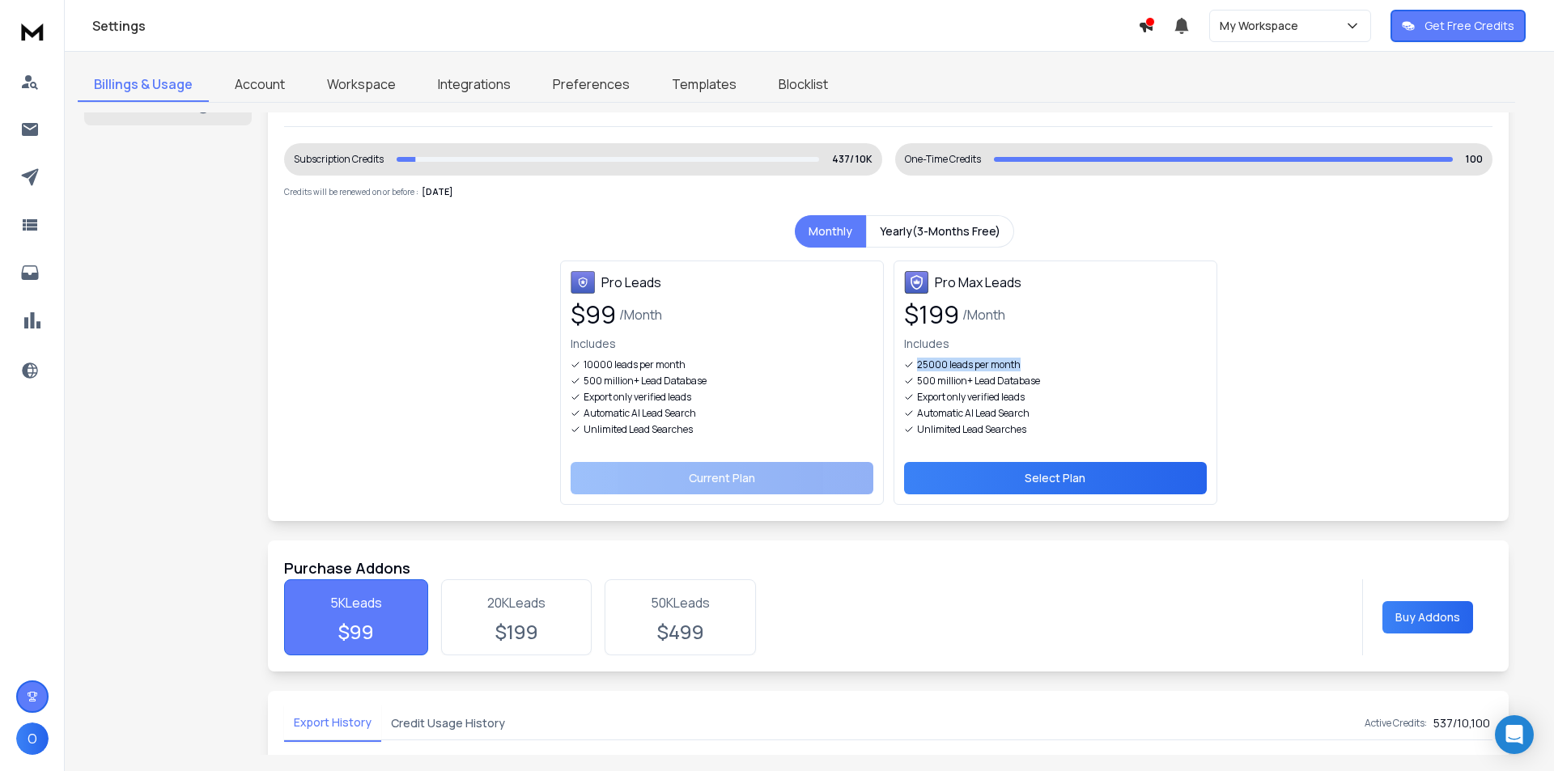
drag, startPoint x: 912, startPoint y: 363, endPoint x: 1086, endPoint y: 361, distance: 174.0
click at [1086, 361] on div "25000 leads per month" at bounding box center [1055, 365] width 303 height 13
click at [1124, 399] on div "Export only verified leads" at bounding box center [1055, 397] width 303 height 13
